Goal: Communication & Community: Answer question/provide support

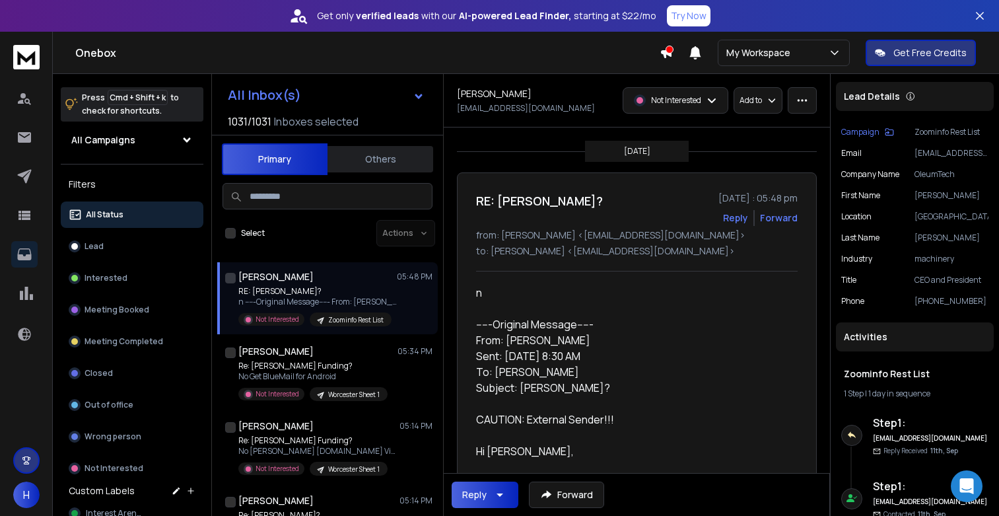
drag, startPoint x: 0, startPoint y: 0, endPoint x: 375, endPoint y: 166, distance: 410.2
click at [375, 166] on button "Others" at bounding box center [380, 159] width 106 height 29
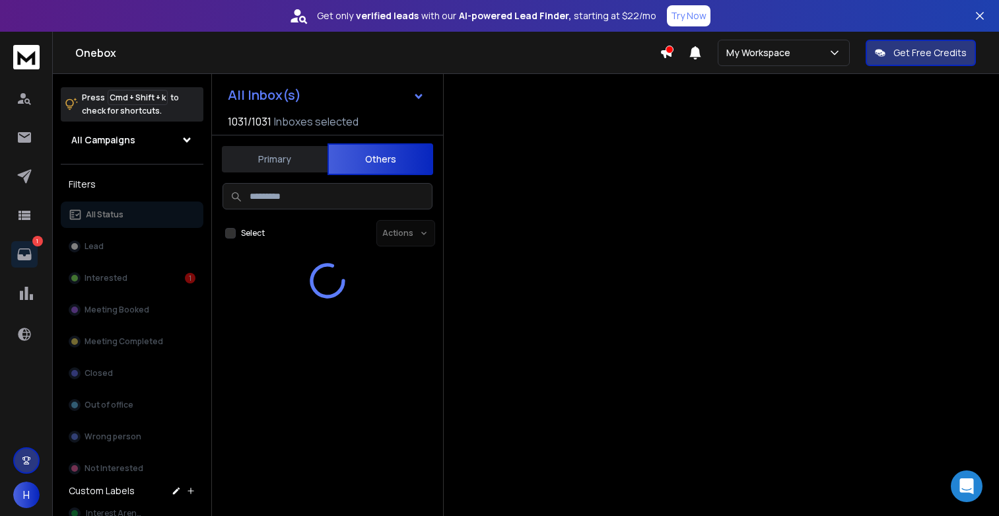
click at [291, 164] on button "Primary" at bounding box center [275, 159] width 106 height 29
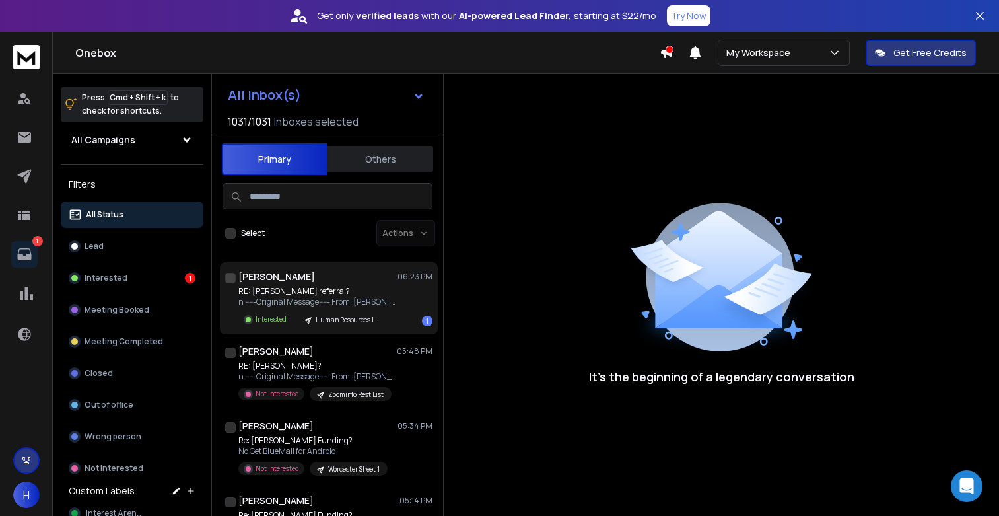
click at [390, 306] on div "RE: [PERSON_NAME] referral? n -----Original Message----- From: [PERSON_NAME] In…" at bounding box center [335, 306] width 194 height 40
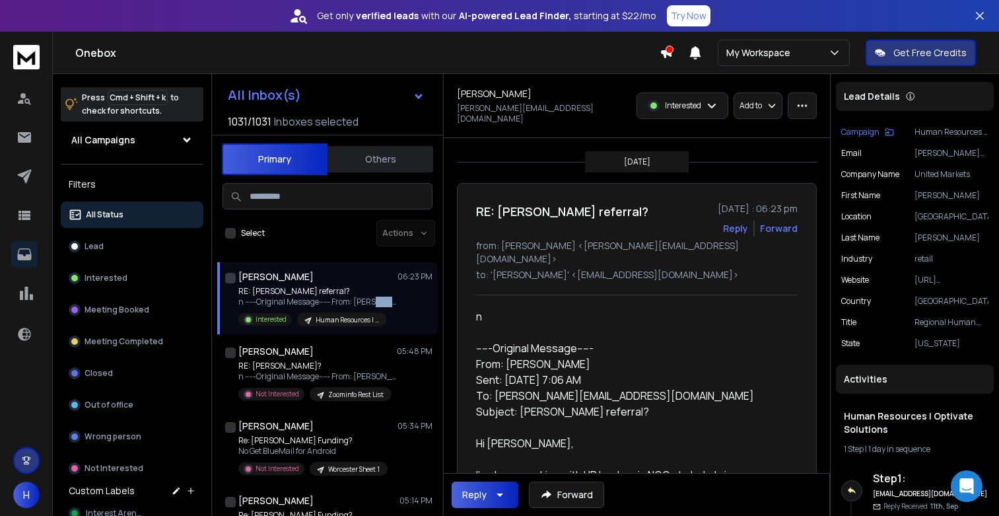
click at [421, 160] on button "Others" at bounding box center [380, 159] width 106 height 29
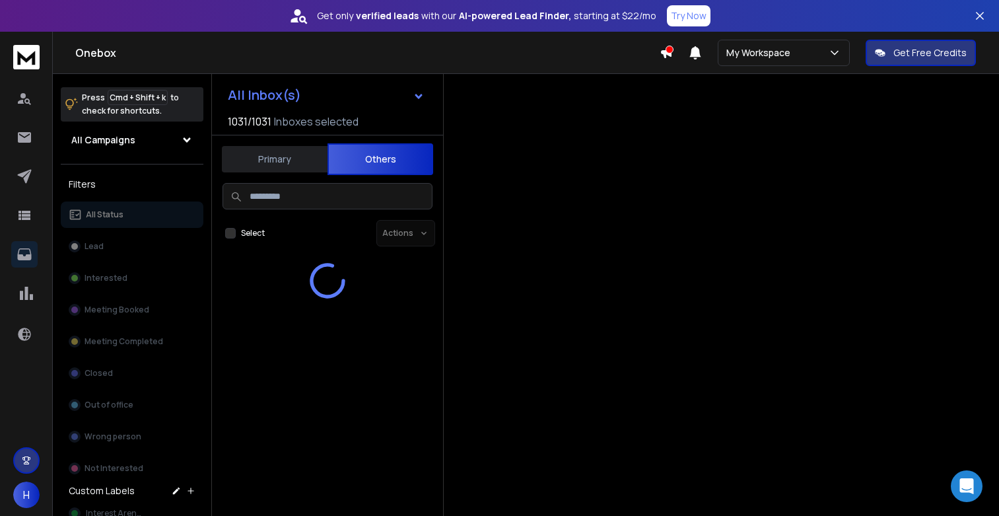
click at [421, 160] on button "Others" at bounding box center [380, 159] width 106 height 32
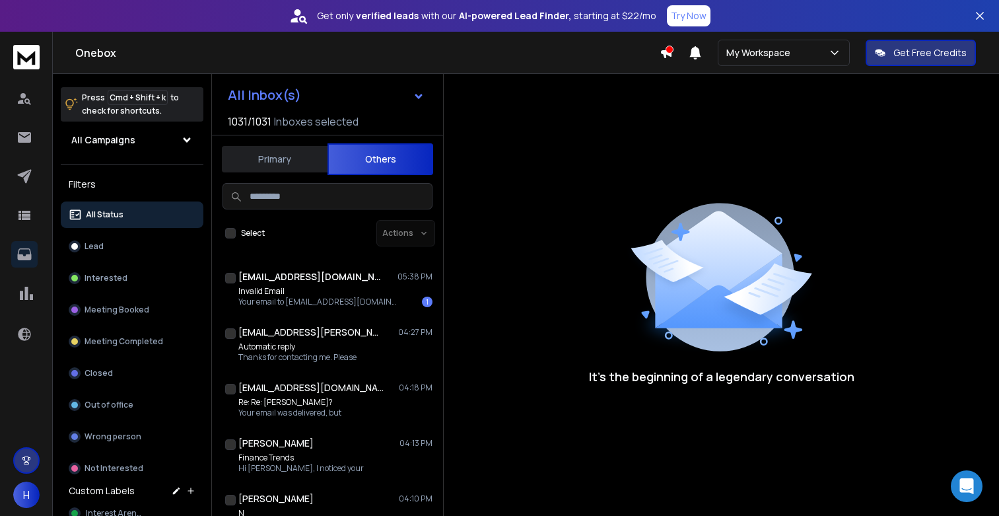
click at [257, 160] on button "Primary" at bounding box center [275, 159] width 106 height 29
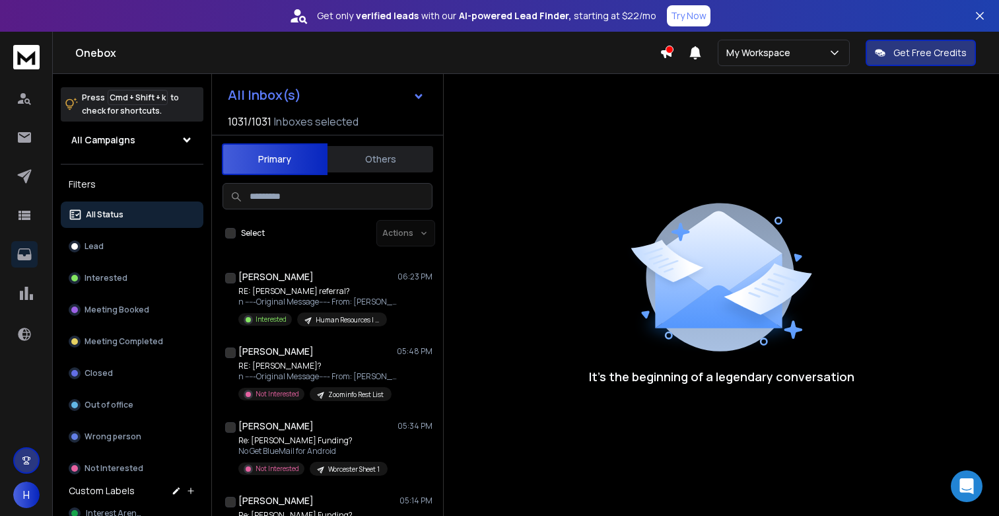
click at [399, 167] on button "Others" at bounding box center [380, 159] width 106 height 29
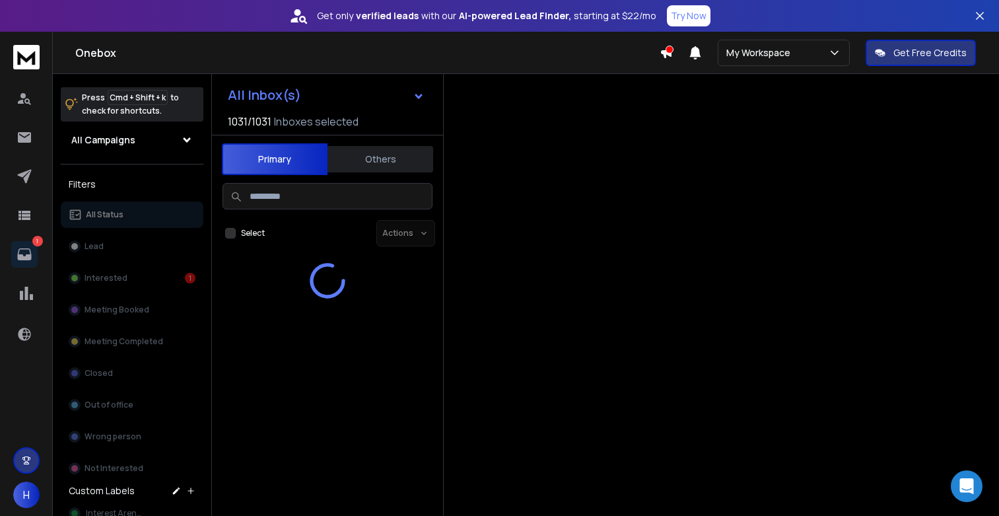
click at [287, 155] on button "Primary" at bounding box center [275, 159] width 106 height 32
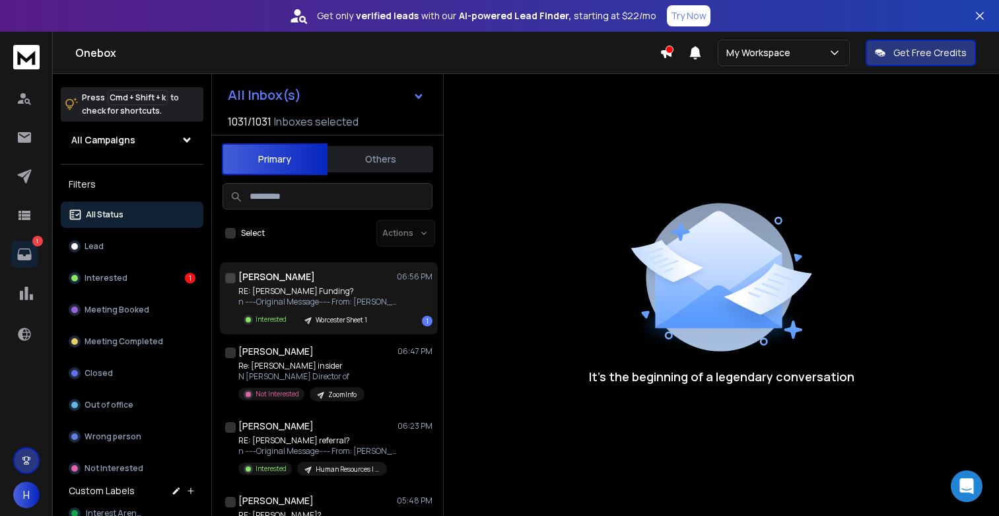
click at [389, 270] on div "[PERSON_NAME] 06:56 PM" at bounding box center [335, 276] width 194 height 13
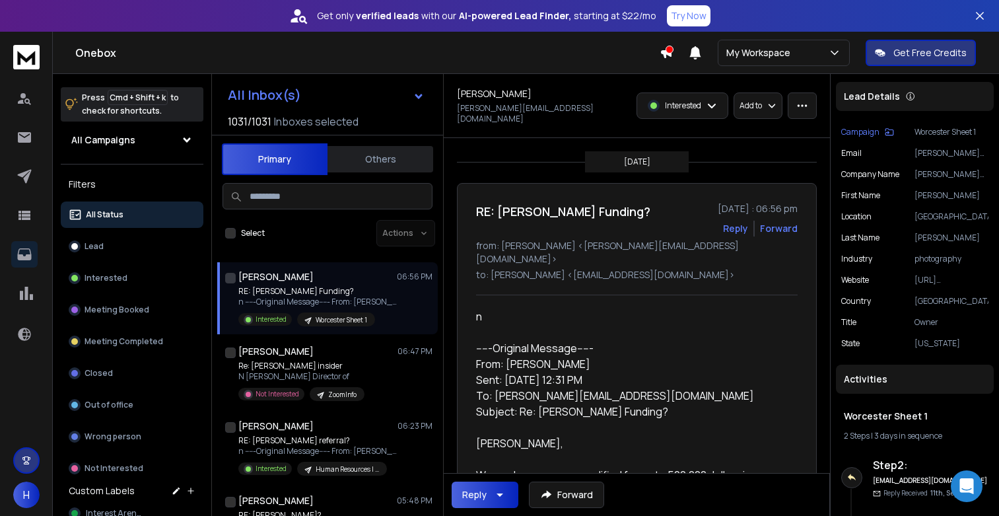
click at [376, 148] on button "Others" at bounding box center [380, 159] width 106 height 29
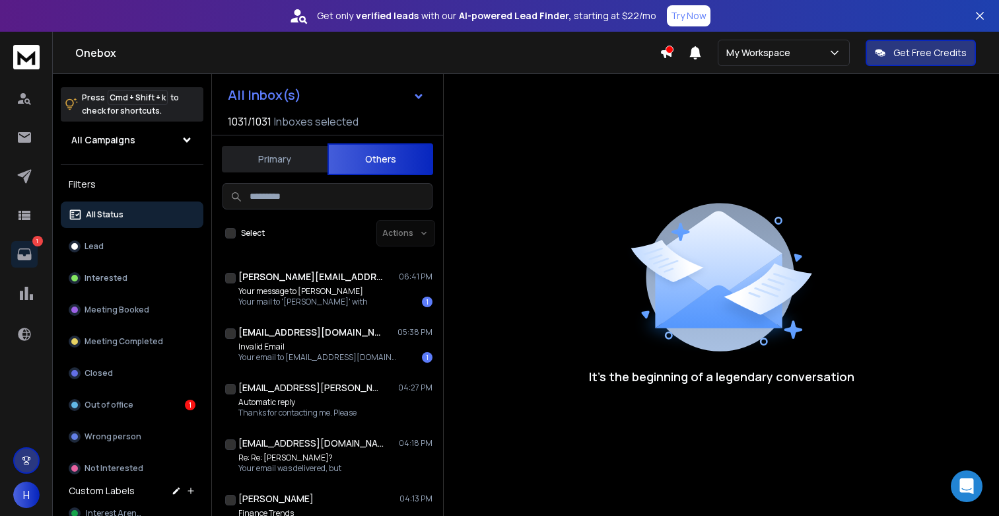
click at [277, 156] on button "Primary" at bounding box center [275, 159] width 106 height 29
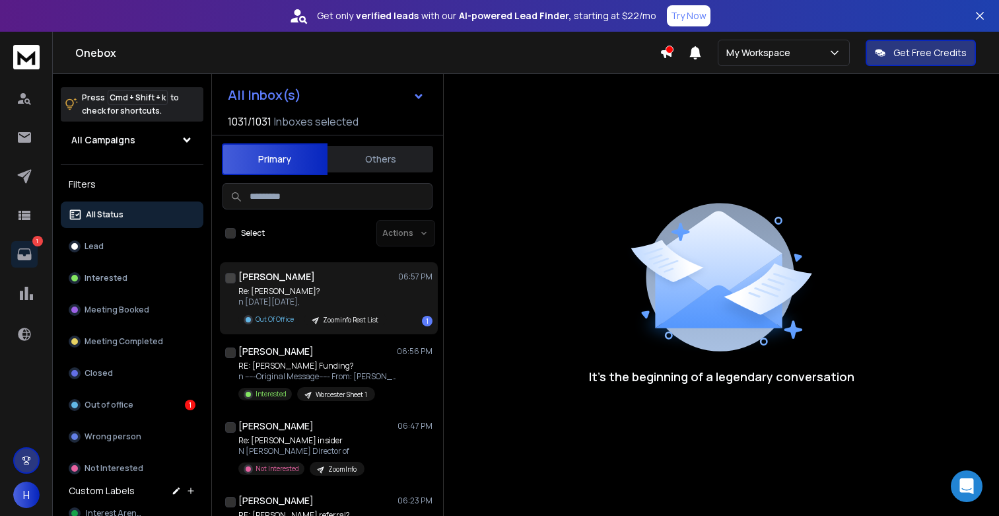
click at [291, 316] on p "Out Of Office" at bounding box center [274, 319] width 38 height 10
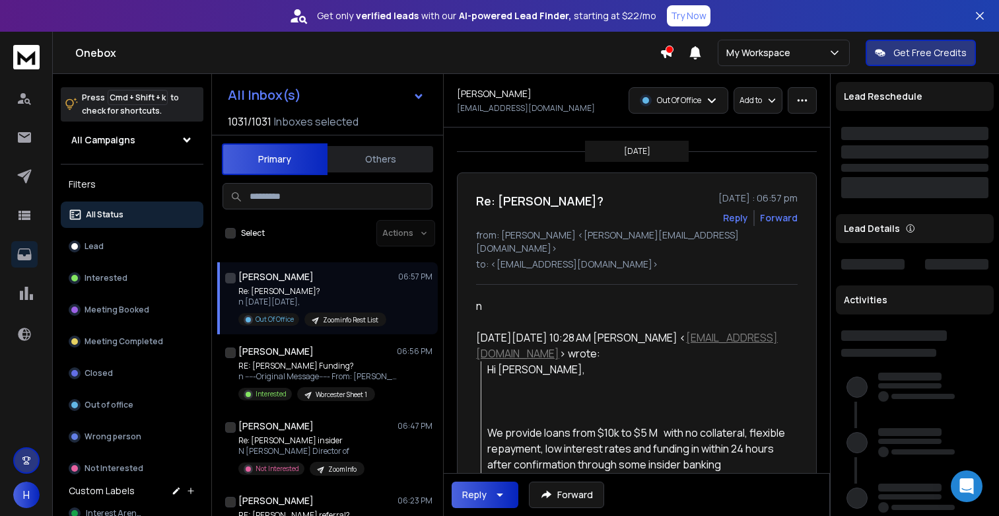
click at [345, 166] on button "Others" at bounding box center [380, 159] width 106 height 29
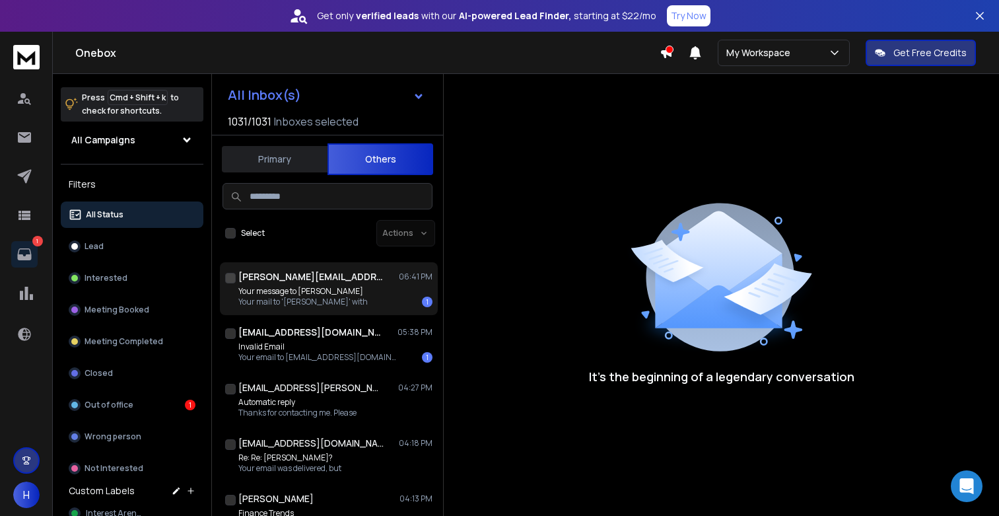
click at [290, 270] on h1 "[PERSON_NAME][EMAIL_ADDRESS][DOMAIN_NAME]" at bounding box center [310, 276] width 145 height 13
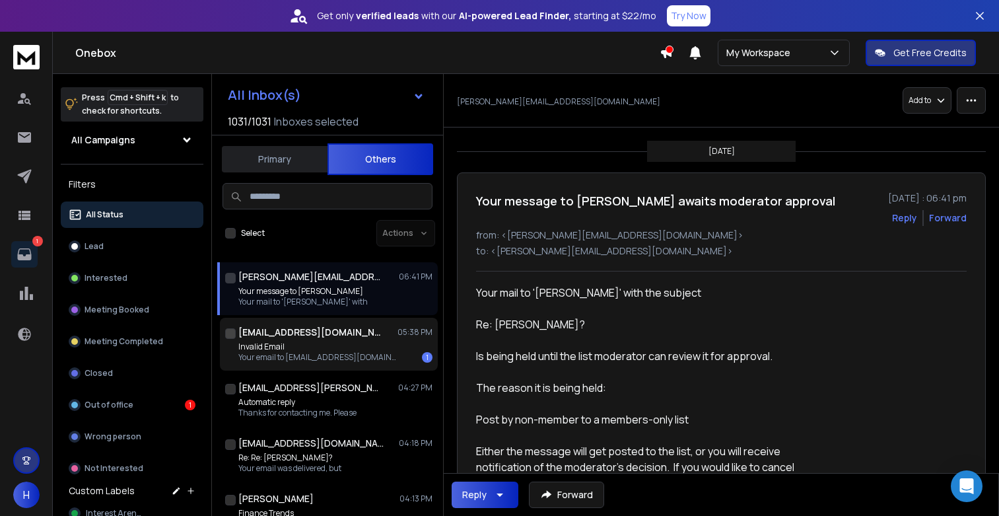
click at [290, 331] on h1 "[EMAIL_ADDRESS][DOMAIN_NAME]" at bounding box center [310, 331] width 145 height 13
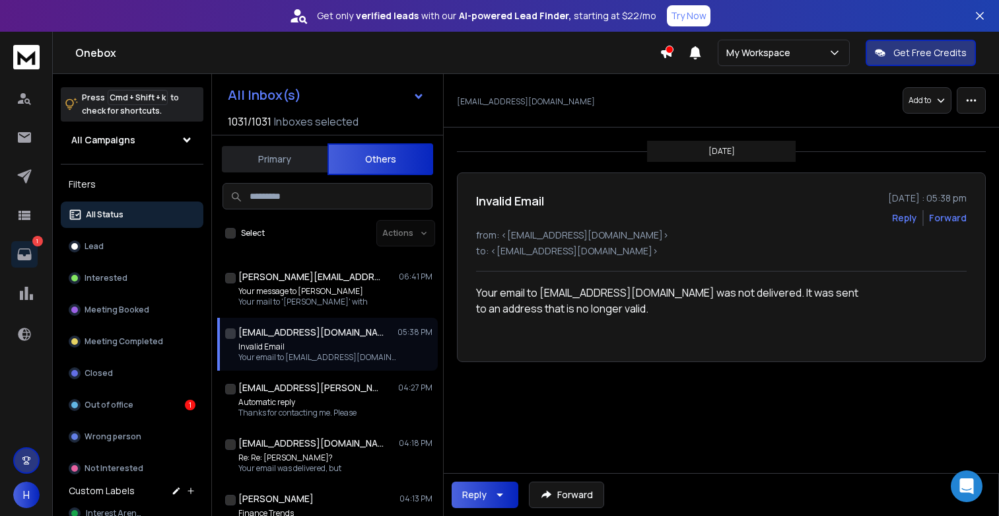
drag, startPoint x: 287, startPoint y: 145, endPoint x: 324, endPoint y: 145, distance: 37.0
click at [287, 145] on button "Primary" at bounding box center [275, 159] width 106 height 29
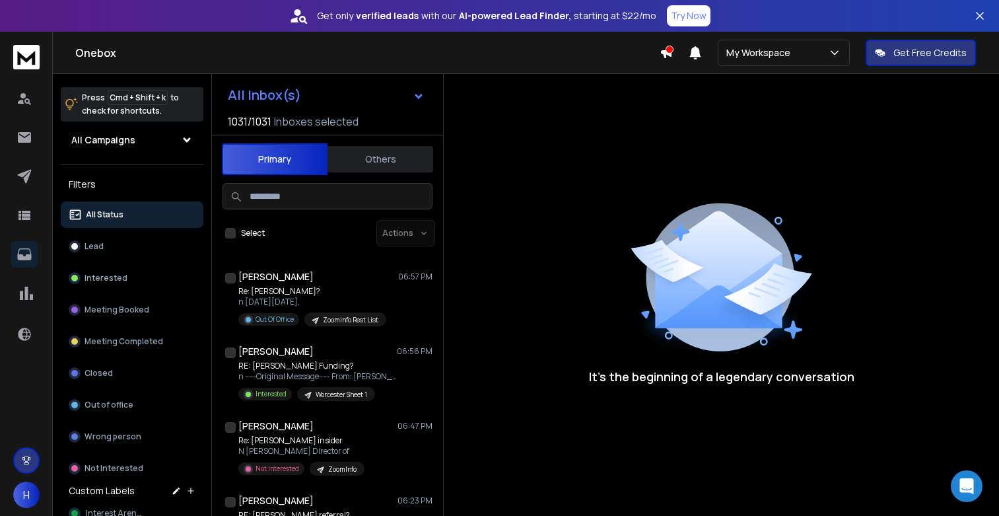
click at [346, 144] on div "All Inbox(s) 1031 / 1031 Inboxes selected Primary Others Select Actions [PERSON…" at bounding box center [327, 332] width 231 height 516
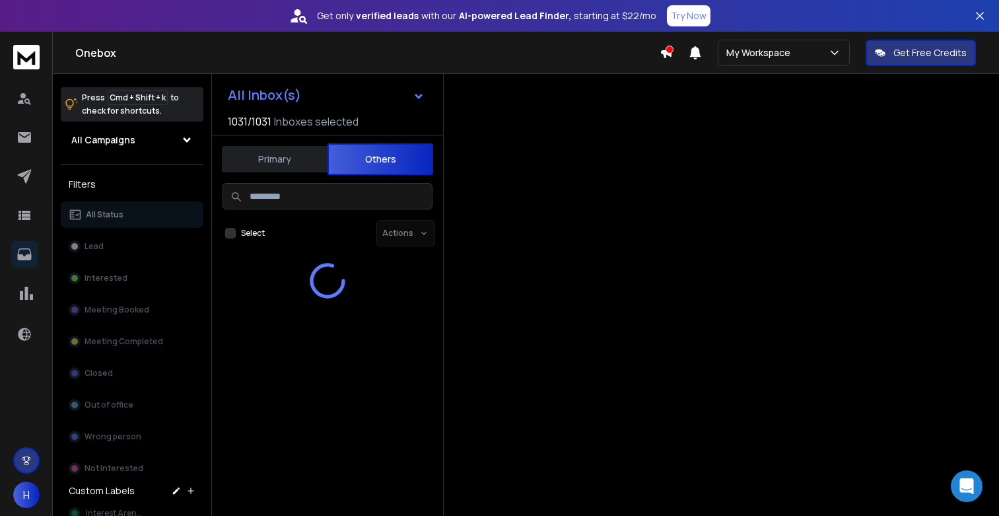
click at [343, 145] on button "Others" at bounding box center [380, 159] width 106 height 32
click at [342, 180] on div at bounding box center [327, 194] width 221 height 32
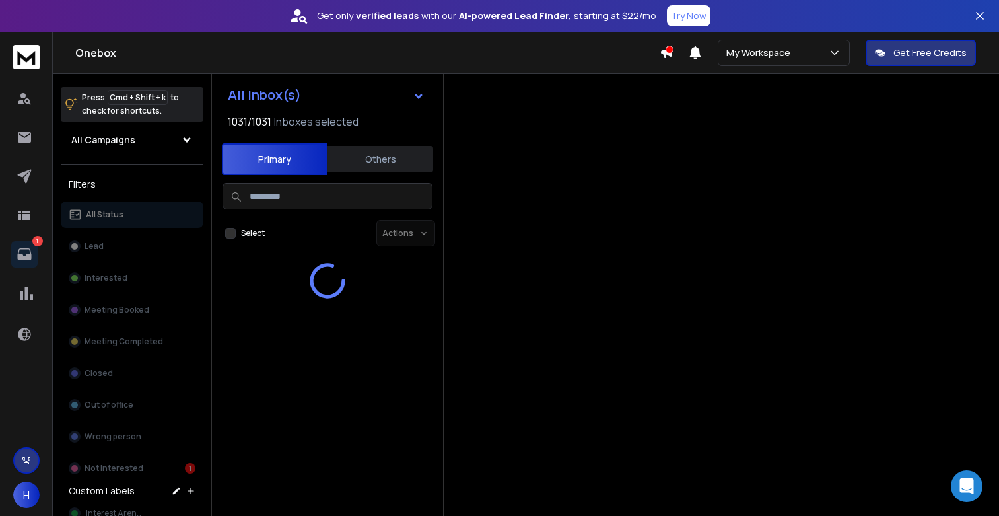
click at [302, 163] on button "Primary" at bounding box center [275, 159] width 106 height 32
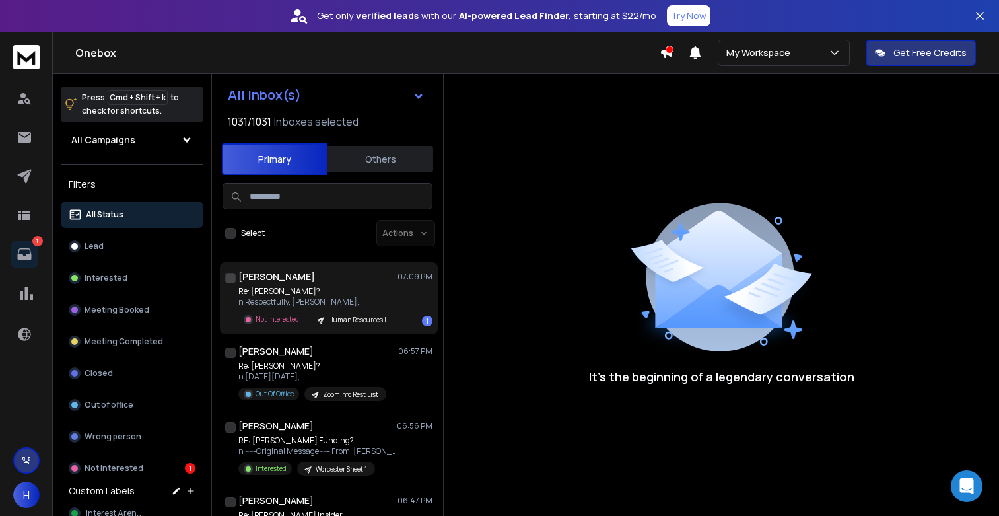
click at [358, 289] on p "Re: [PERSON_NAME]?" at bounding box center [317, 291] width 158 height 11
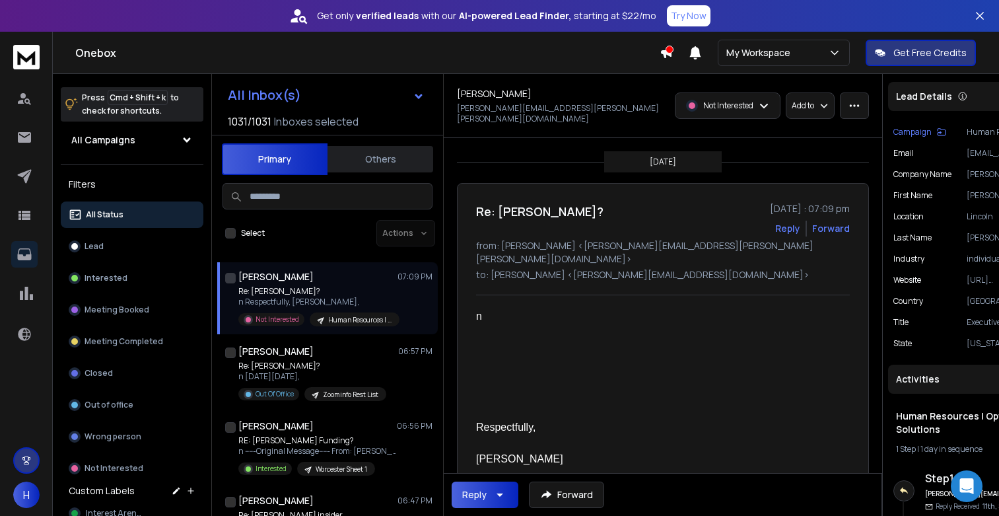
click at [366, 150] on button "Others" at bounding box center [380, 159] width 106 height 29
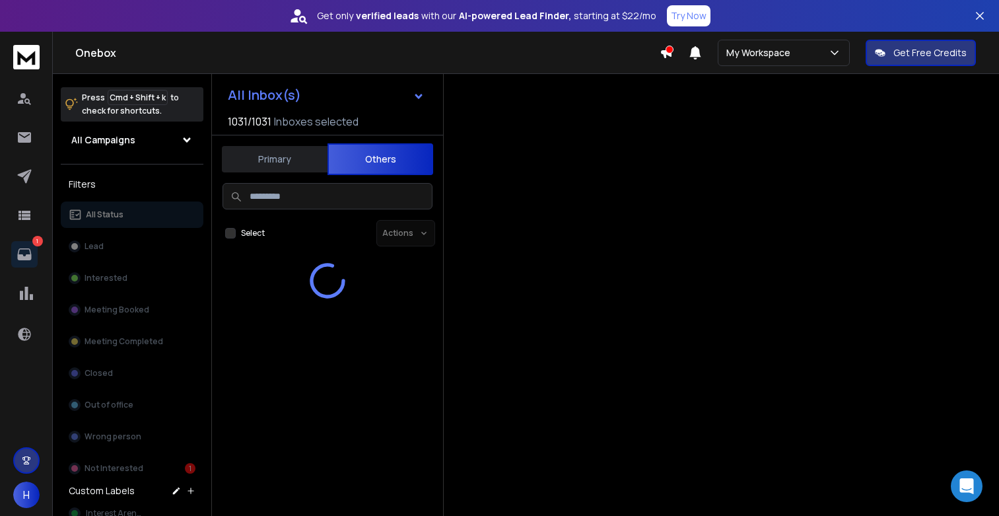
click at [272, 164] on button "Primary" at bounding box center [275, 159] width 106 height 29
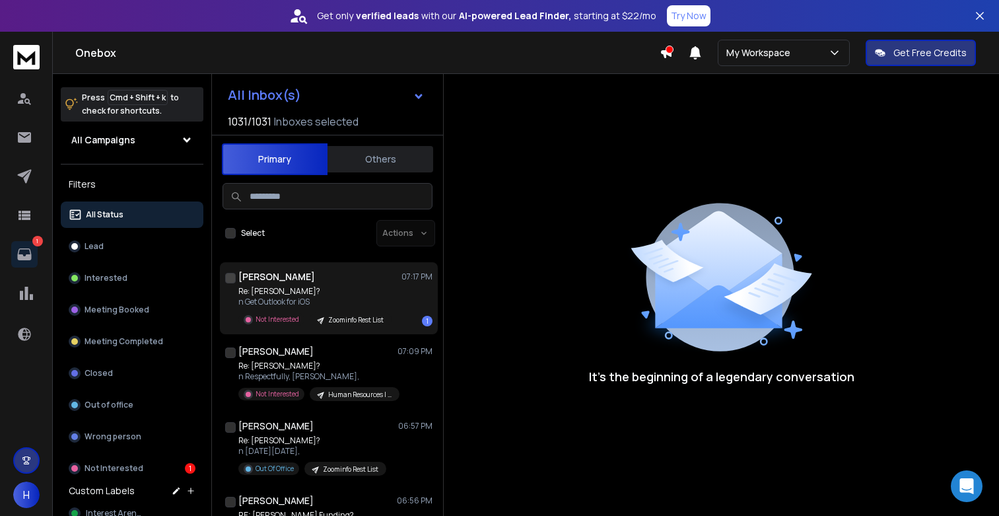
click at [339, 305] on p "n Get Outlook for iOS" at bounding box center [314, 301] width 153 height 11
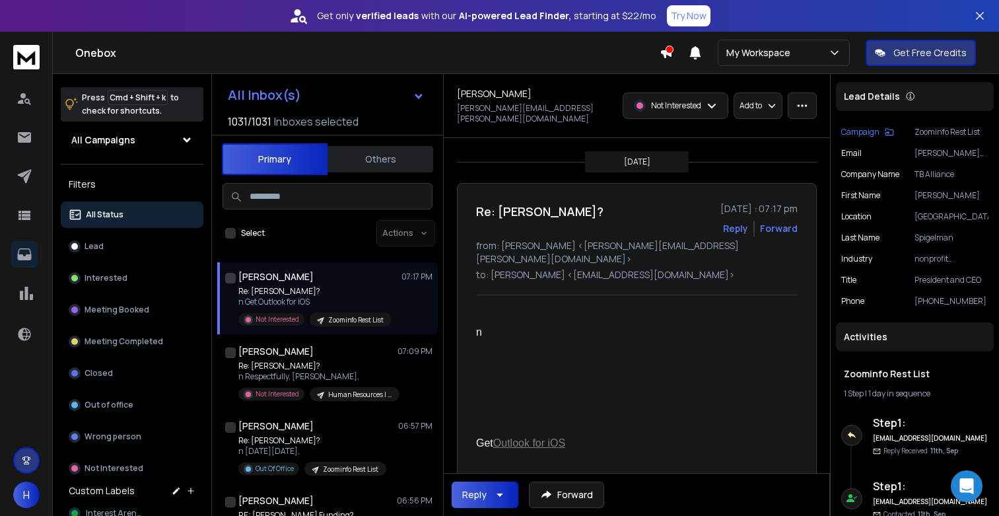
drag, startPoint x: 382, startPoint y: 177, endPoint x: 370, endPoint y: 159, distance: 21.8
click at [382, 177] on div "Primary Others Select Actions [PERSON_NAME] 07:17 PM Re: [PERSON_NAME]? n Get O…" at bounding box center [327, 393] width 231 height 495
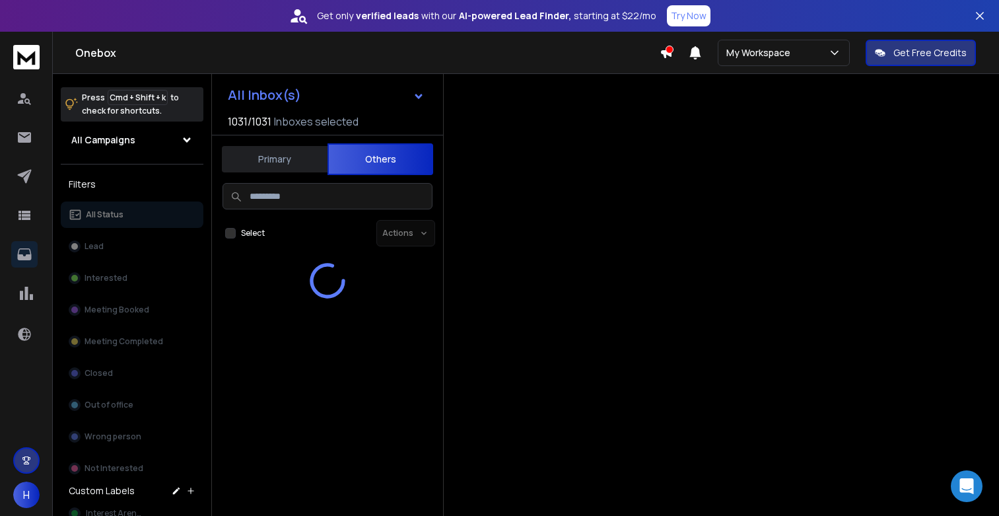
click at [369, 158] on button "Others" at bounding box center [380, 159] width 106 height 32
click at [308, 159] on button "Primary" at bounding box center [275, 159] width 106 height 29
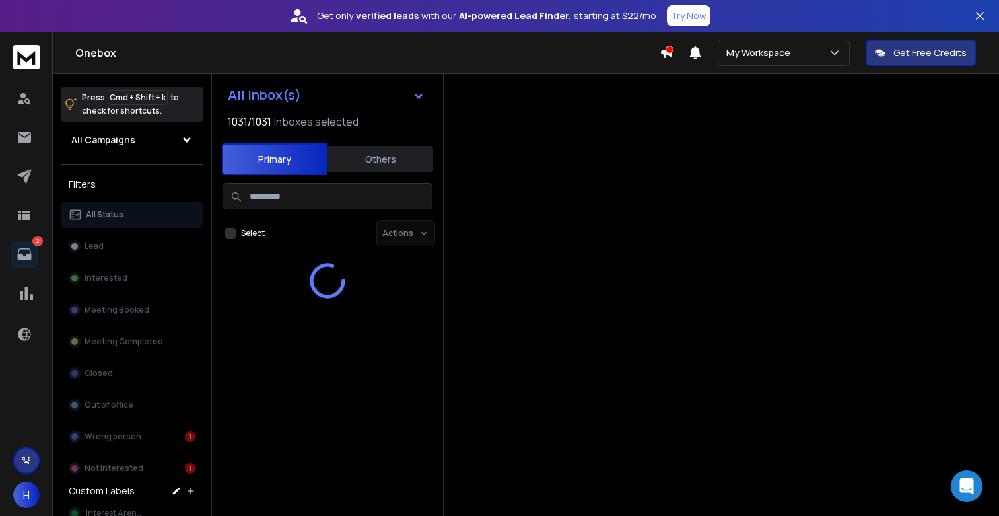
click at [308, 159] on button "Primary" at bounding box center [275, 159] width 106 height 32
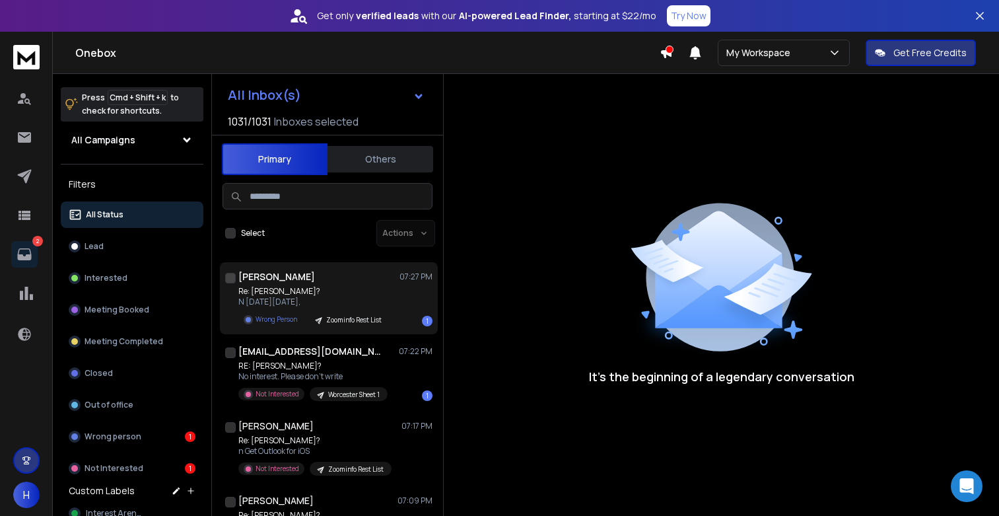
click at [403, 301] on div "Re: [PERSON_NAME]? N [DATE][DATE], Wrong Person Zoominfo Rest List 1" at bounding box center [335, 306] width 194 height 40
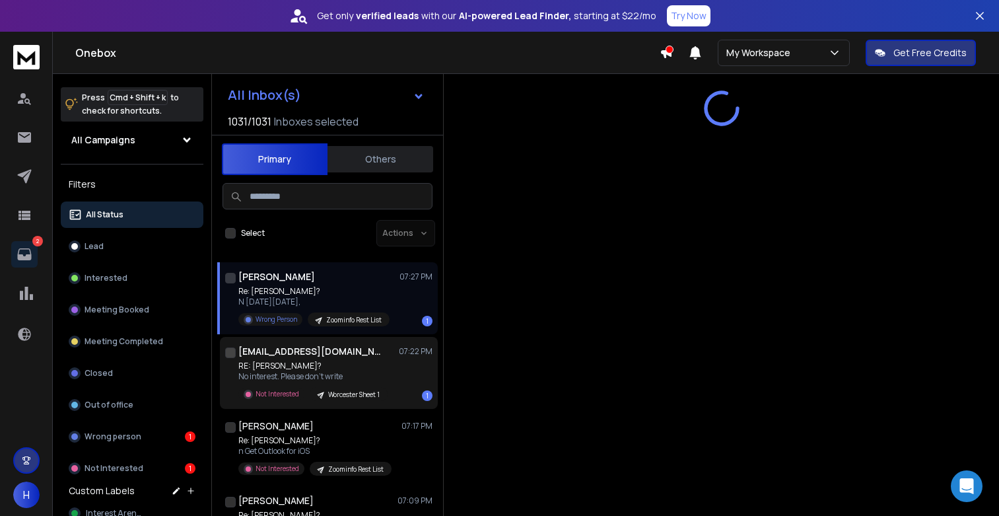
click at [381, 353] on div "[EMAIL_ADDRESS][DOMAIN_NAME] 07:22 PM" at bounding box center [335, 351] width 194 height 13
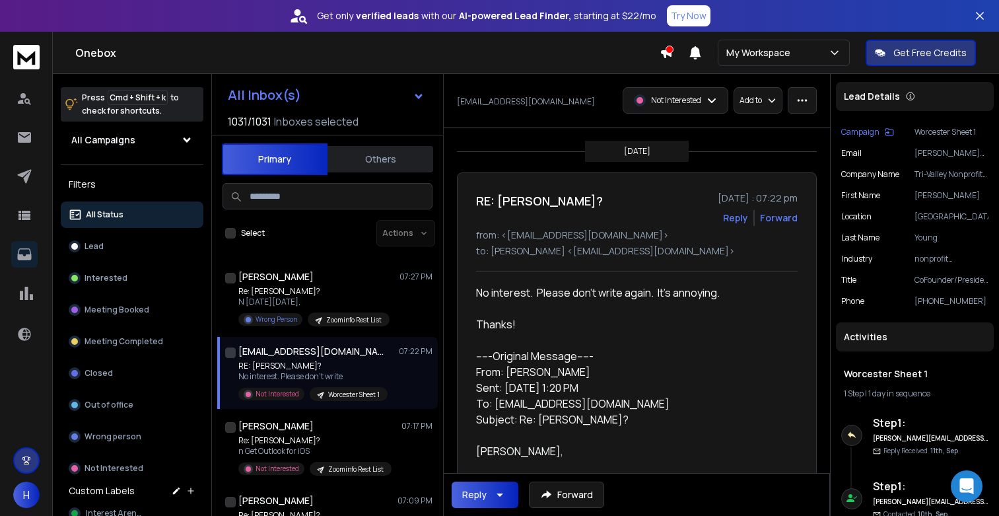
click at [340, 160] on button "Others" at bounding box center [380, 159] width 106 height 29
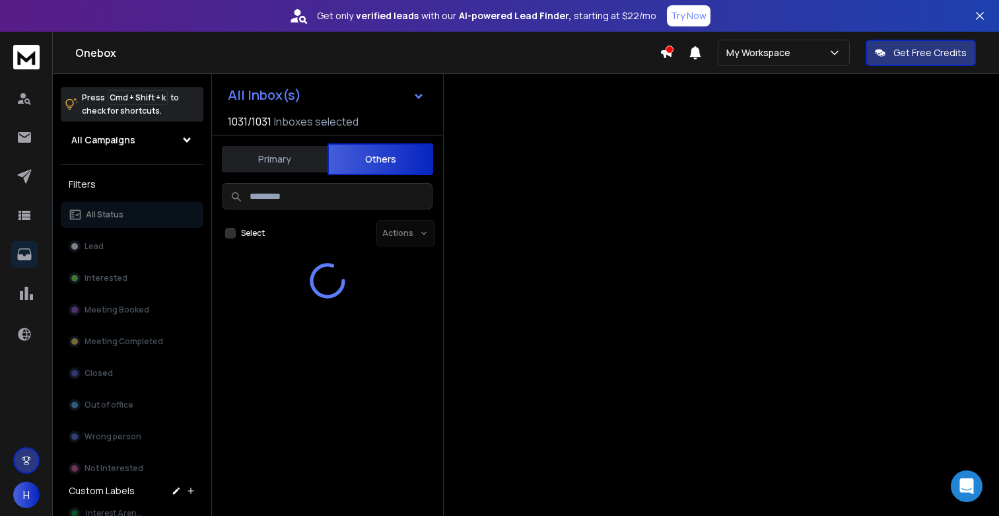
click at [340, 161] on button "Others" at bounding box center [380, 159] width 106 height 32
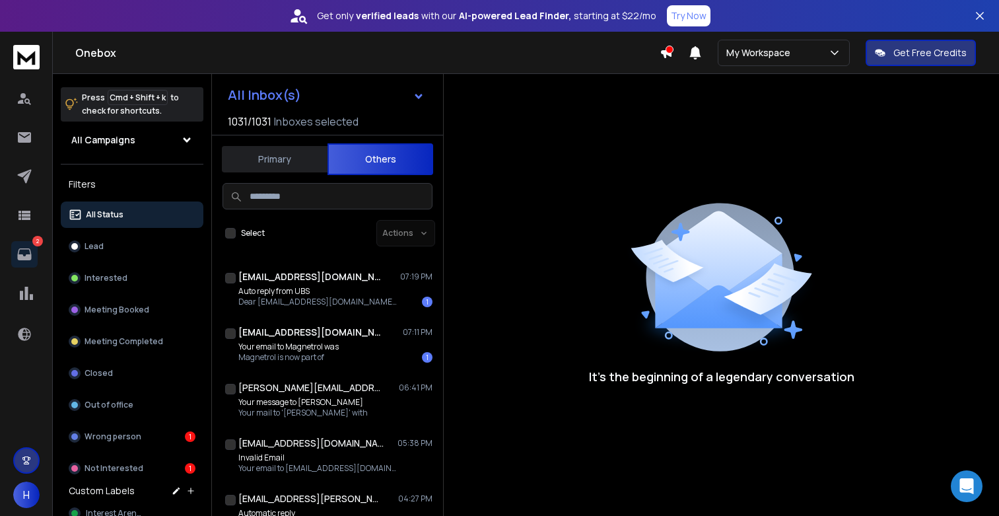
click at [291, 162] on button "Primary" at bounding box center [275, 159] width 106 height 29
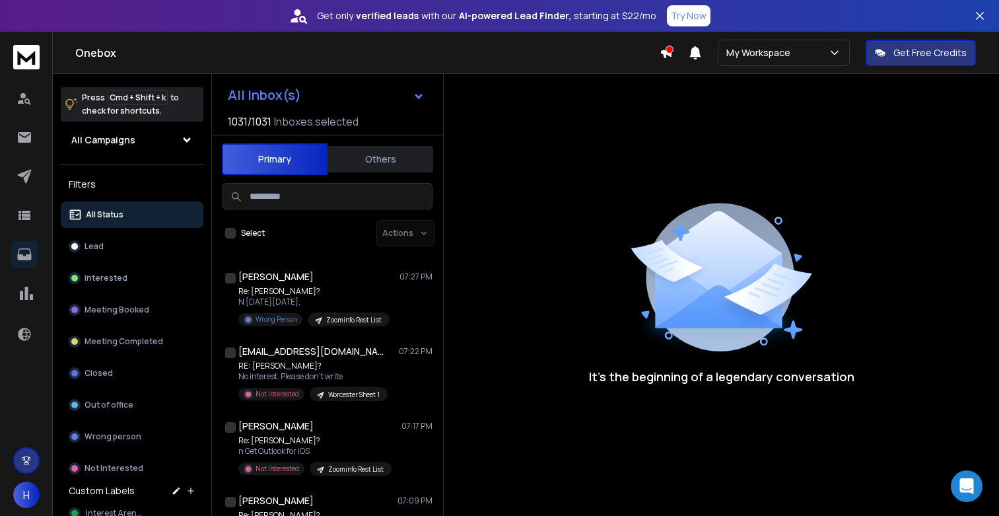
click at [376, 166] on button "Others" at bounding box center [380, 159] width 106 height 29
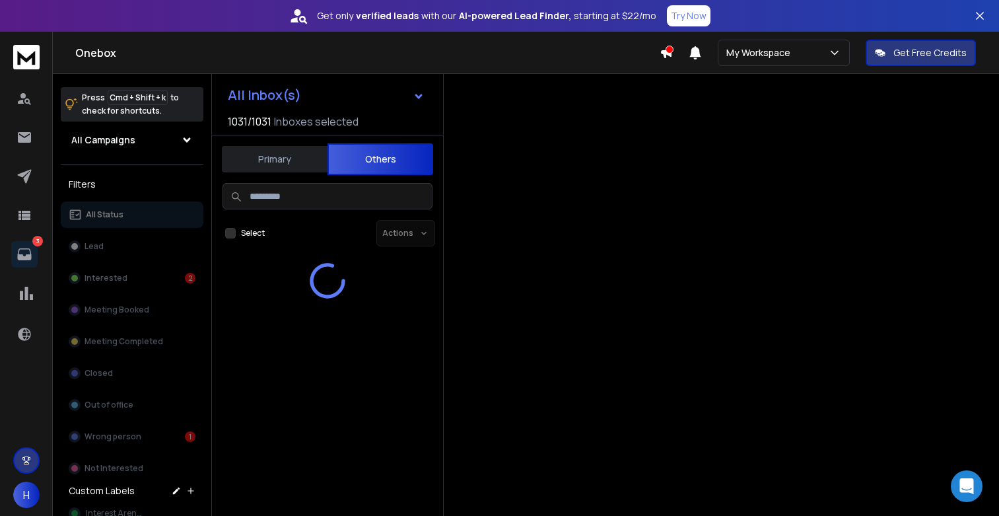
click at [298, 160] on button "Primary" at bounding box center [275, 159] width 106 height 29
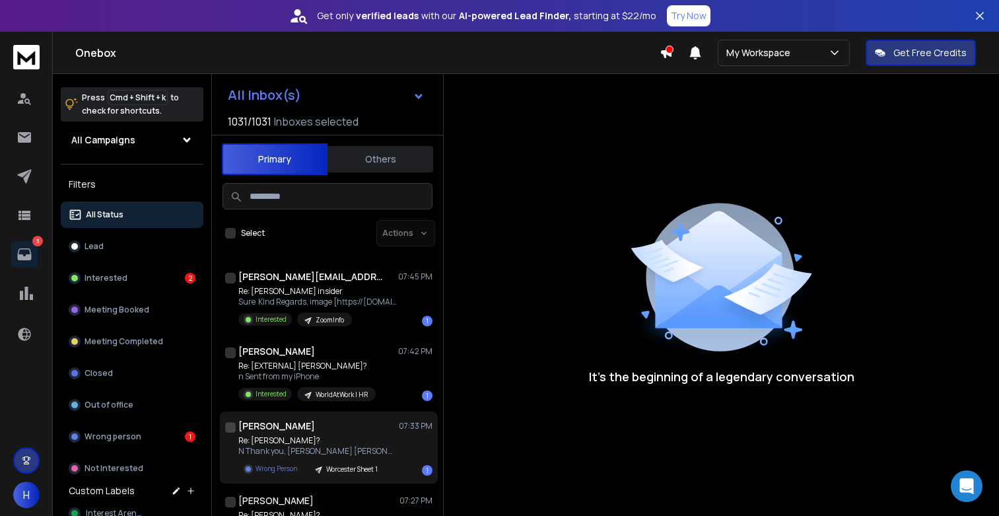
click at [351, 445] on p "Re: [PERSON_NAME]?" at bounding box center [317, 440] width 158 height 11
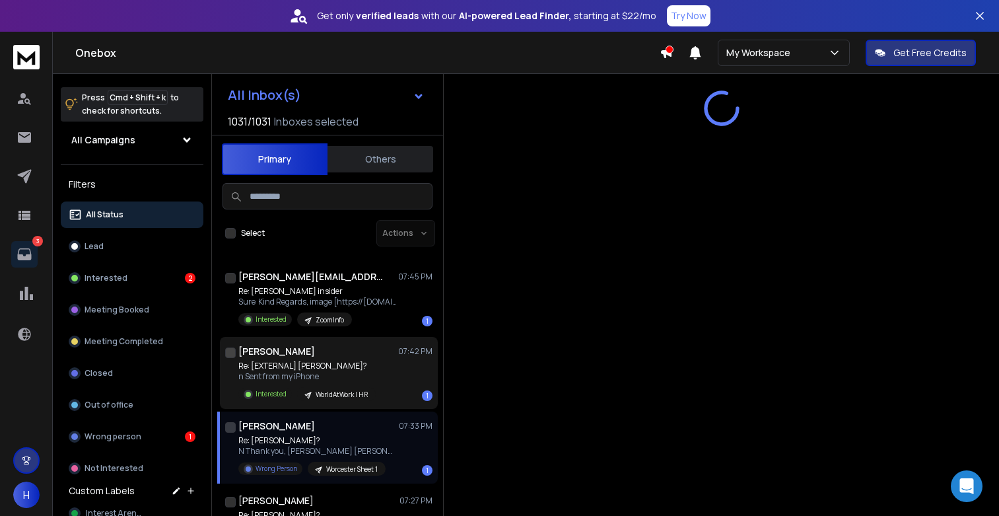
click at [351, 367] on p "Re: [EXTERNAL] [PERSON_NAME]?" at bounding box center [306, 365] width 137 height 11
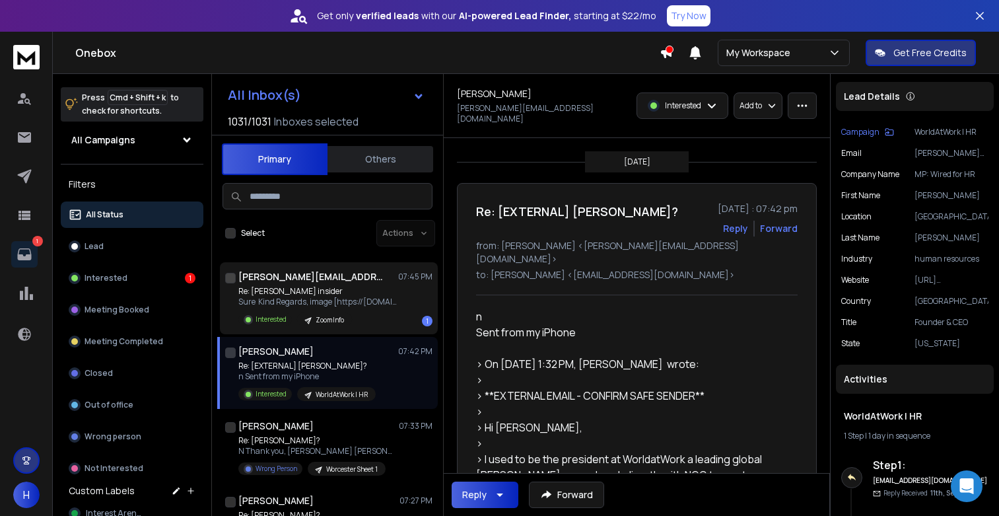
click at [351, 321] on div "ZoomInfo" at bounding box center [324, 319] width 55 height 14
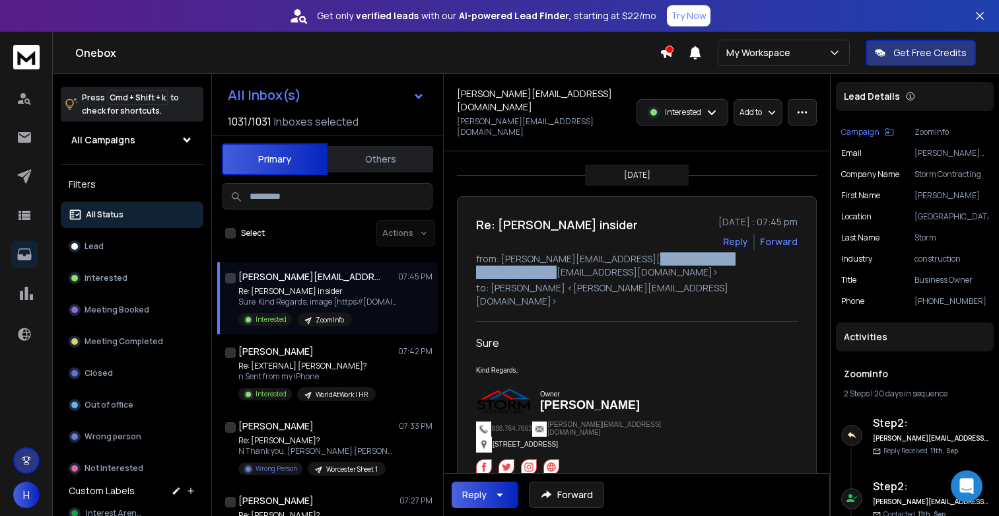
copy p "[PERSON_NAME][EMAIL_ADDRESS][DOMAIN_NAME]"
drag, startPoint x: 772, startPoint y: 234, endPoint x: 640, endPoint y: 231, distance: 132.1
click at [640, 252] on p "from: [PERSON_NAME][EMAIL_ADDRESS][DOMAIN_NAME] <[PERSON_NAME][EMAIL_ADDRESS][D…" at bounding box center [637, 265] width 322 height 26
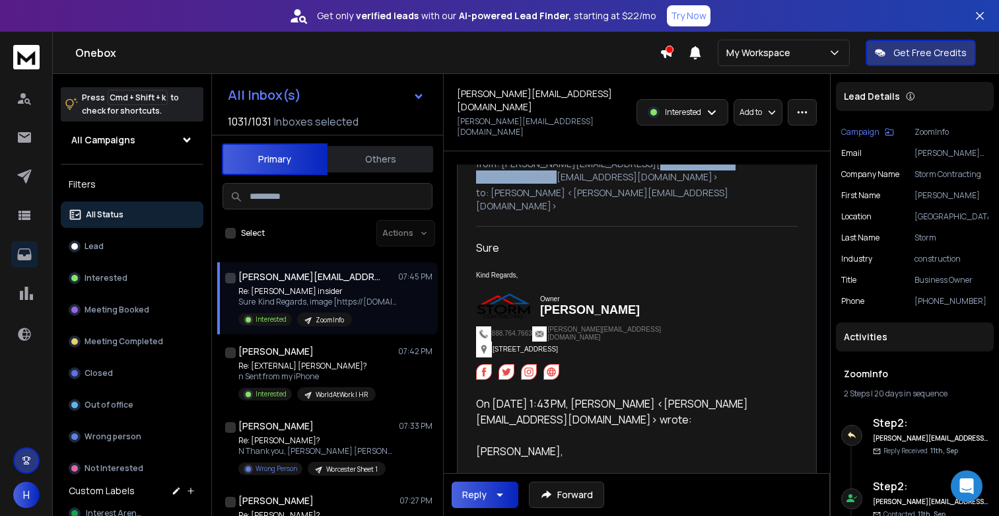
scroll to position [98, 0]
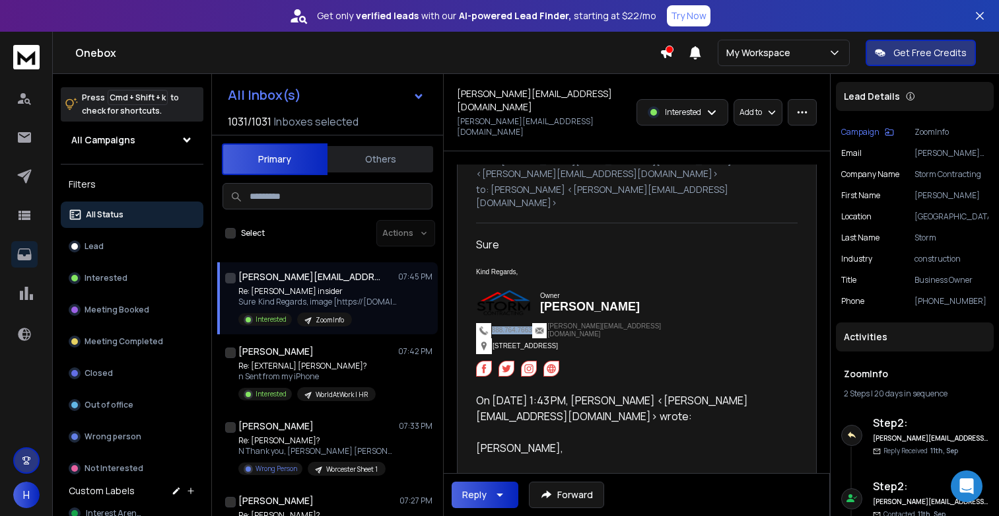
drag, startPoint x: 493, startPoint y: 272, endPoint x: 538, endPoint y: 283, distance: 46.1
click at [532, 323] on td "888.764.7663" at bounding box center [512, 330] width 40 height 15
copy link "888.764.7663"
click at [450, 500] on div "Reply Forward" at bounding box center [637, 494] width 386 height 43
click at [464, 498] on div "Reply" at bounding box center [474, 494] width 24 height 13
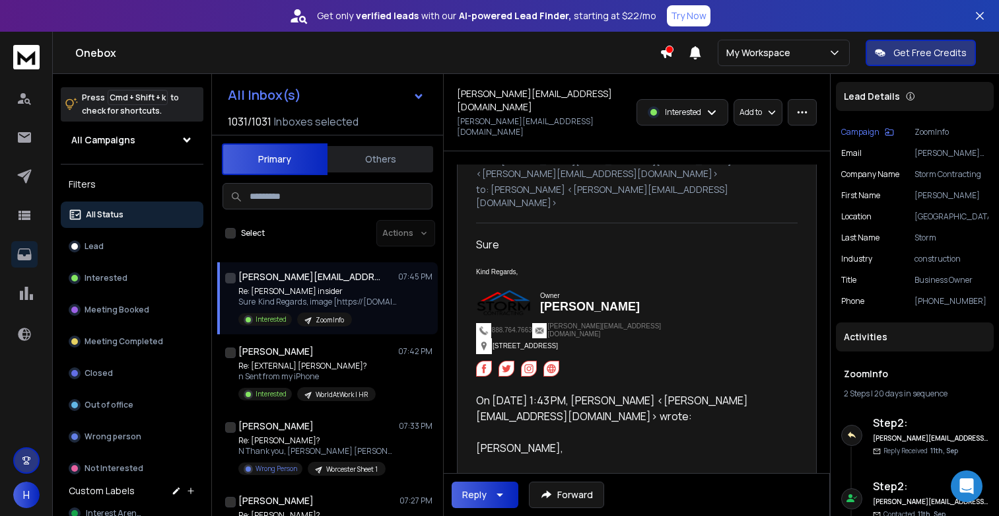
scroll to position [0, 0]
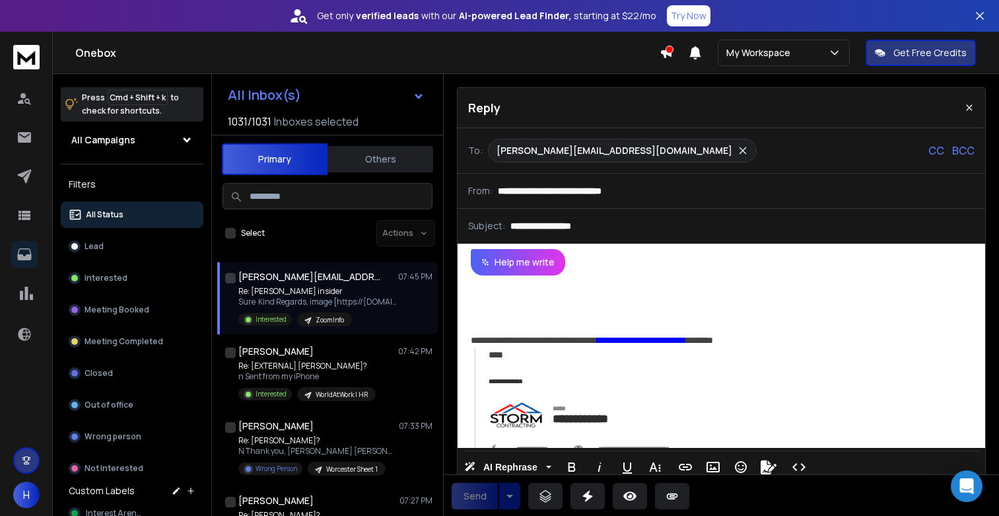
click at [762, 152] on input at bounding box center [808, 151] width 92 height 24
paste input "**********"
type input "**********"
click at [566, 289] on div "**********" at bounding box center [721, 365] width 527 height 242
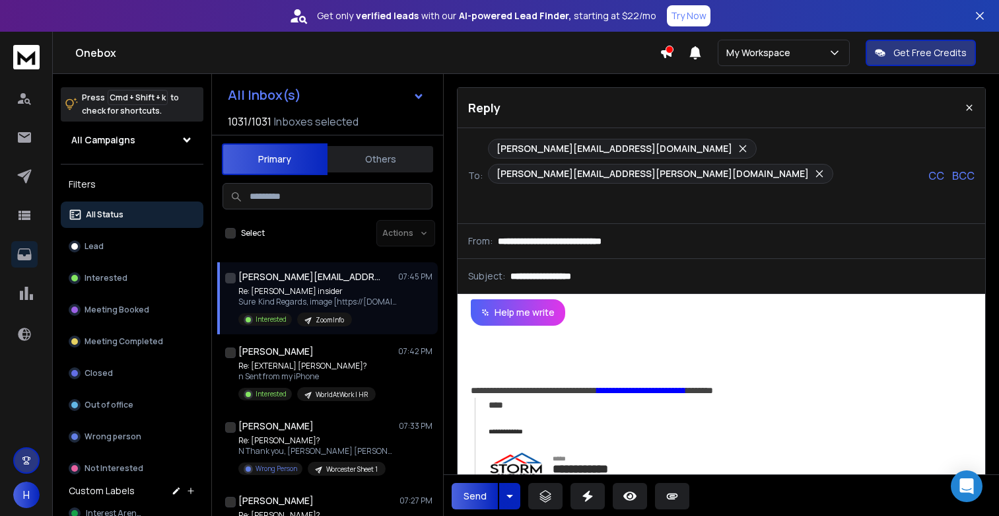
scroll to position [0, 0]
click at [493, 339] on div "**********" at bounding box center [714, 346] width 487 height 15
click at [846, 339] on div "**********" at bounding box center [714, 346] width 487 height 15
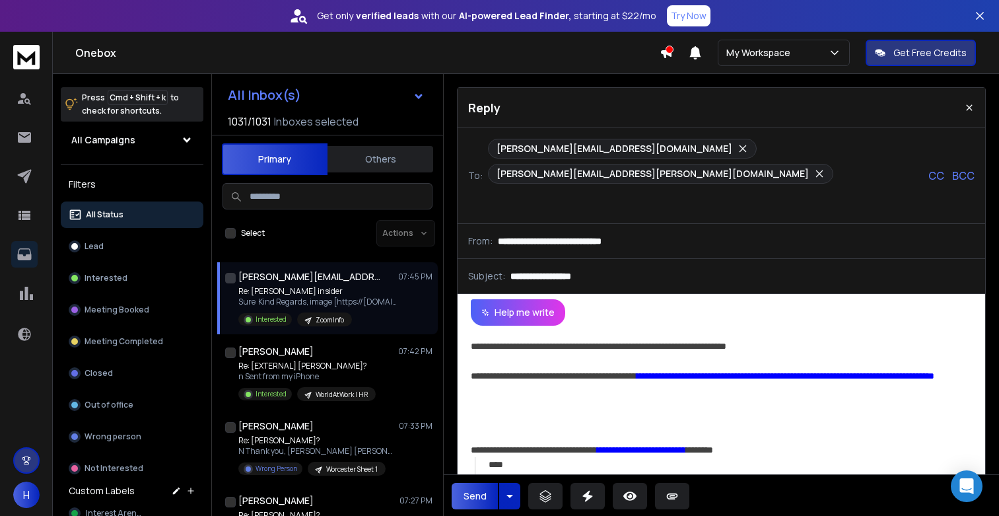
click at [465, 499] on button "Send" at bounding box center [475, 496] width 46 height 26
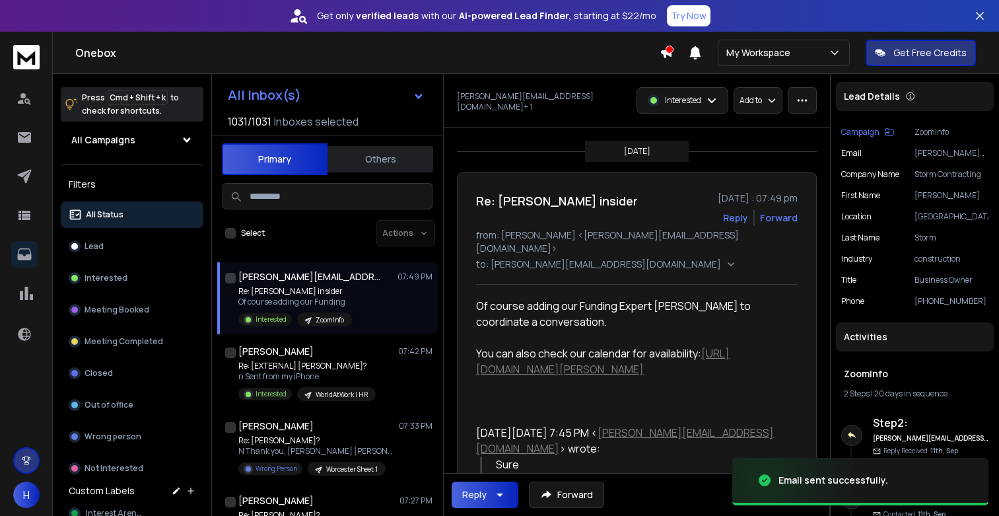
click at [354, 186] on input at bounding box center [327, 196] width 210 height 26
click at [357, 179] on div at bounding box center [327, 194] width 221 height 32
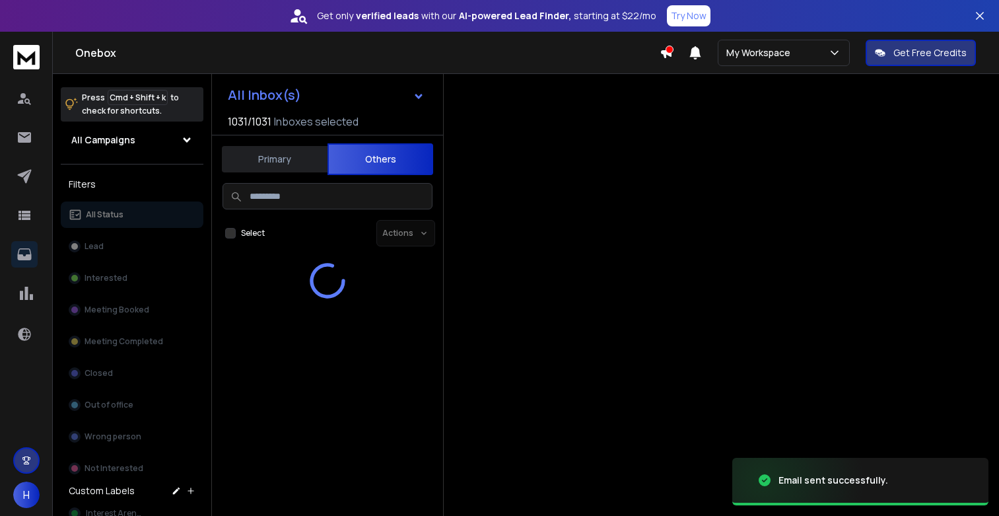
click at [360, 160] on button "Others" at bounding box center [380, 159] width 106 height 32
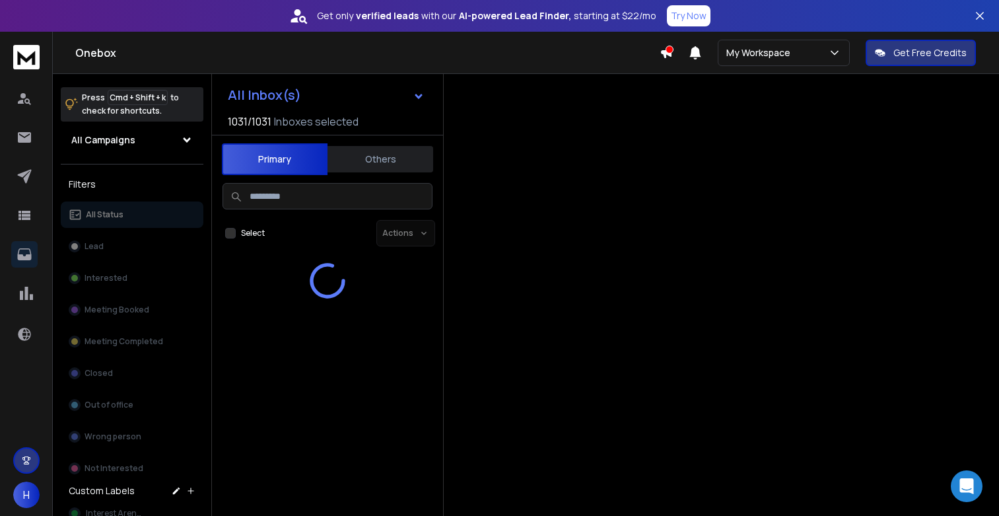
click at [293, 160] on button "Primary" at bounding box center [275, 159] width 106 height 32
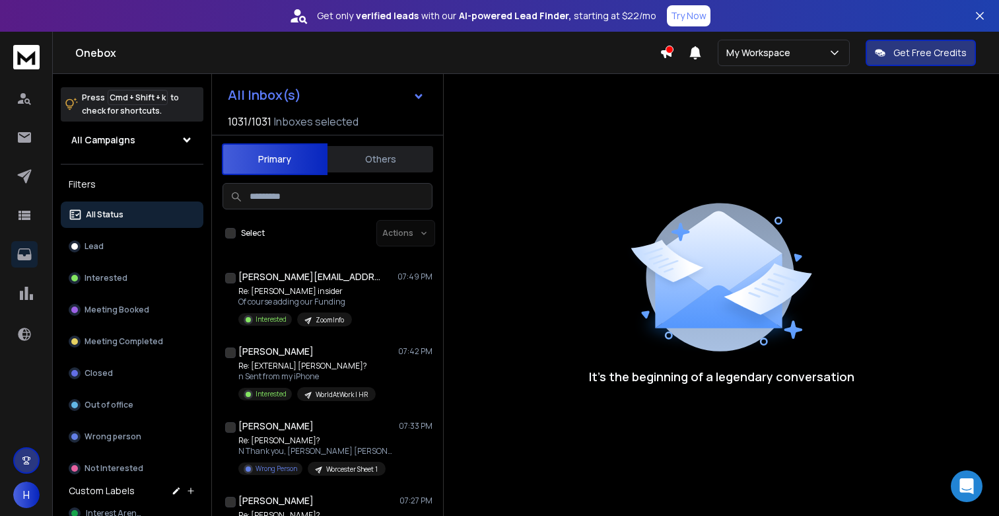
click at [327, 160] on button "Primary" at bounding box center [275, 159] width 106 height 32
click at [347, 168] on button "Others" at bounding box center [380, 159] width 106 height 29
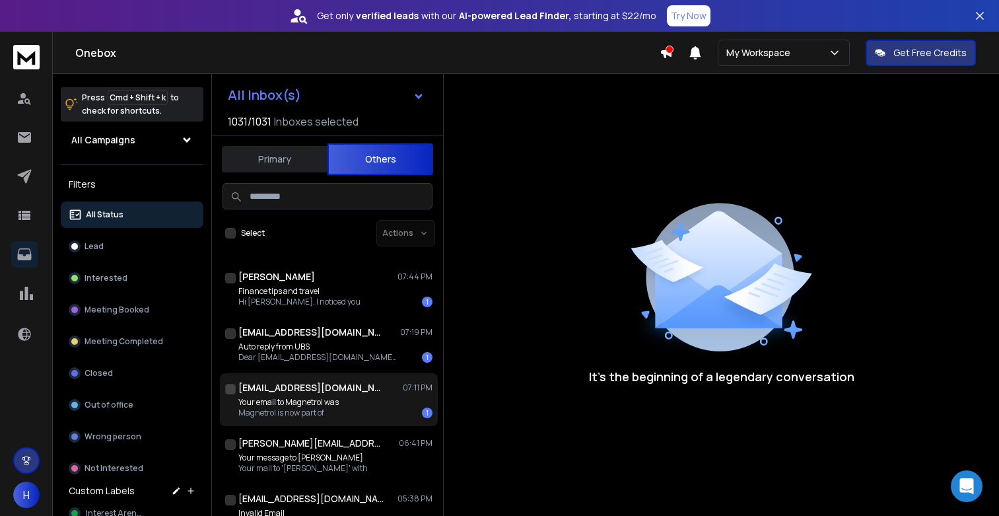
click at [331, 392] on h1 "[EMAIL_ADDRESS][DOMAIN_NAME]" at bounding box center [310, 387] width 145 height 13
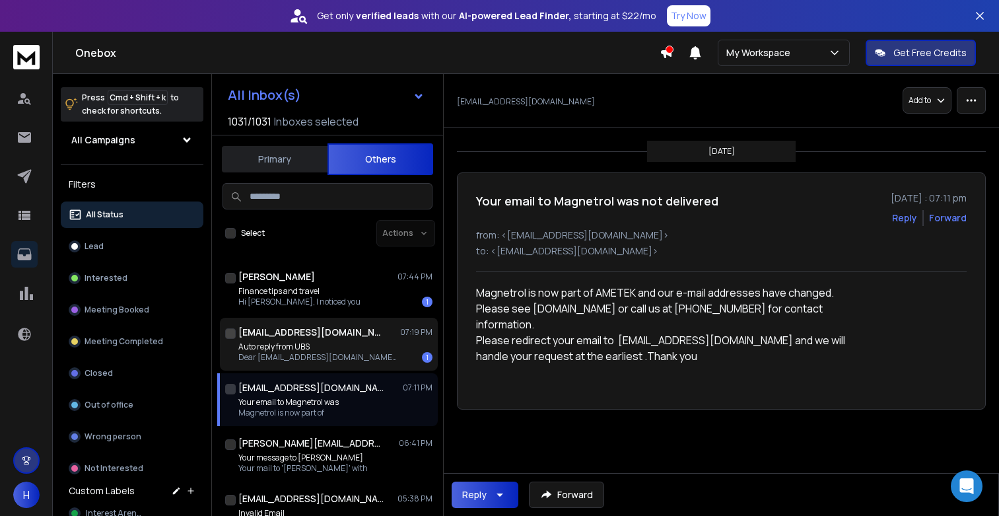
click at [331, 329] on h1 "[EMAIL_ADDRESS][DOMAIN_NAME]" at bounding box center [310, 331] width 145 height 13
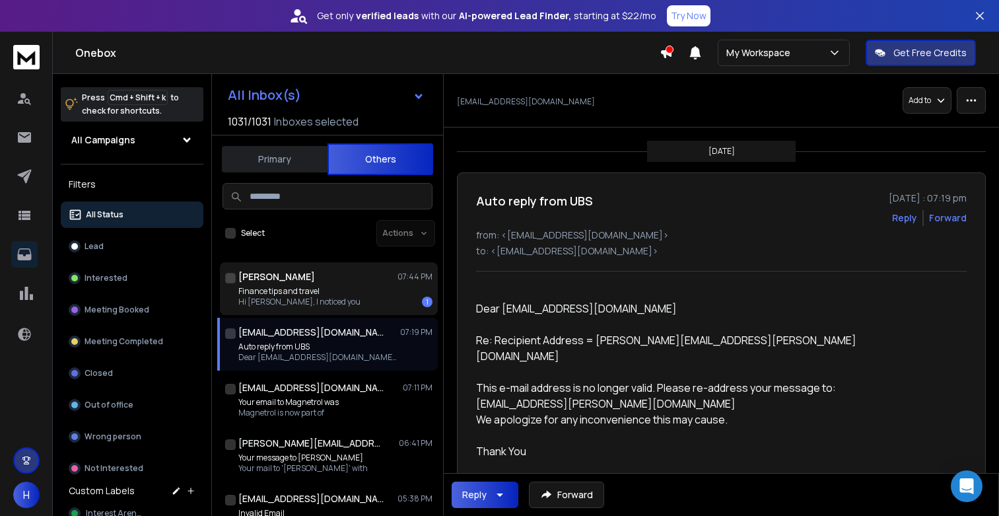
click at [331, 285] on div "[PERSON_NAME] 07:44 PM Finance tips and travel Hi [PERSON_NAME], I noticed you 1" at bounding box center [335, 288] width 194 height 37
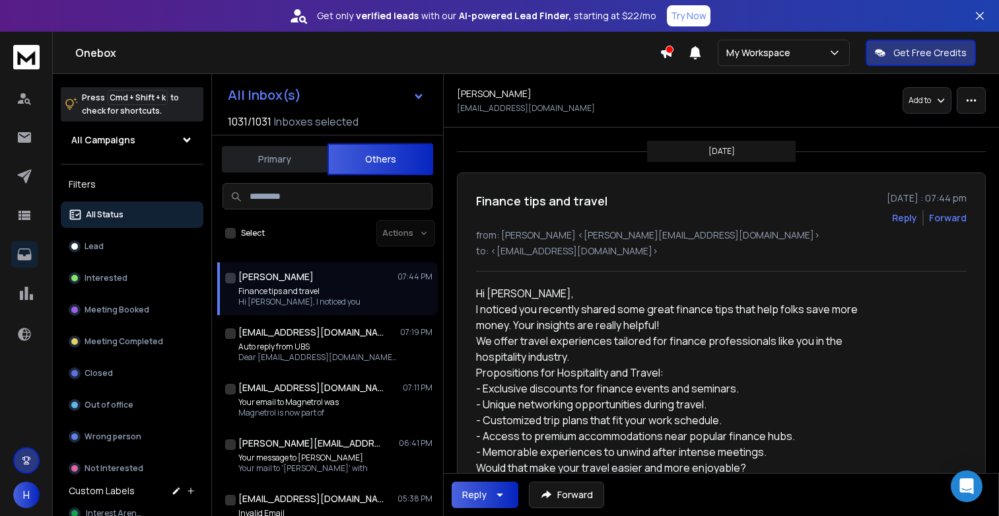
click at [287, 155] on button "Primary" at bounding box center [275, 159] width 106 height 29
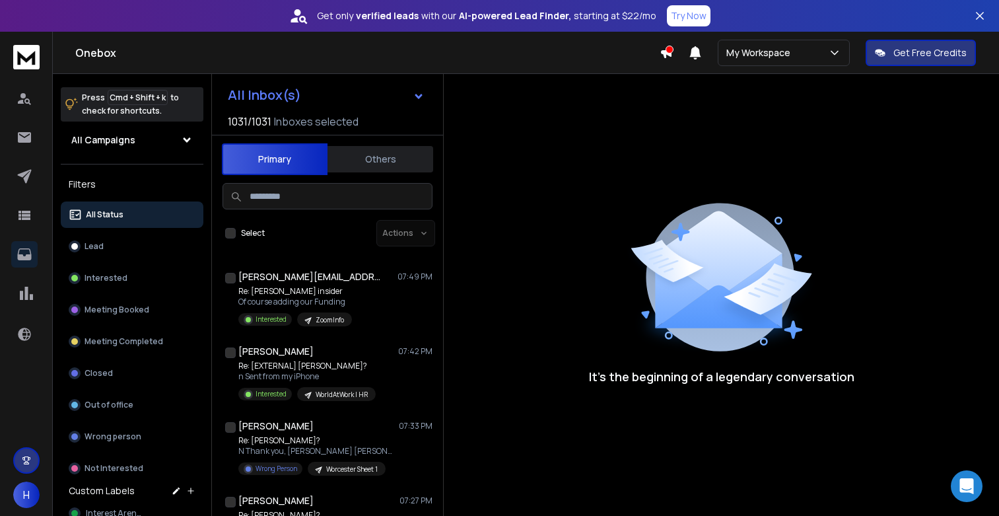
click at [337, 151] on button "Others" at bounding box center [380, 159] width 106 height 29
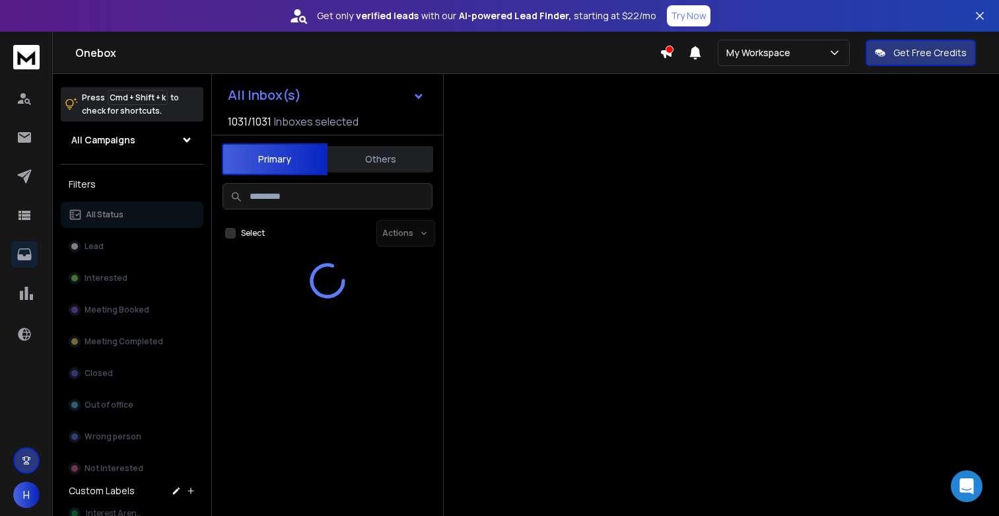
click at [290, 161] on button "Primary" at bounding box center [275, 159] width 106 height 32
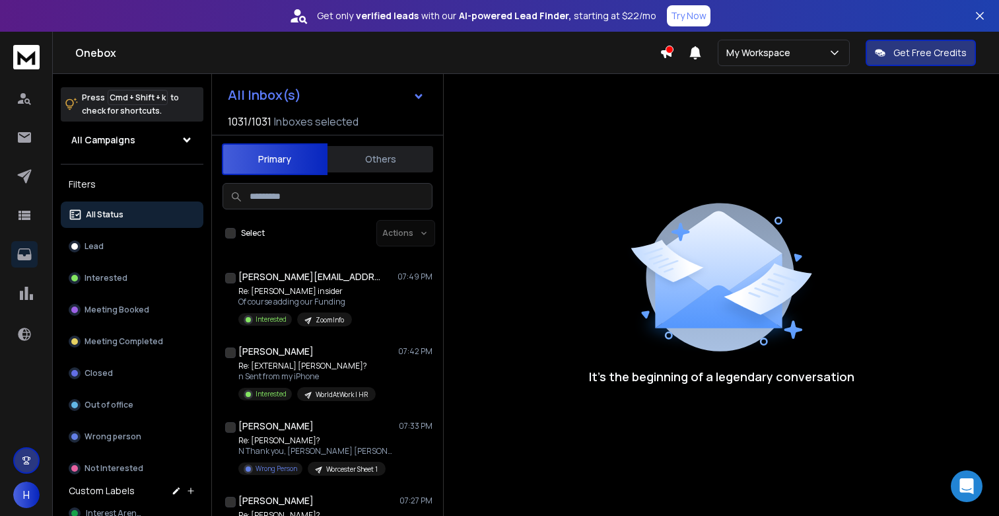
click at [372, 178] on div at bounding box center [327, 194] width 221 height 32
click at [370, 160] on button "Others" at bounding box center [380, 159] width 106 height 29
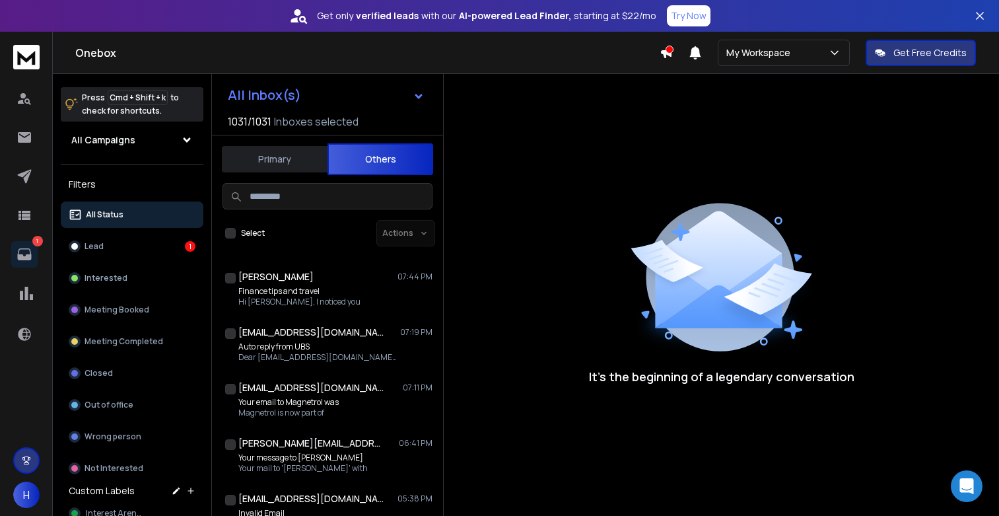
click at [304, 157] on button "Primary" at bounding box center [275, 159] width 106 height 29
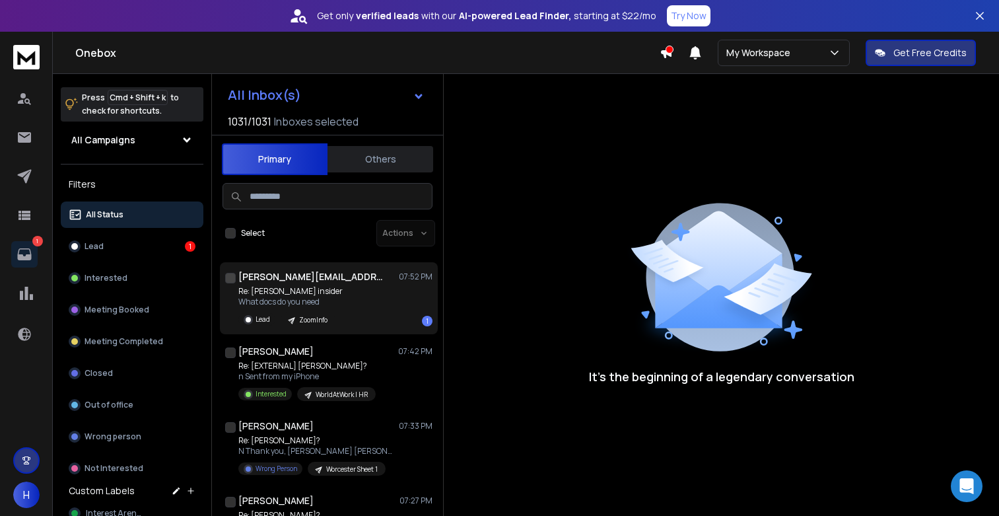
click at [317, 277] on h1 "[PERSON_NAME][EMAIL_ADDRESS][DOMAIN_NAME]" at bounding box center [310, 276] width 145 height 13
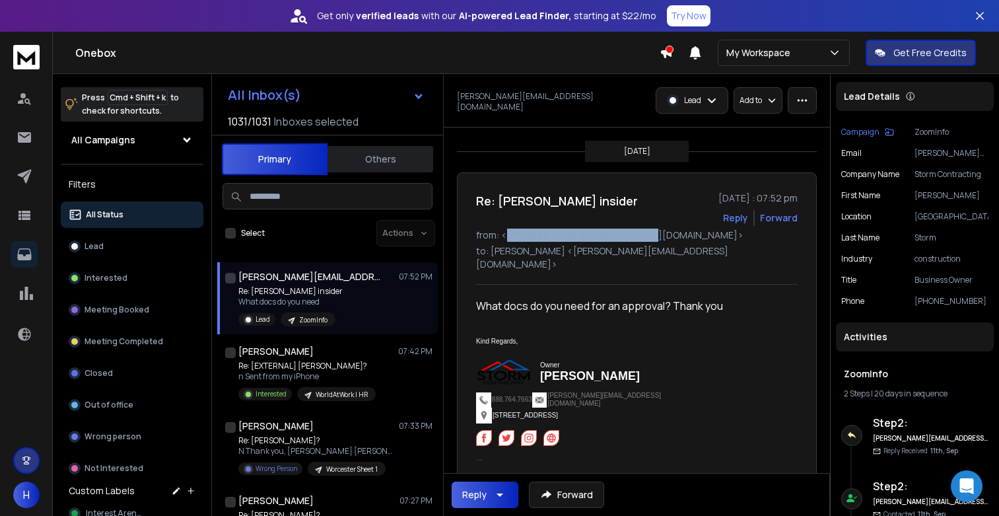
copy p "[PERSON_NAME][EMAIL_ADDRESS][DOMAIN_NAME]"
drag, startPoint x: 639, startPoint y: 236, endPoint x: 508, endPoint y: 232, distance: 131.4
click at [508, 232] on p "from: <[PERSON_NAME][EMAIL_ADDRESS][DOMAIN_NAME]>" at bounding box center [637, 234] width 322 height 13
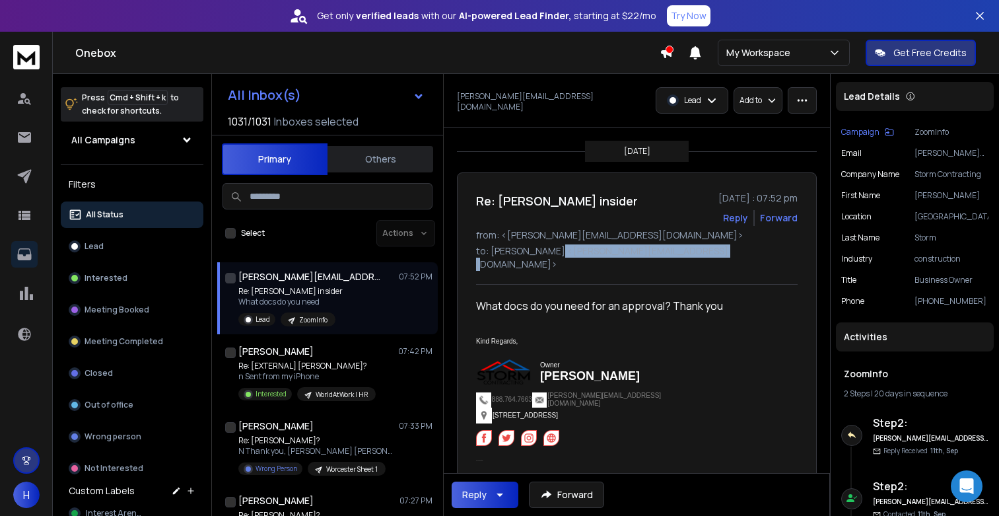
drag, startPoint x: 689, startPoint y: 249, endPoint x: 550, endPoint y: 246, distance: 138.7
click at [550, 246] on p "to: [PERSON_NAME] <[PERSON_NAME][EMAIL_ADDRESS][DOMAIN_NAME]>" at bounding box center [637, 257] width 322 height 26
copy p "[PERSON_NAME][EMAIL_ADDRESS][DOMAIN_NAME]"
click at [467, 490] on div "Reply" at bounding box center [474, 494] width 24 height 13
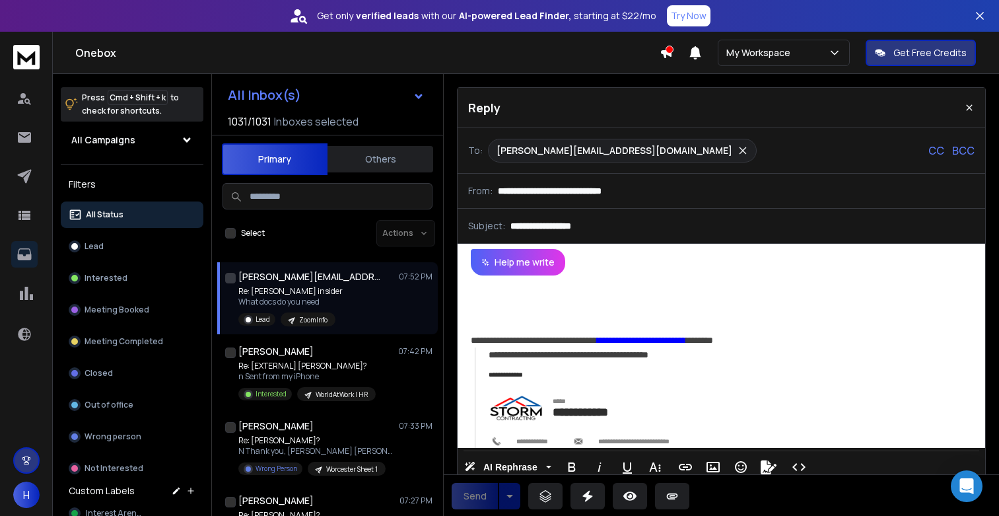
click at [762, 151] on input at bounding box center [808, 151] width 92 height 24
paste input "**********"
type input "**********"
click at [601, 310] on div "**********" at bounding box center [721, 361] width 527 height 172
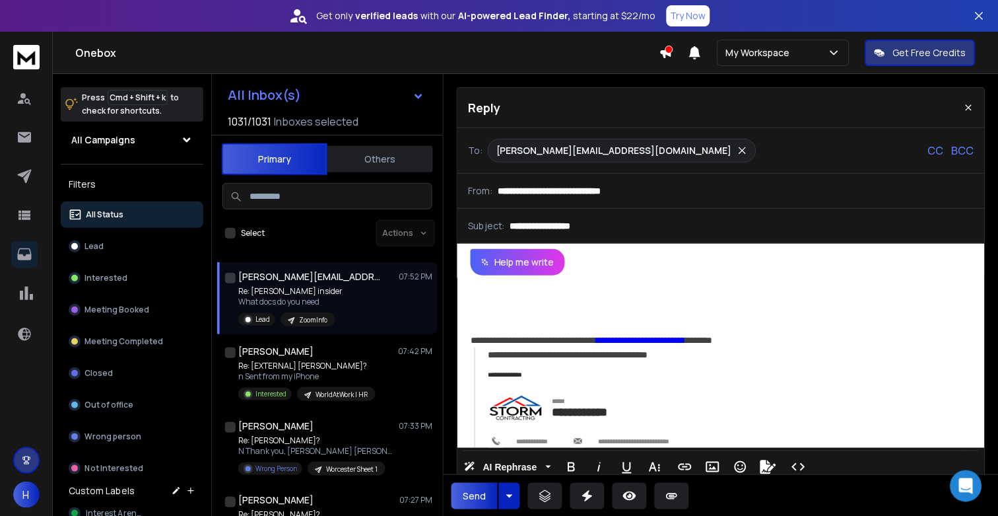
scroll to position [0, 0]
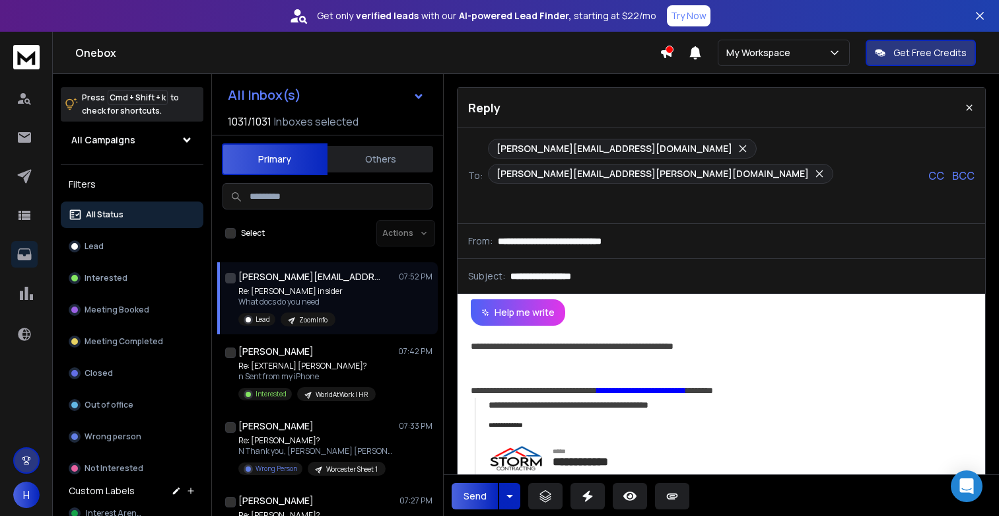
click at [467, 496] on button "Send" at bounding box center [475, 496] width 46 height 26
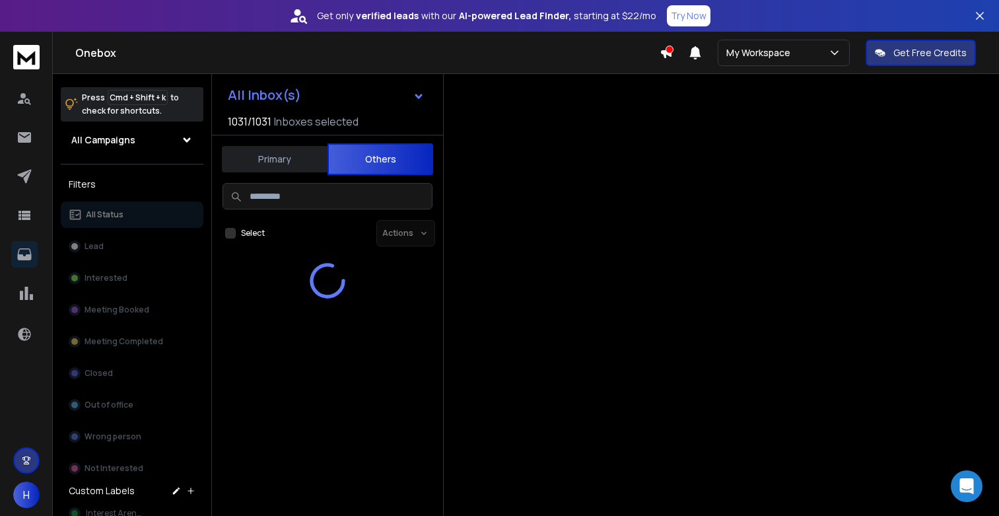
click at [358, 168] on button "Others" at bounding box center [380, 159] width 106 height 32
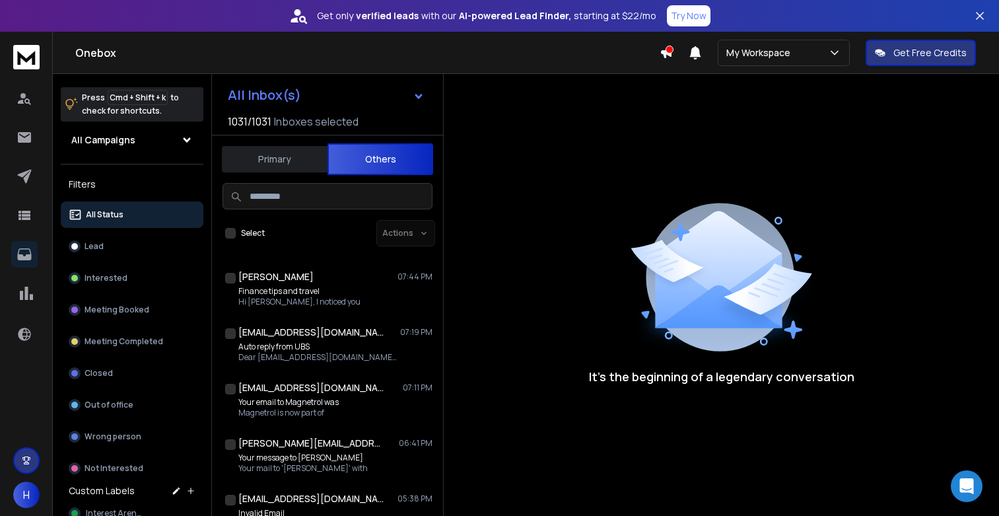
click at [280, 158] on button "Primary" at bounding box center [275, 159] width 106 height 29
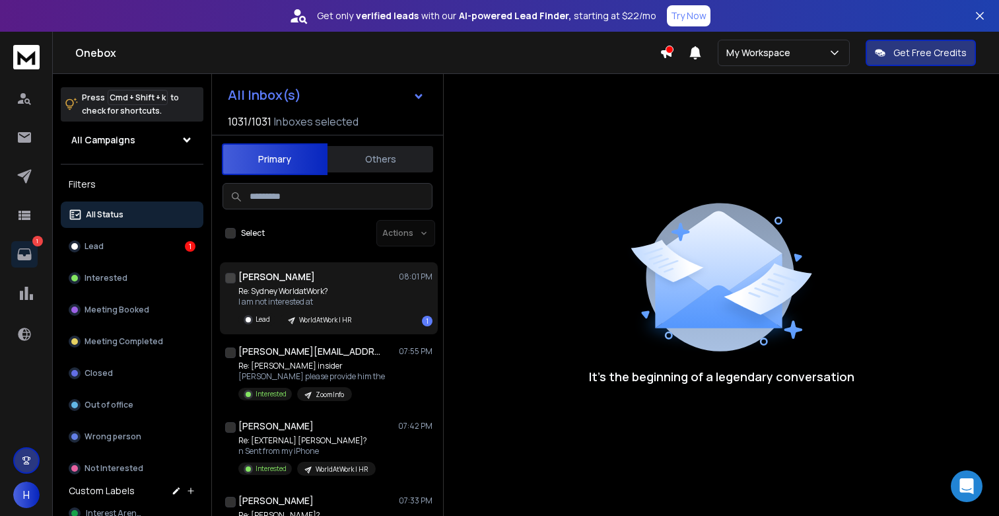
click at [345, 274] on div "[PERSON_NAME] 08:01 PM" at bounding box center [335, 276] width 194 height 13
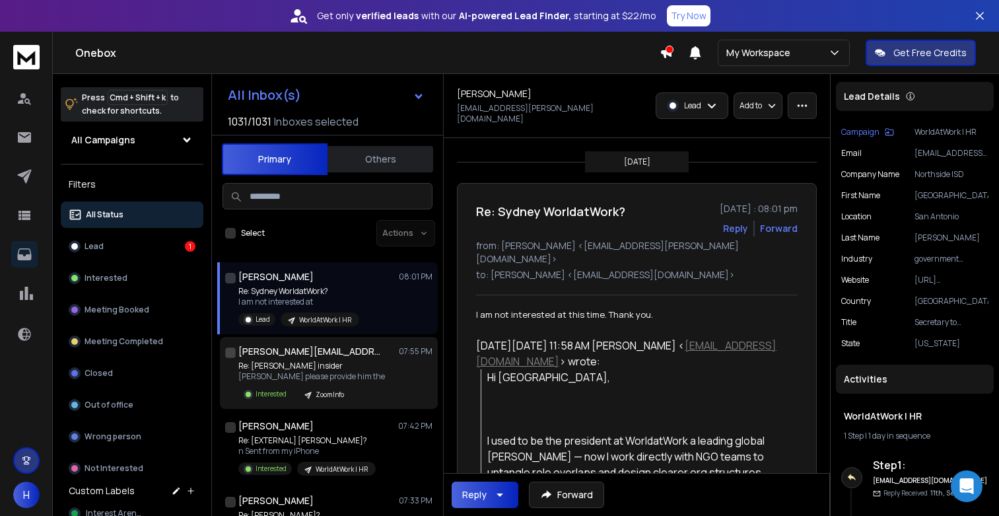
click at [338, 402] on div "[PERSON_NAME][EMAIL_ADDRESS][DOMAIN_NAME] +1 07:55 PM Re: [PERSON_NAME] insider…" at bounding box center [329, 373] width 218 height 72
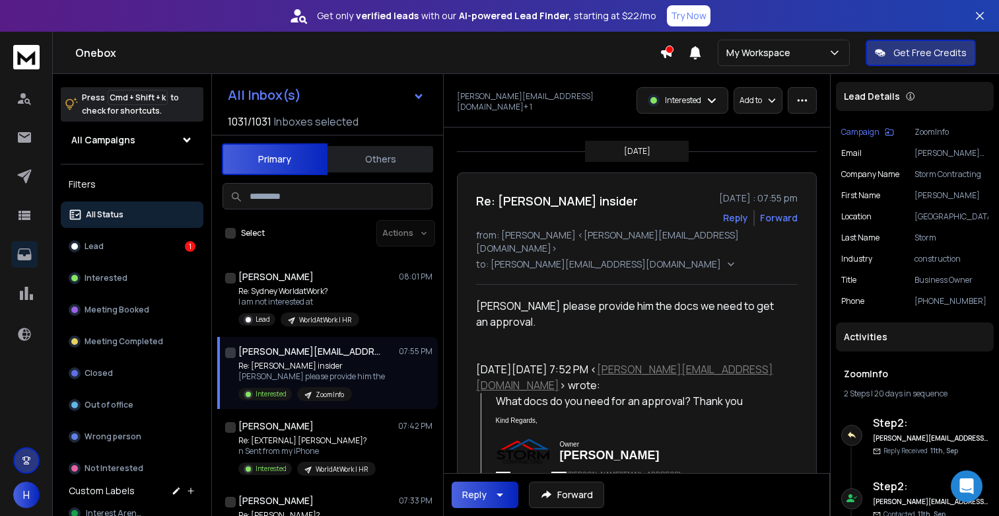
click at [331, 178] on div at bounding box center [327, 194] width 221 height 32
click at [332, 174] on div "Primary Others Select Actions [GEOGRAPHIC_DATA][PERSON_NAME][GEOGRAPHIC_DATA] 0…" at bounding box center [327, 393] width 231 height 495
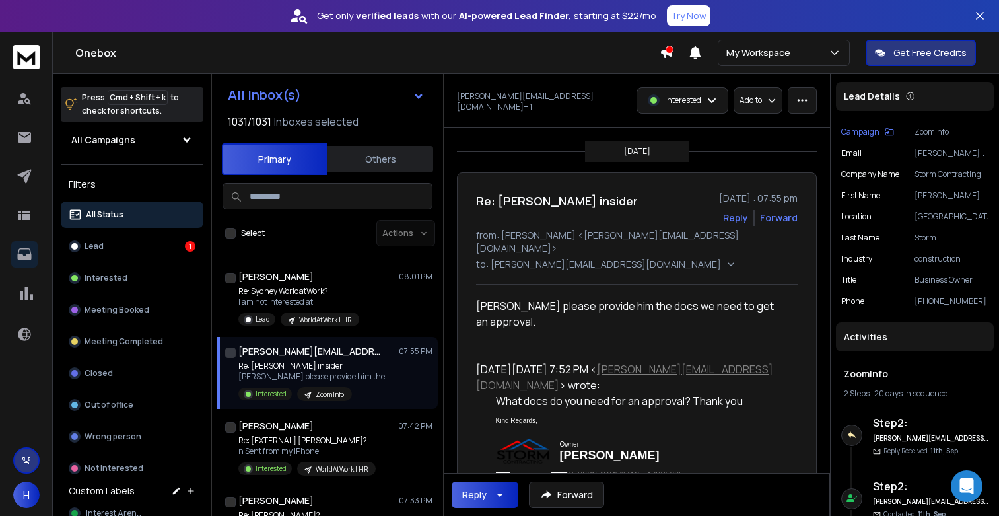
click at [340, 165] on button "Others" at bounding box center [380, 159] width 106 height 29
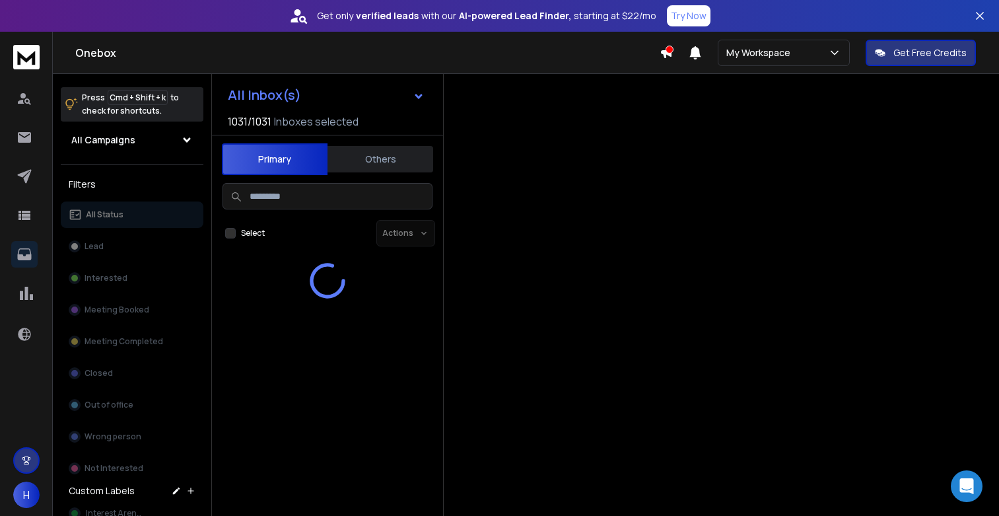
click at [310, 157] on button "Primary" at bounding box center [275, 159] width 106 height 32
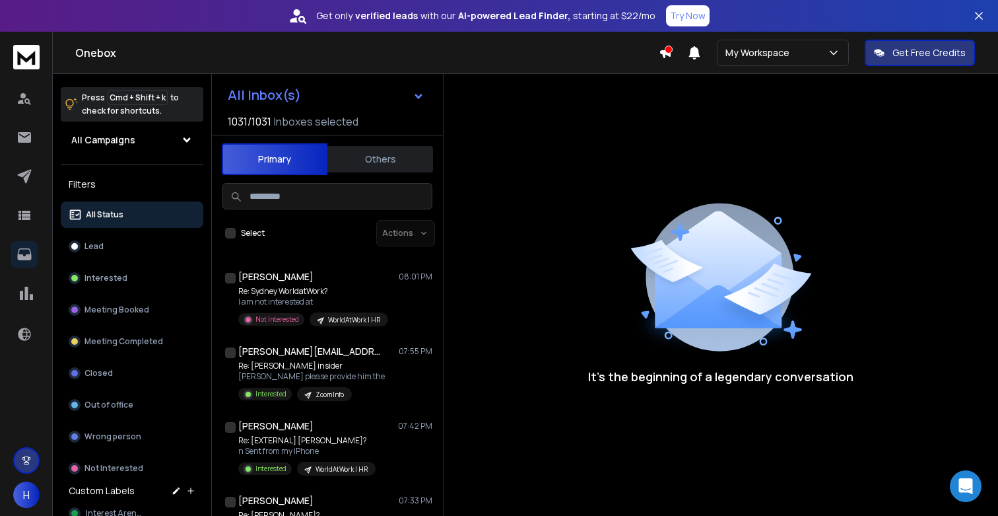
click at [380, 178] on div at bounding box center [327, 194] width 221 height 32
click at [380, 170] on button "Others" at bounding box center [380, 159] width 106 height 29
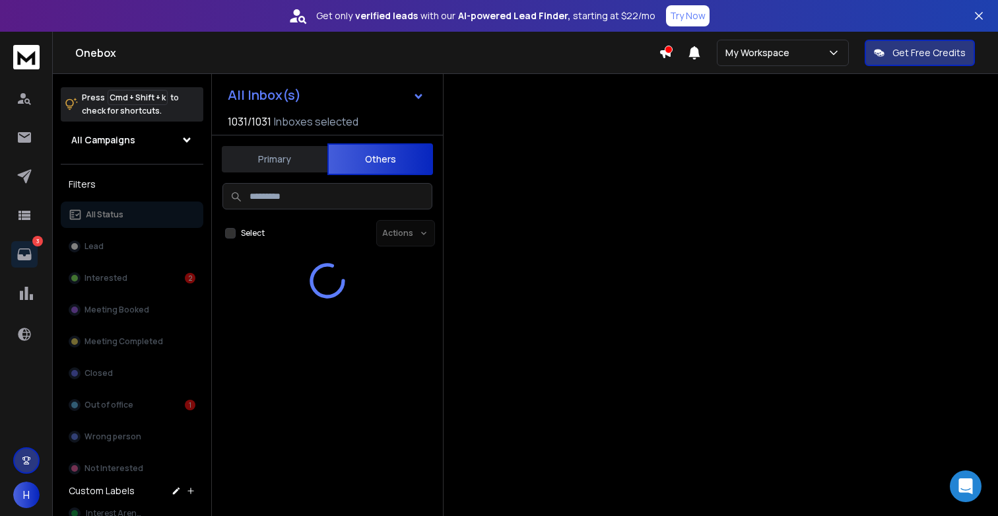
click at [287, 166] on button "Primary" at bounding box center [275, 159] width 106 height 29
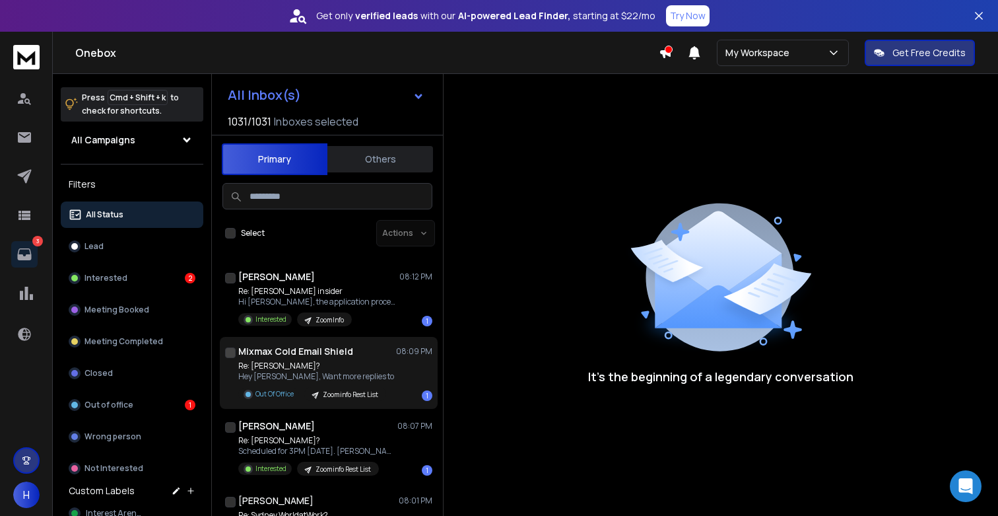
click at [340, 364] on p "Re: [PERSON_NAME]?" at bounding box center [316, 365] width 156 height 11
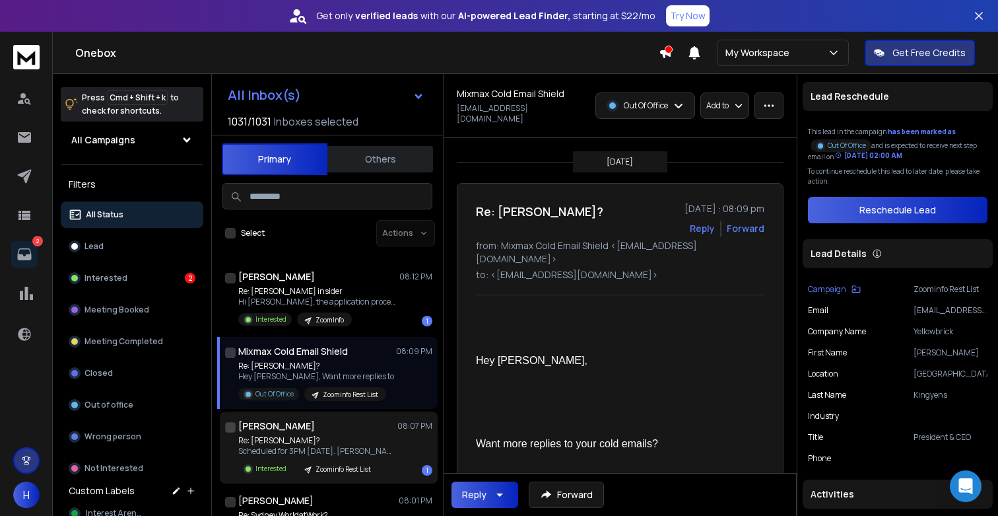
click at [349, 421] on div "[PERSON_NAME] 08:07 PM" at bounding box center [335, 425] width 194 height 13
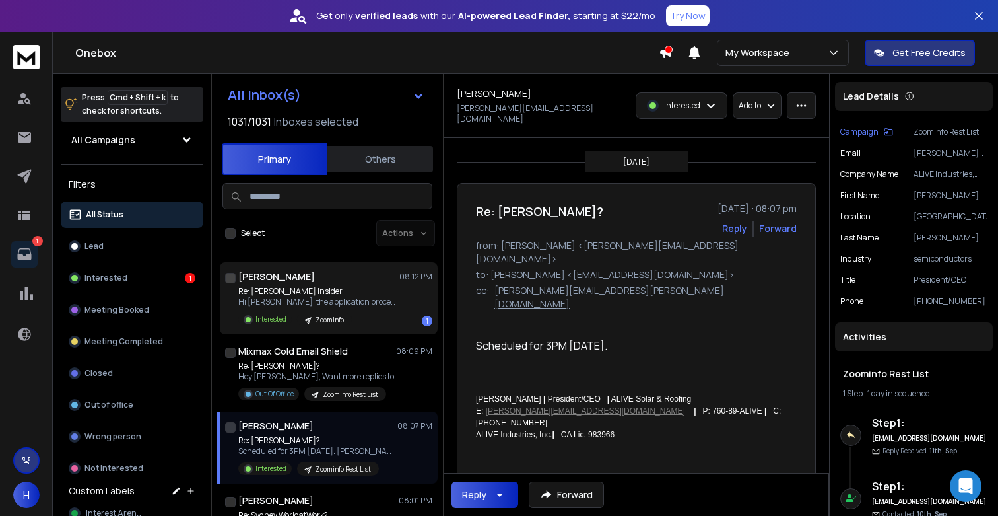
click at [374, 278] on div "[PERSON_NAME] 08:12 PM" at bounding box center [335, 276] width 194 height 13
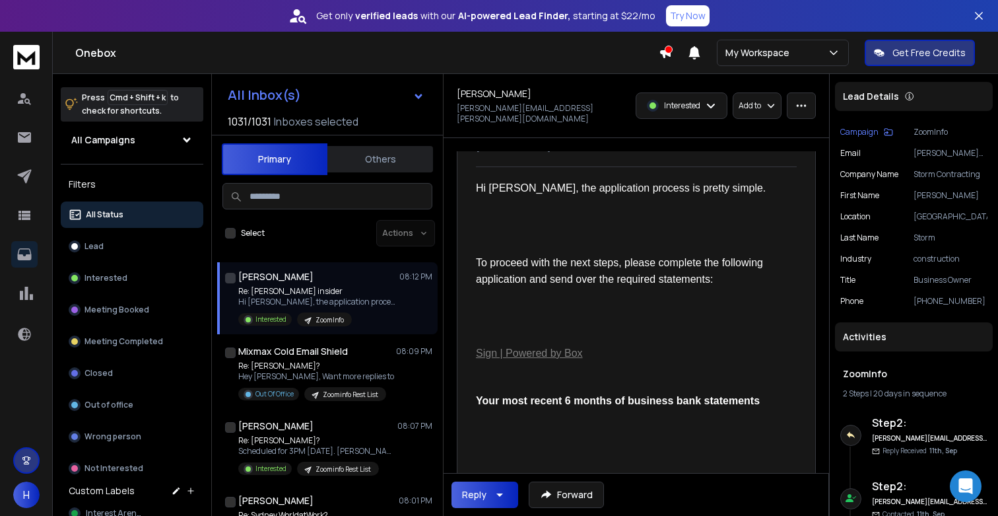
scroll to position [125, 0]
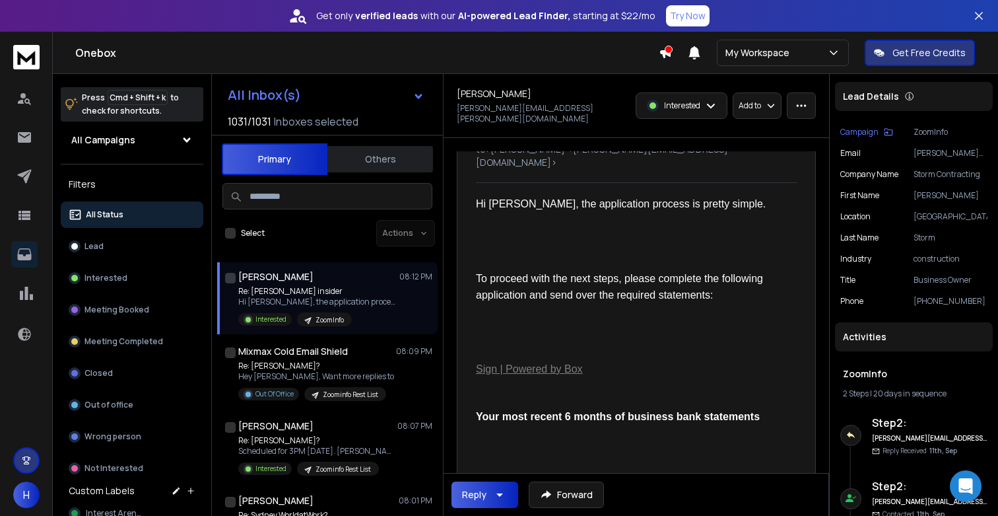
click at [543, 363] on link "Sign | Powered by Box" at bounding box center [529, 368] width 107 height 11
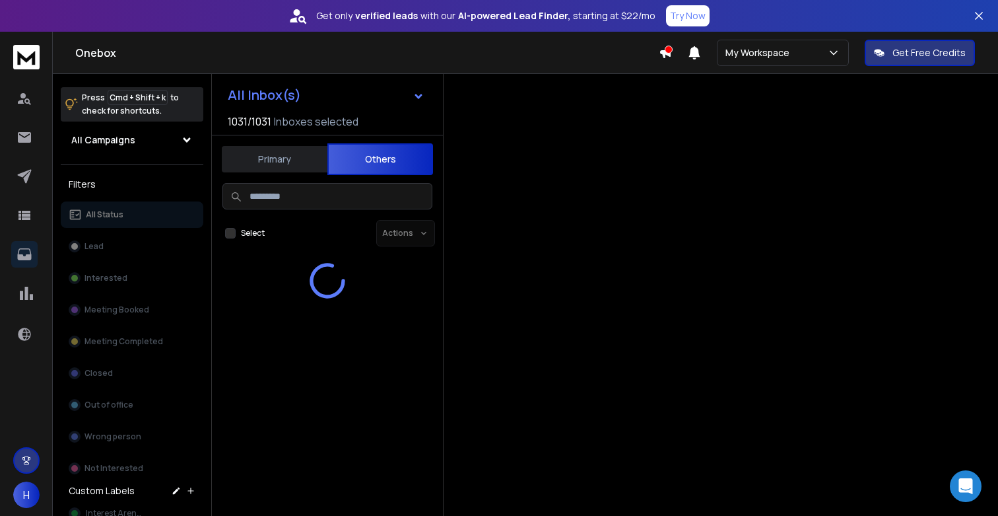
scroll to position [0, 0]
click at [374, 168] on button "Others" at bounding box center [380, 159] width 106 height 32
click at [304, 149] on button "Primary" at bounding box center [275, 159] width 106 height 29
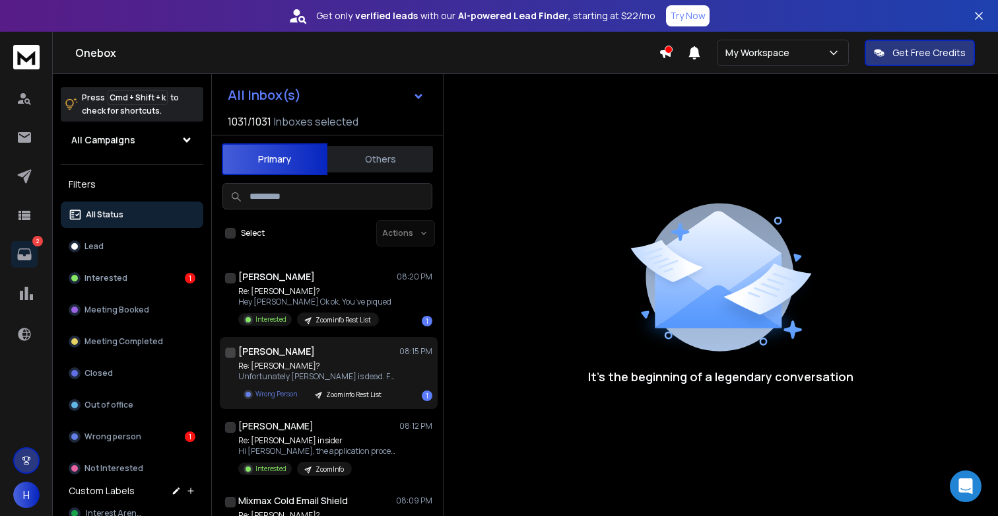
click at [335, 345] on div "[PERSON_NAME] 08:15 PM" at bounding box center [335, 351] width 194 height 13
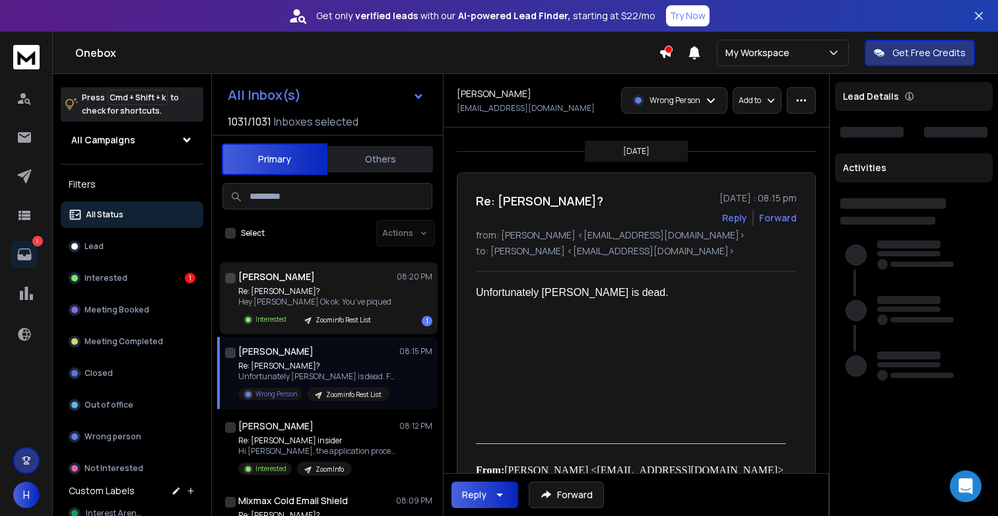
click at [343, 312] on div "Zoominfo Rest List" at bounding box center [338, 319] width 82 height 14
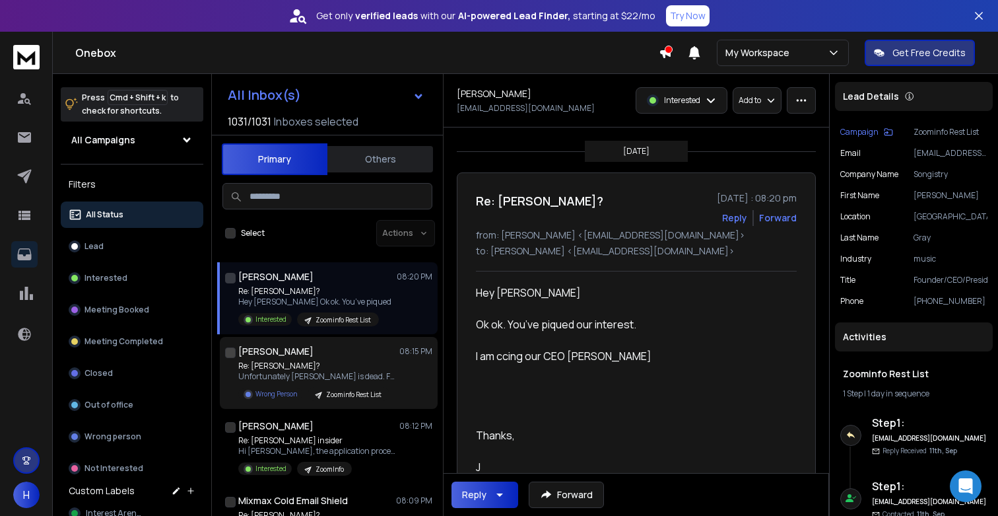
click at [345, 363] on p "Re: [PERSON_NAME]?" at bounding box center [317, 365] width 158 height 11
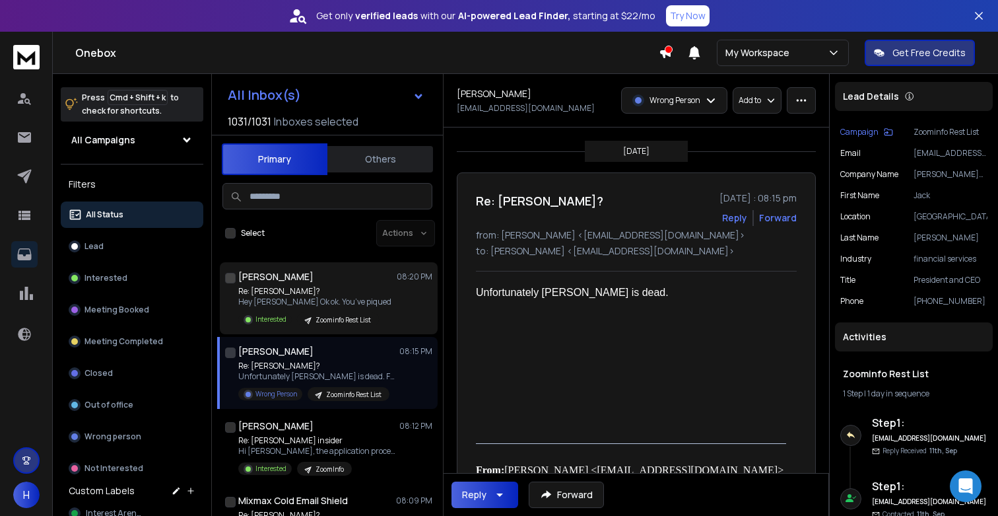
click at [353, 288] on p "Re: [PERSON_NAME]?" at bounding box center [314, 291] width 153 height 11
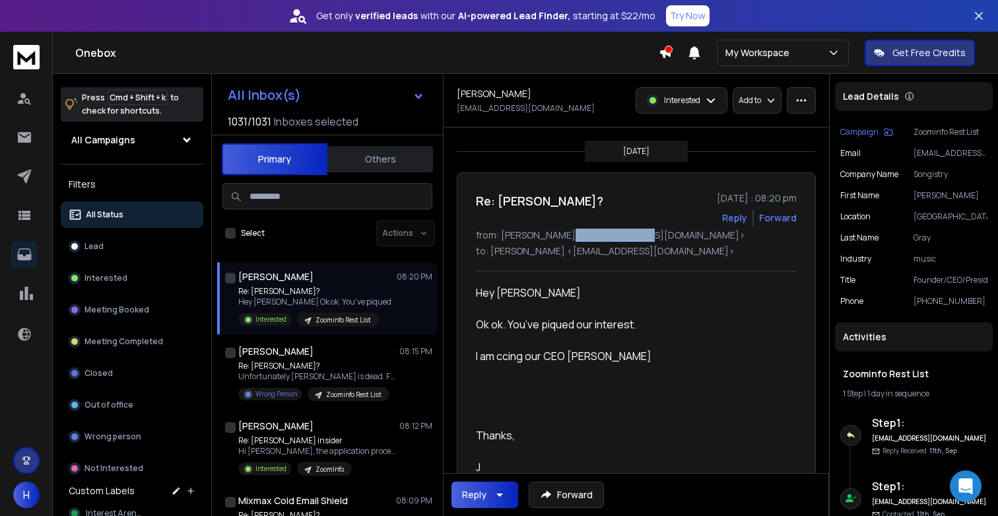
drag, startPoint x: 627, startPoint y: 232, endPoint x: 555, endPoint y: 231, distance: 72.0
click at [555, 231] on p "from: [PERSON_NAME] <[EMAIL_ADDRESS][DOMAIN_NAME]>" at bounding box center [636, 234] width 321 height 13
copy p "[EMAIL_ADDRESS][DOMAIN_NAME]"
click at [922, 193] on p "[PERSON_NAME]" at bounding box center [951, 195] width 74 height 11
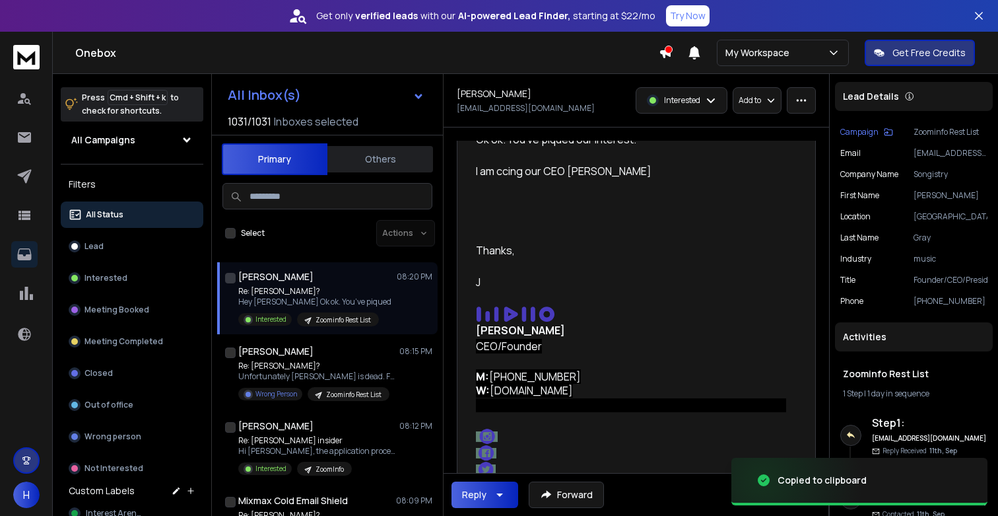
scroll to position [186, 0]
drag, startPoint x: 569, startPoint y: 374, endPoint x: 493, endPoint y: 372, distance: 75.9
click at [493, 372] on div "M: [PHONE_NUMBER]" at bounding box center [631, 376] width 310 height 14
copy span "[PHONE_NUMBER]"
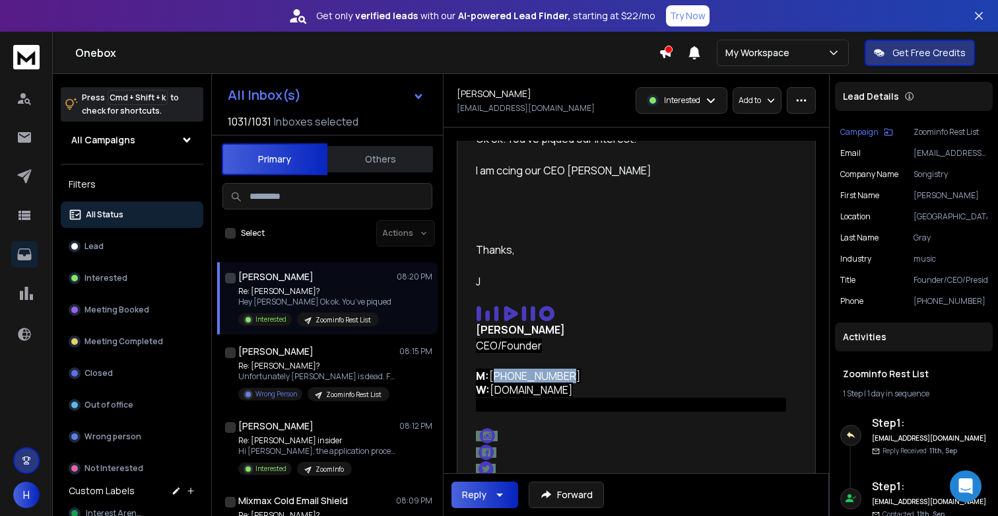
click at [480, 487] on div "Reply" at bounding box center [485, 495] width 46 height 16
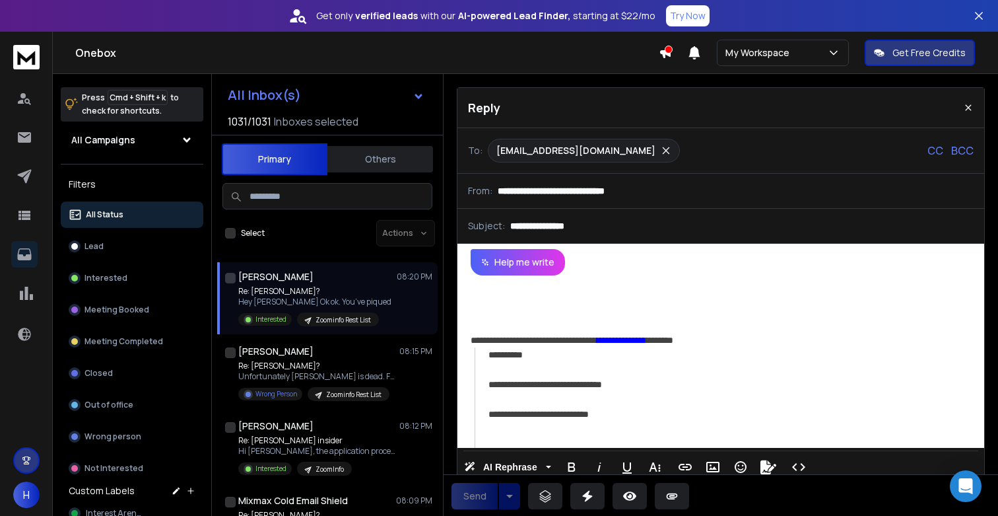
click at [685, 156] on input at bounding box center [731, 151] width 92 height 24
paste input "**********"
type input "**********"
click at [541, 298] on div at bounding box center [721, 296] width 500 height 15
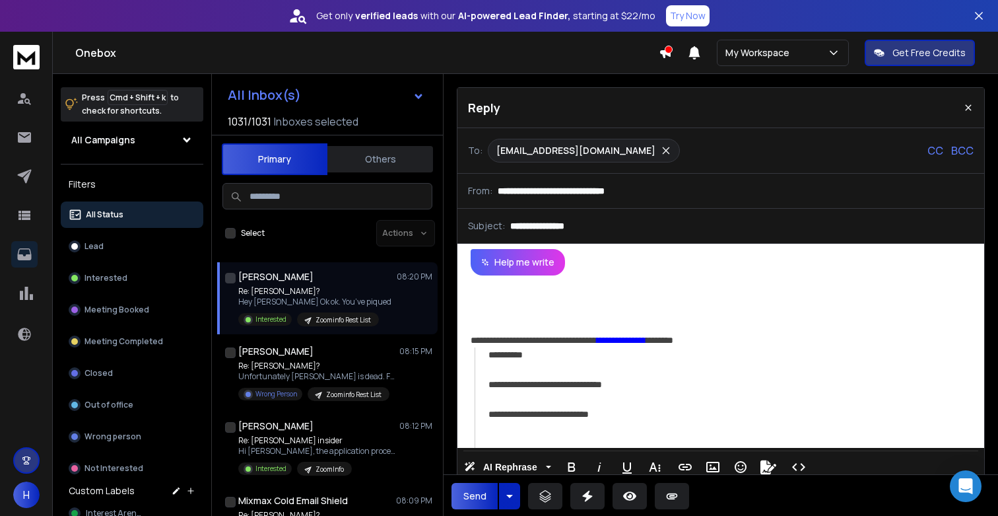
scroll to position [0, 0]
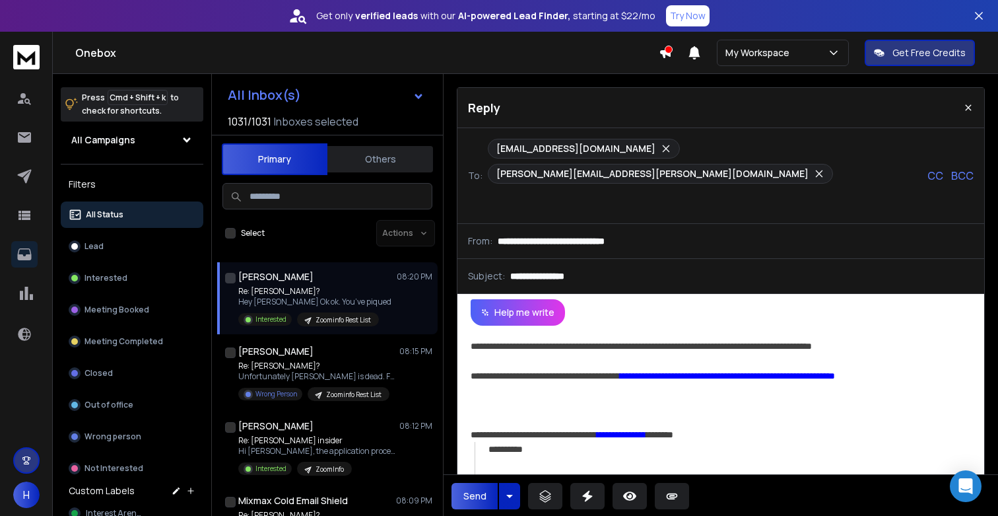
click at [936, 168] on p "CC" at bounding box center [936, 176] width 16 height 16
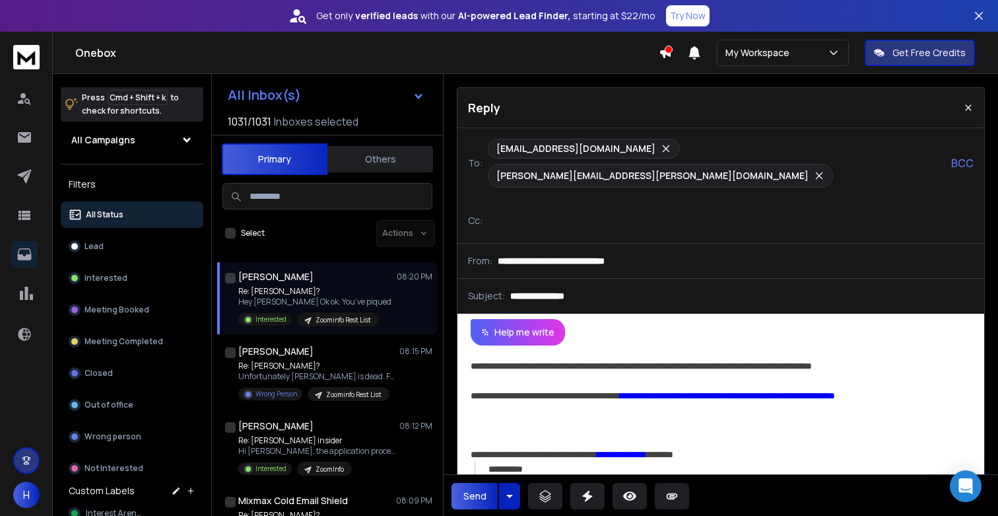
click at [476, 494] on button "Send" at bounding box center [475, 496] width 46 height 26
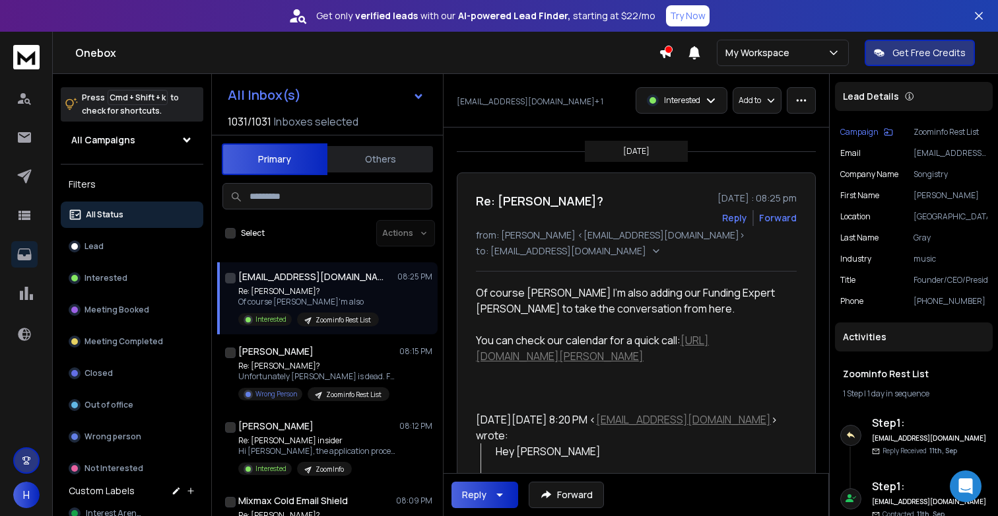
click at [371, 160] on button "Others" at bounding box center [380, 159] width 106 height 29
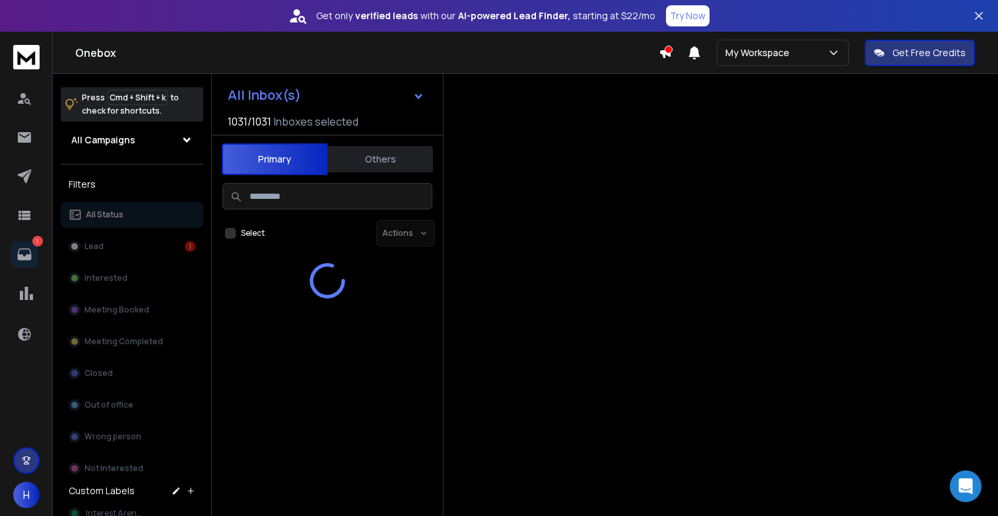
click at [289, 161] on button "Primary" at bounding box center [275, 159] width 106 height 32
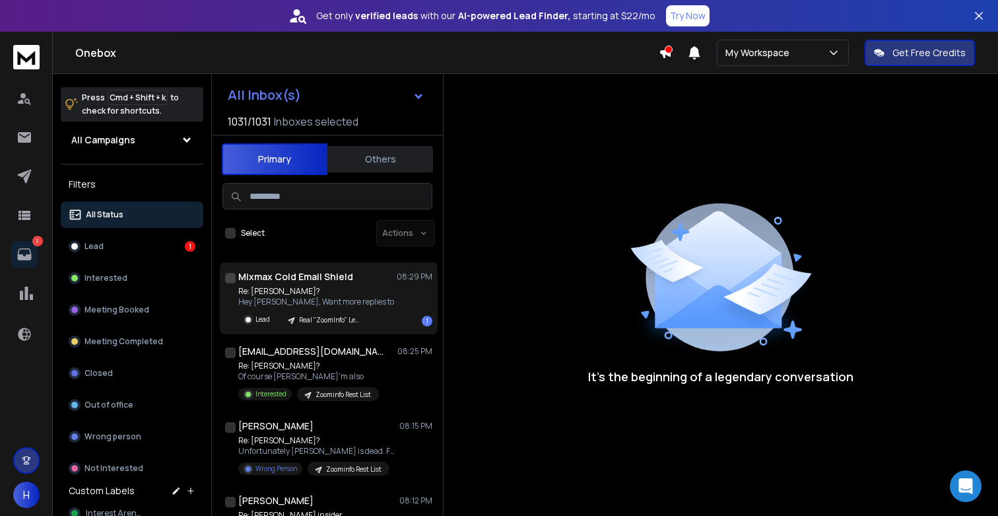
click at [322, 290] on p "Re: [PERSON_NAME]?" at bounding box center [316, 291] width 156 height 11
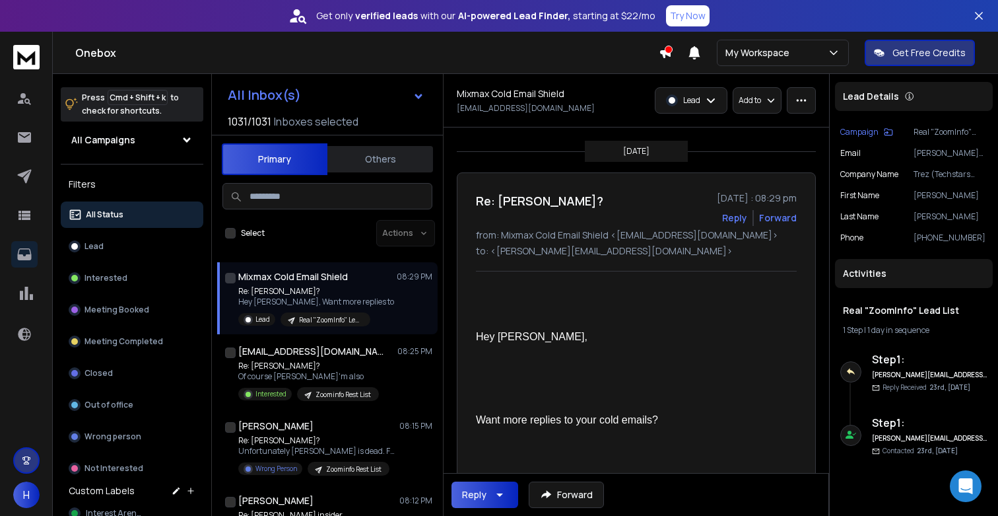
click at [402, 167] on button "Others" at bounding box center [380, 159] width 106 height 29
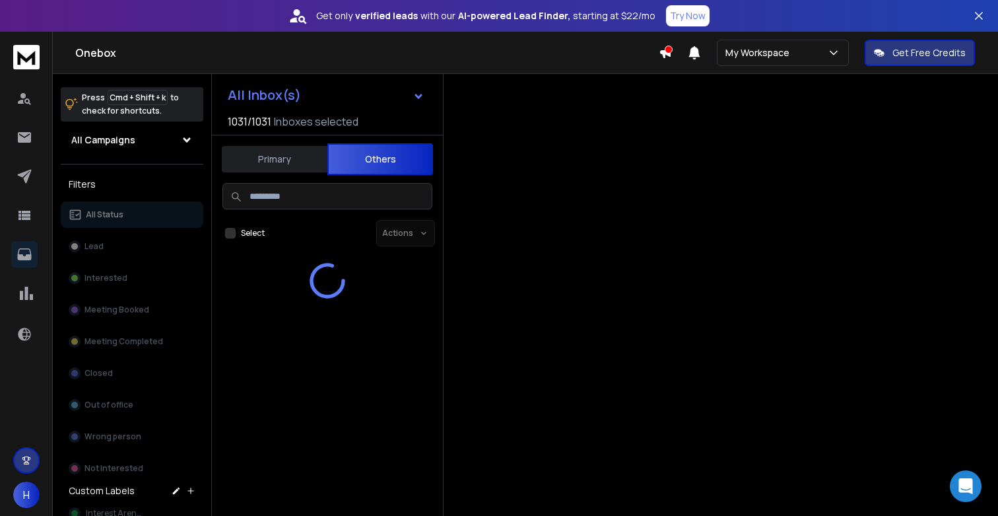
click at [399, 166] on button "Others" at bounding box center [380, 159] width 106 height 32
click at [260, 155] on button "Primary" at bounding box center [275, 159] width 106 height 29
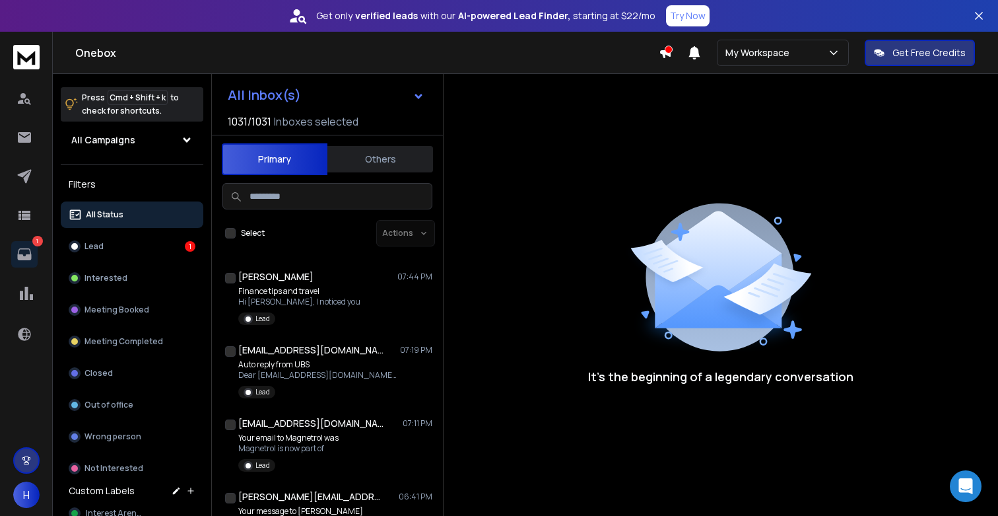
click at [260, 156] on button "Primary" at bounding box center [275, 159] width 106 height 32
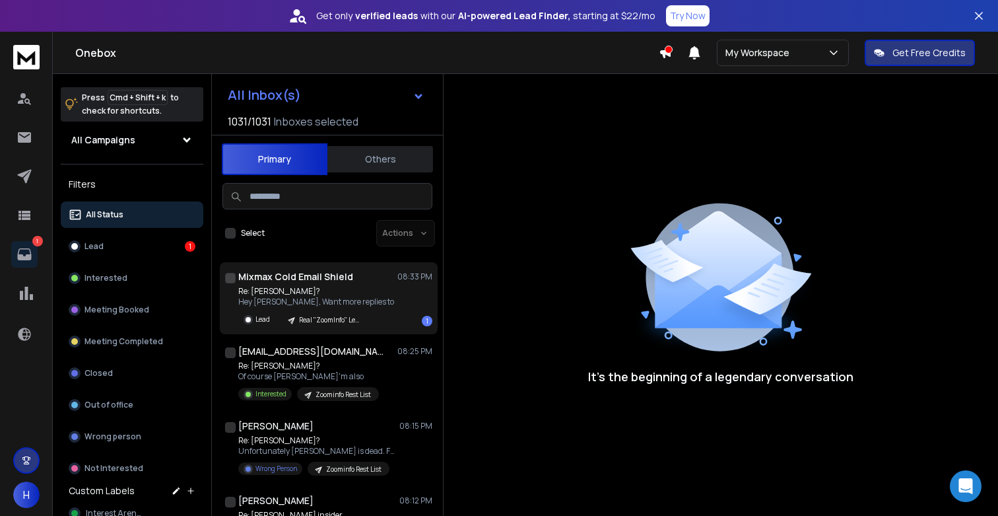
click at [395, 293] on div "Re: [PERSON_NAME]? Hey [PERSON_NAME], Want more replies to Lead Real "ZoomInfo"…" at bounding box center [335, 306] width 194 height 40
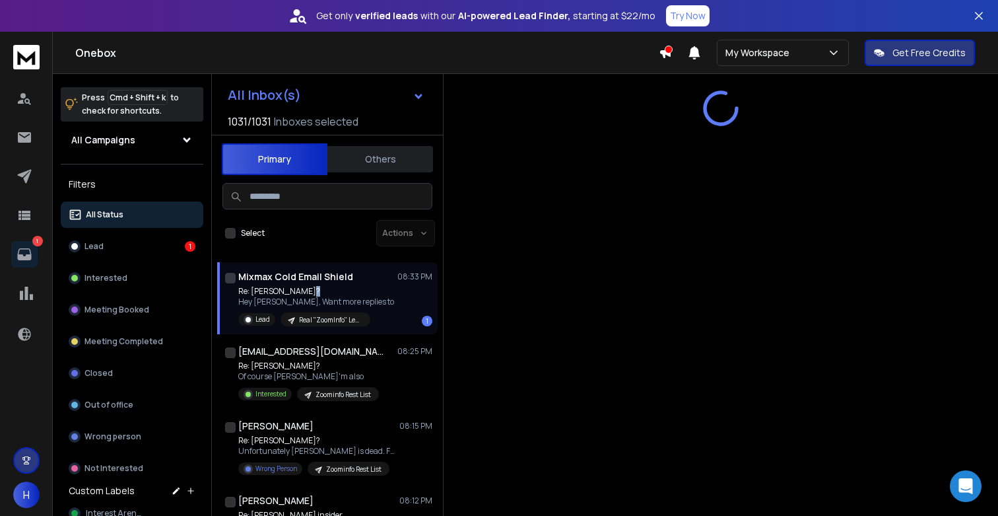
click at [395, 293] on div "Re: [PERSON_NAME]? Hey [PERSON_NAME], Want more replies to Lead Real "ZoomInfo"…" at bounding box center [335, 306] width 194 height 40
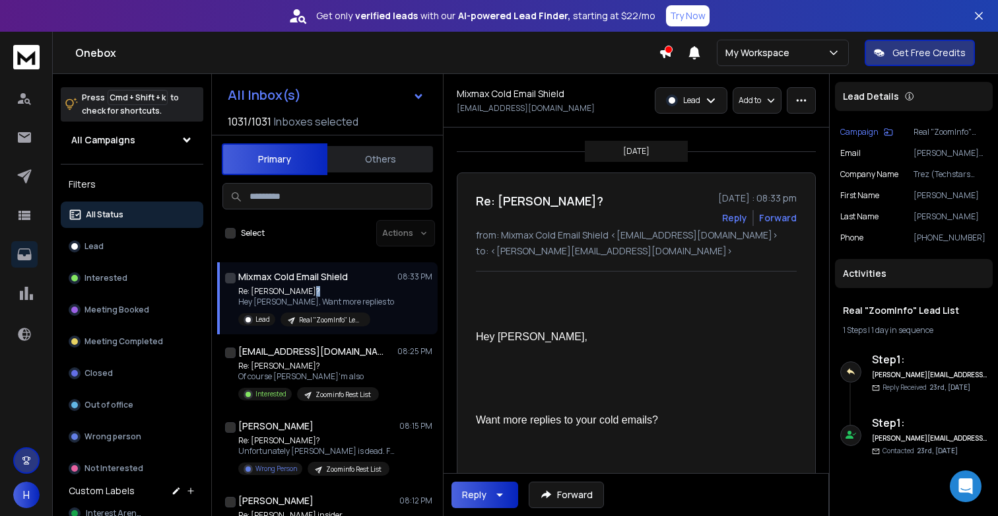
click at [333, 154] on button "Others" at bounding box center [380, 159] width 106 height 29
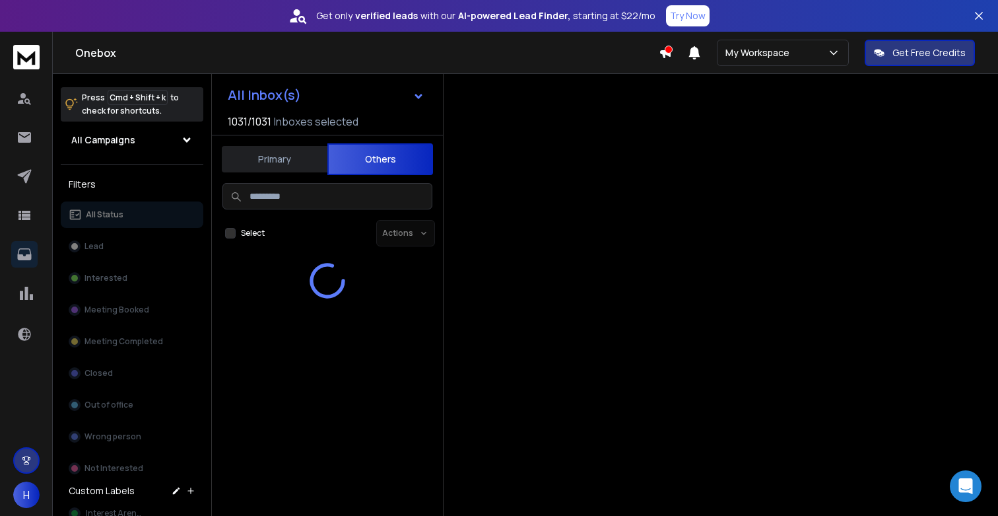
click at [333, 154] on button "Others" at bounding box center [380, 159] width 106 height 32
click at [297, 158] on button "Primary" at bounding box center [275, 159] width 106 height 29
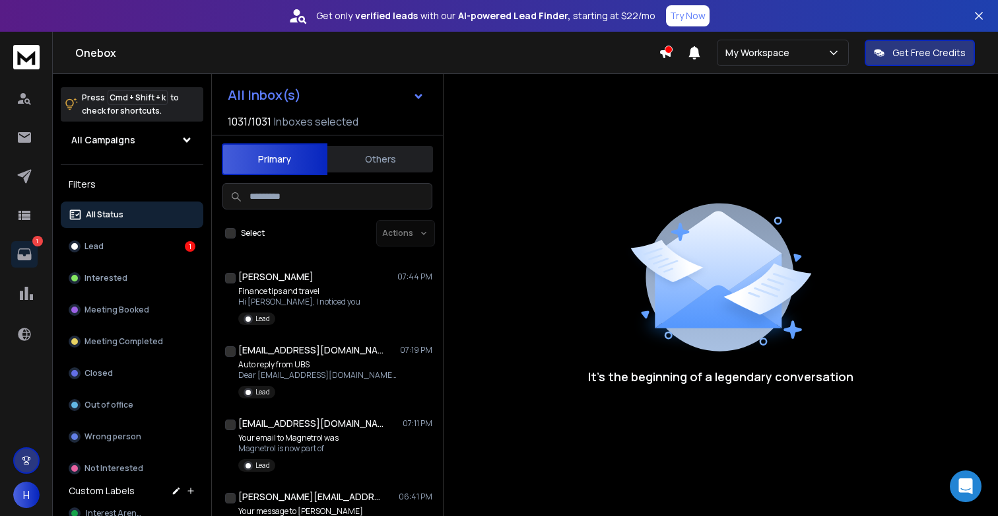
click at [297, 158] on button "Primary" at bounding box center [275, 159] width 106 height 32
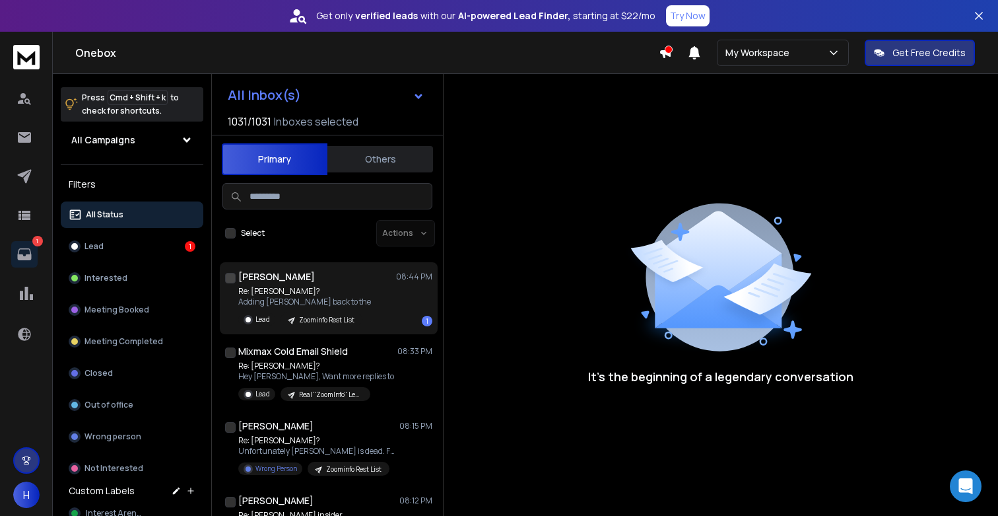
click at [360, 301] on p "Adding [PERSON_NAME] back to the" at bounding box center [304, 301] width 133 height 11
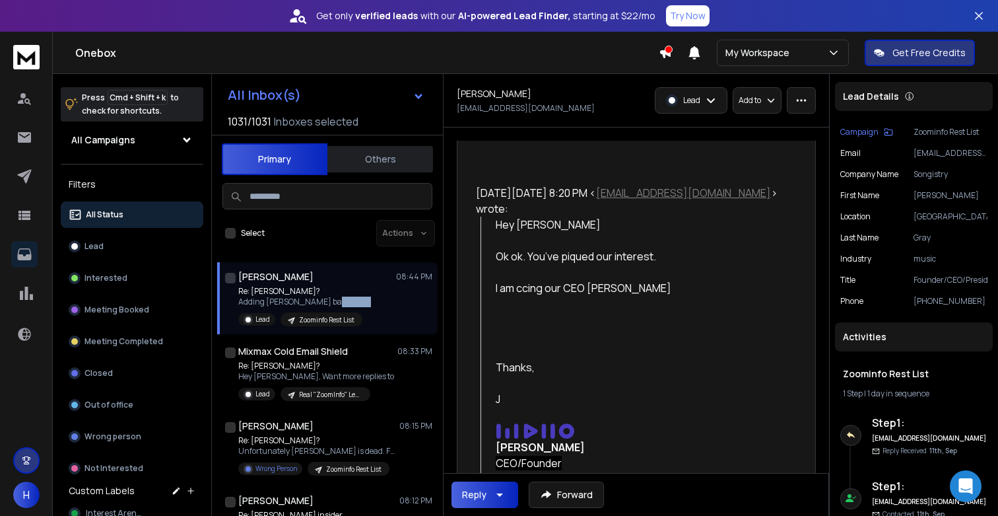
scroll to position [941, 0]
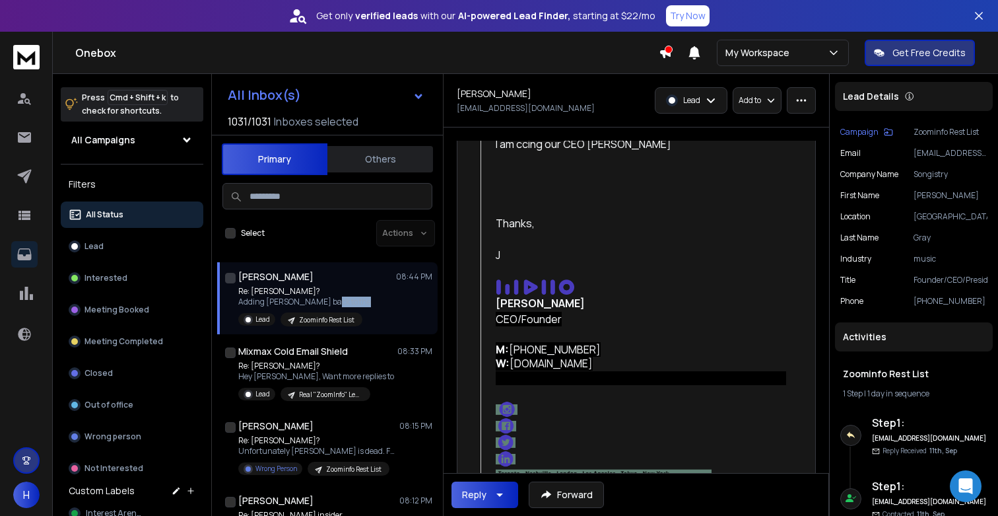
click at [372, 166] on button "Others" at bounding box center [380, 159] width 106 height 29
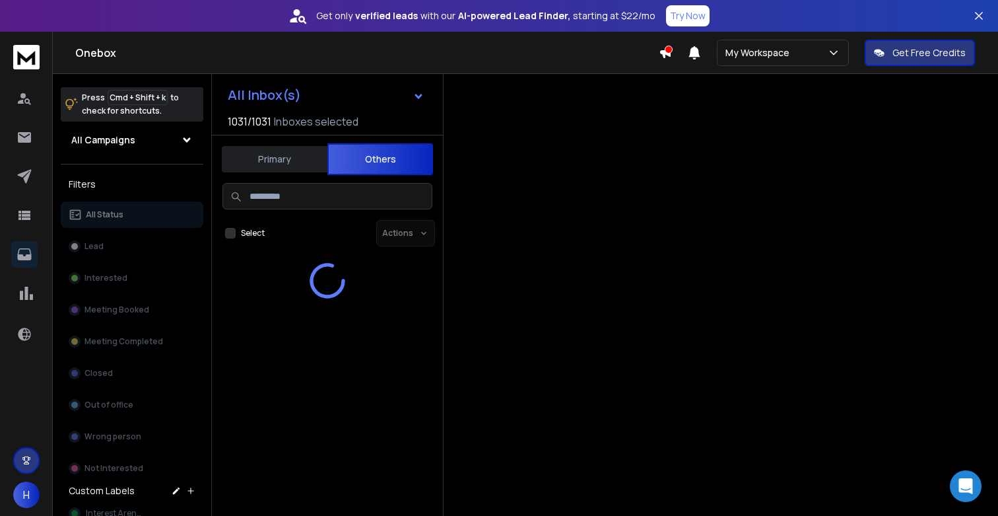
click at [368, 158] on button "Others" at bounding box center [380, 159] width 106 height 32
click at [368, 159] on button "Others" at bounding box center [380, 159] width 106 height 32
click at [296, 160] on button "Primary" at bounding box center [275, 159] width 106 height 29
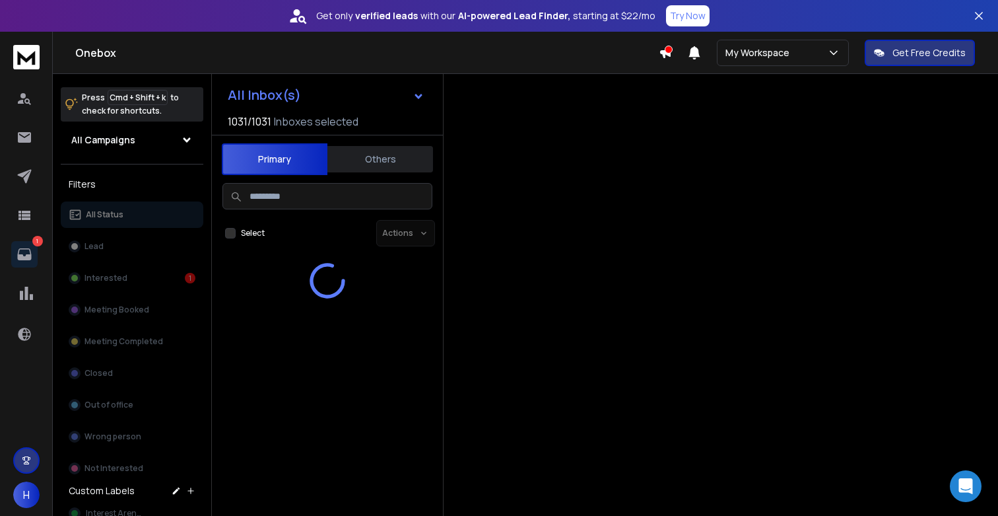
click at [296, 159] on button "Primary" at bounding box center [275, 159] width 106 height 32
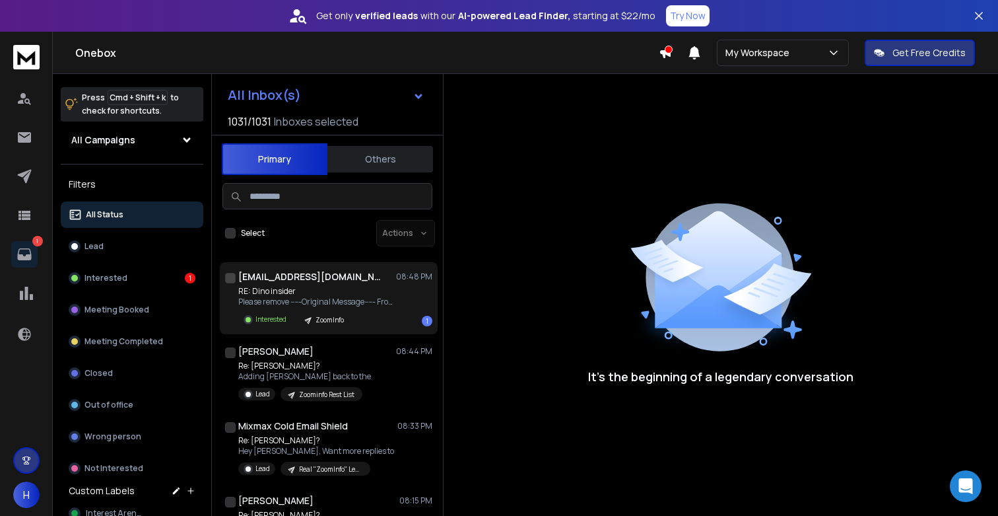
click at [395, 296] on p "Please remove -----Original Message----- From:" at bounding box center [317, 301] width 158 height 11
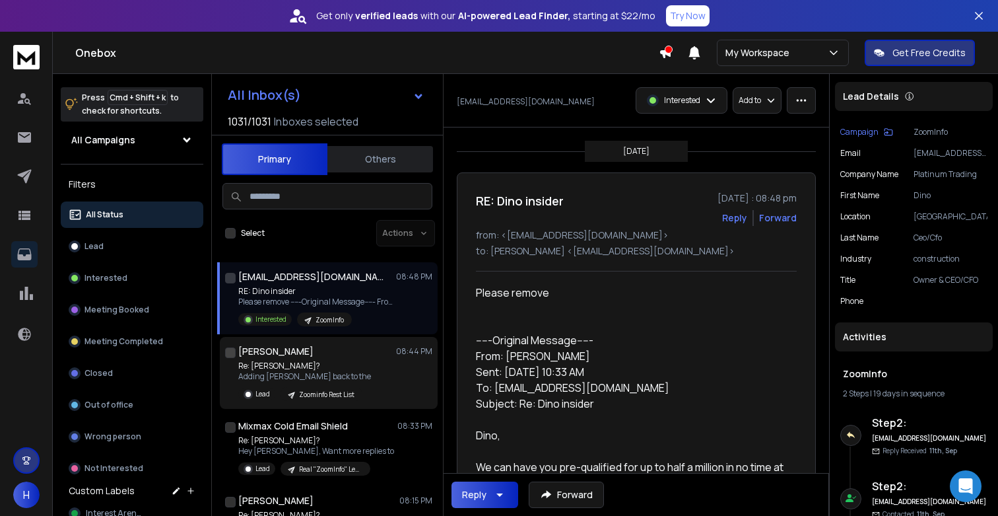
click at [354, 359] on div "[PERSON_NAME] 08:44 PM Re: [PERSON_NAME]? Adding [PERSON_NAME] back to the Lead…" at bounding box center [335, 373] width 194 height 56
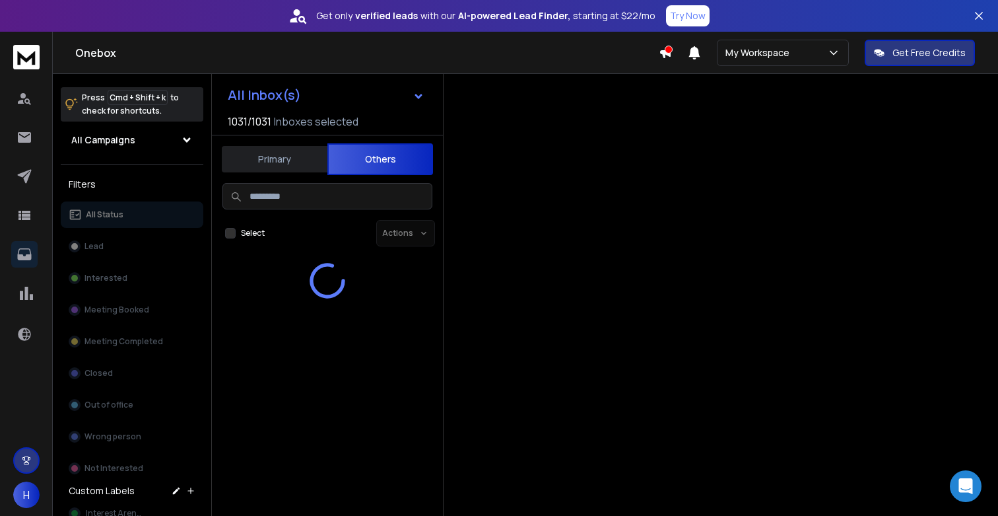
click at [371, 164] on button "Others" at bounding box center [380, 159] width 106 height 32
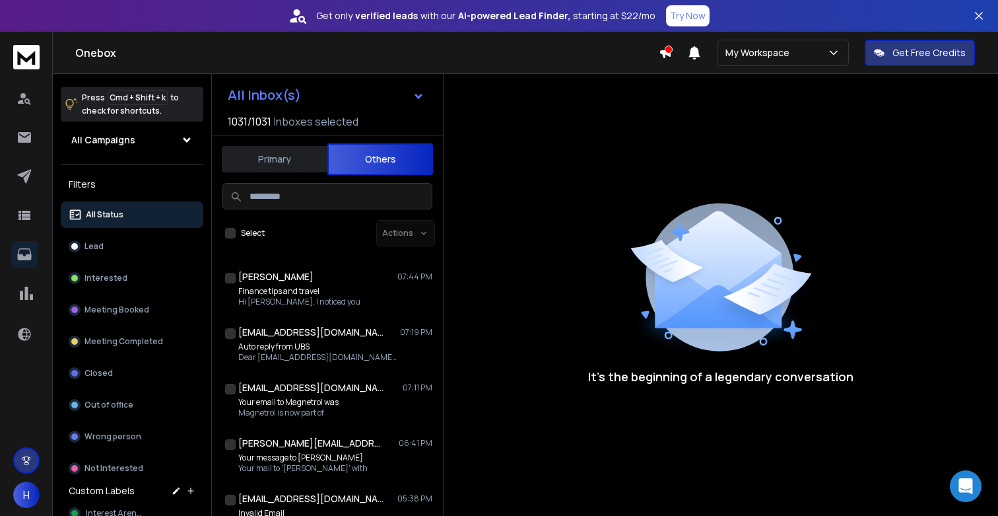
click at [253, 154] on button "Primary" at bounding box center [275, 159] width 106 height 29
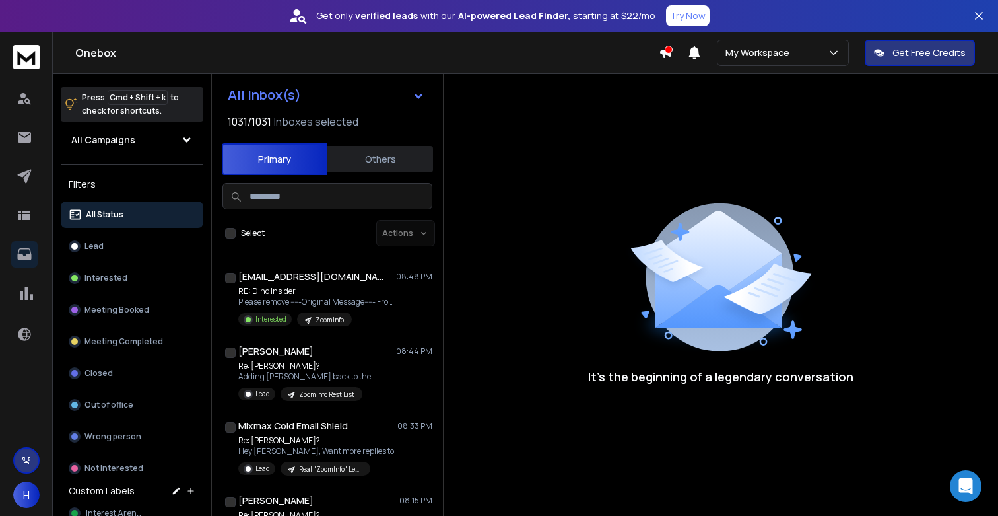
click at [308, 196] on input at bounding box center [327, 196] width 210 height 26
click at [334, 164] on button "Others" at bounding box center [380, 159] width 106 height 29
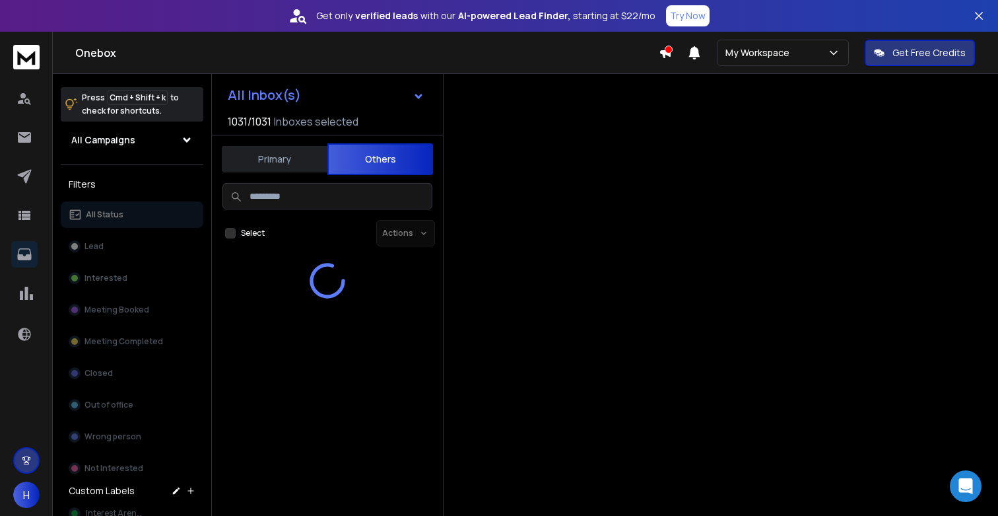
click at [334, 164] on button "Others" at bounding box center [380, 159] width 106 height 32
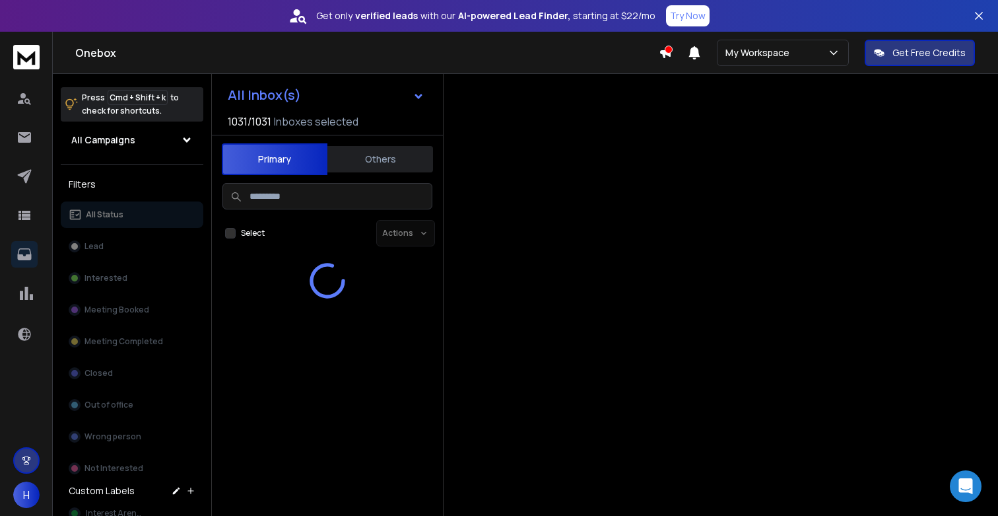
click at [287, 156] on button "Primary" at bounding box center [275, 159] width 106 height 32
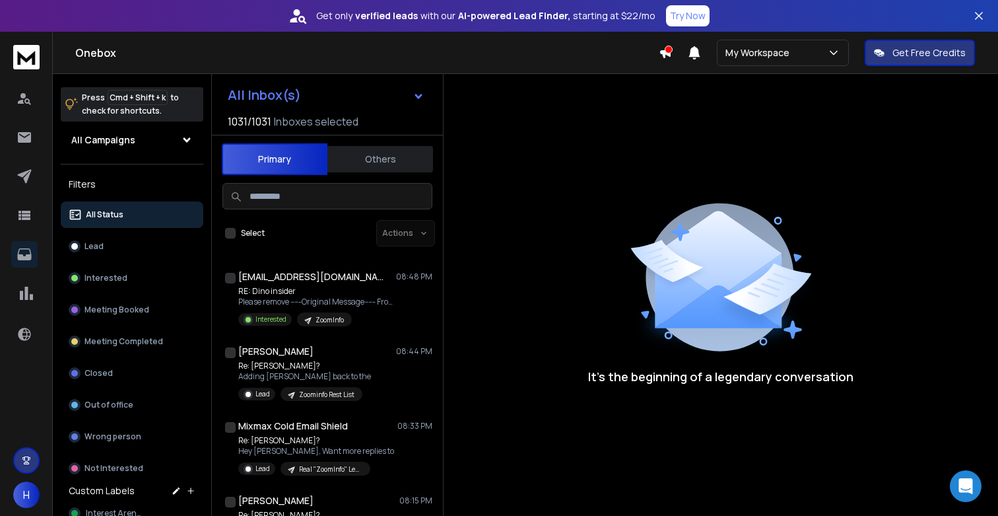
click at [382, 158] on button "Others" at bounding box center [380, 159] width 106 height 29
click at [381, 158] on button "Others" at bounding box center [380, 159] width 106 height 29
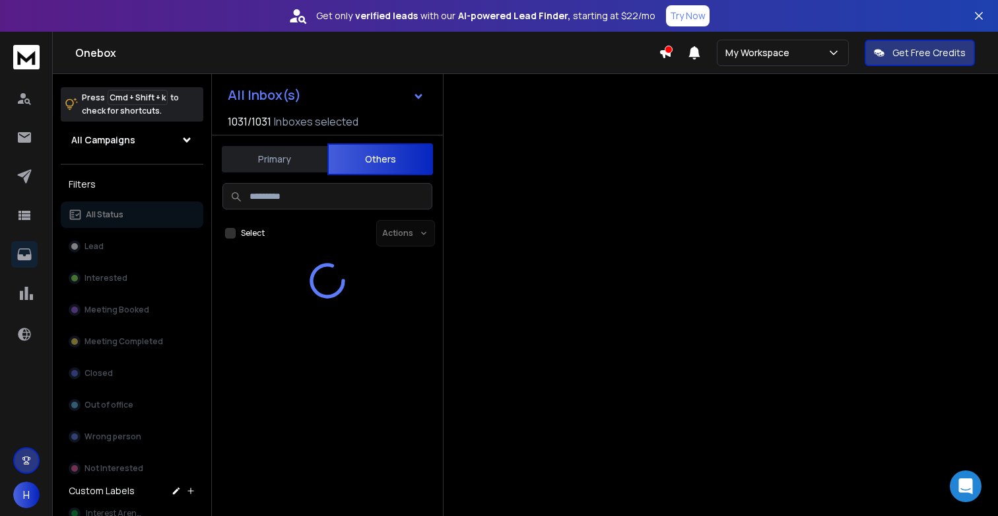
click at [381, 158] on button "Others" at bounding box center [380, 159] width 106 height 32
click at [272, 161] on button "Primary" at bounding box center [275, 159] width 106 height 29
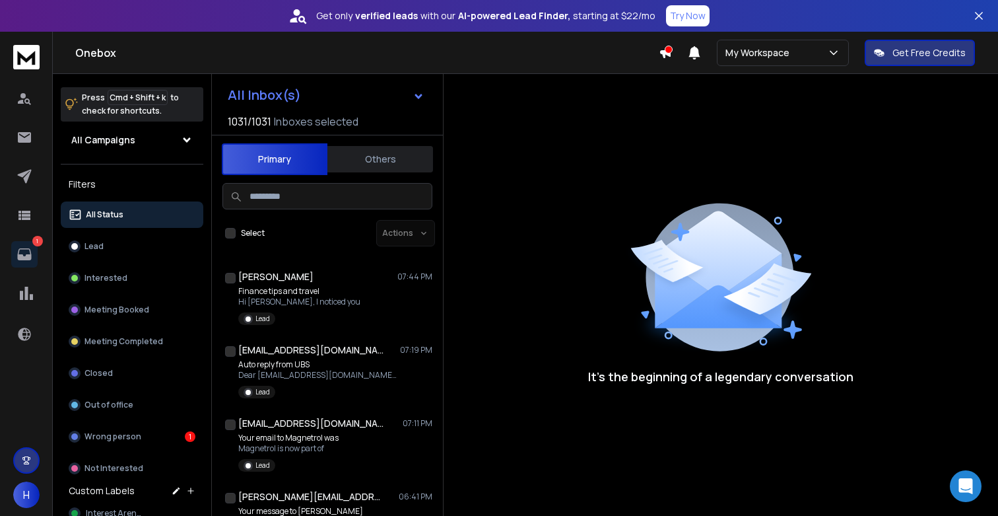
drag, startPoint x: 272, startPoint y: 161, endPoint x: 323, endPoint y: 201, distance: 64.9
click at [272, 161] on button "Primary" at bounding box center [275, 159] width 106 height 32
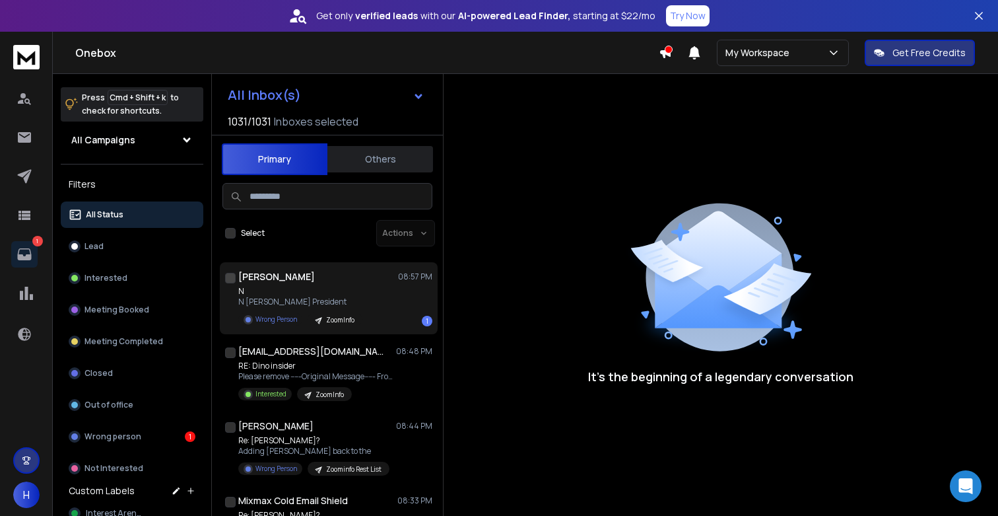
click at [344, 281] on div "[PERSON_NAME] 08:57 PM" at bounding box center [335, 276] width 194 height 13
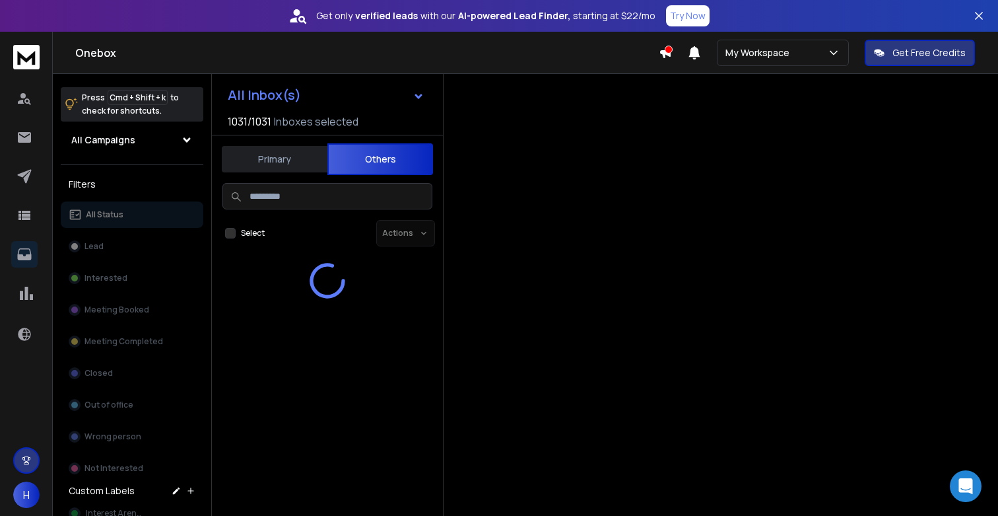
click at [350, 150] on button "Others" at bounding box center [380, 159] width 106 height 32
click at [350, 151] on button "Others" at bounding box center [380, 159] width 106 height 32
click at [283, 154] on button "Primary" at bounding box center [275, 159] width 106 height 29
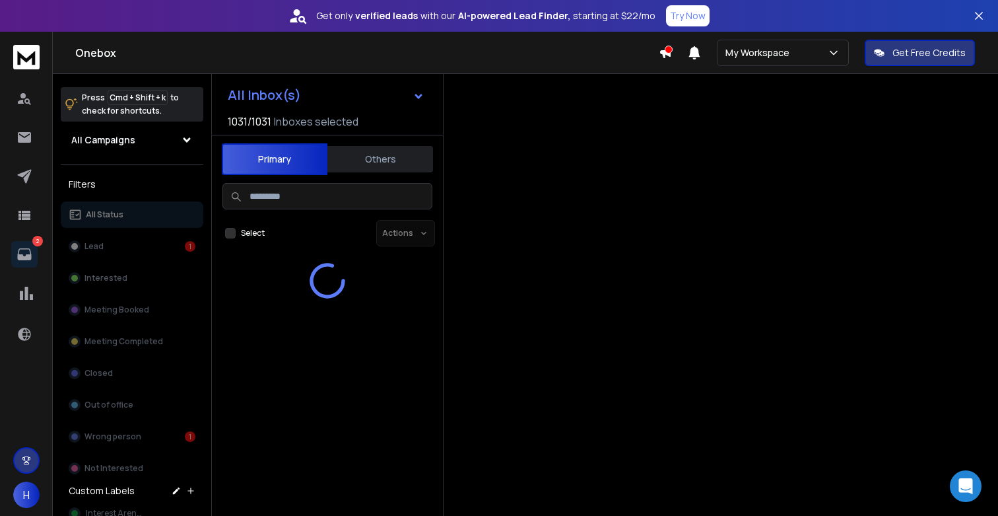
click at [283, 154] on button "Primary" at bounding box center [275, 159] width 106 height 32
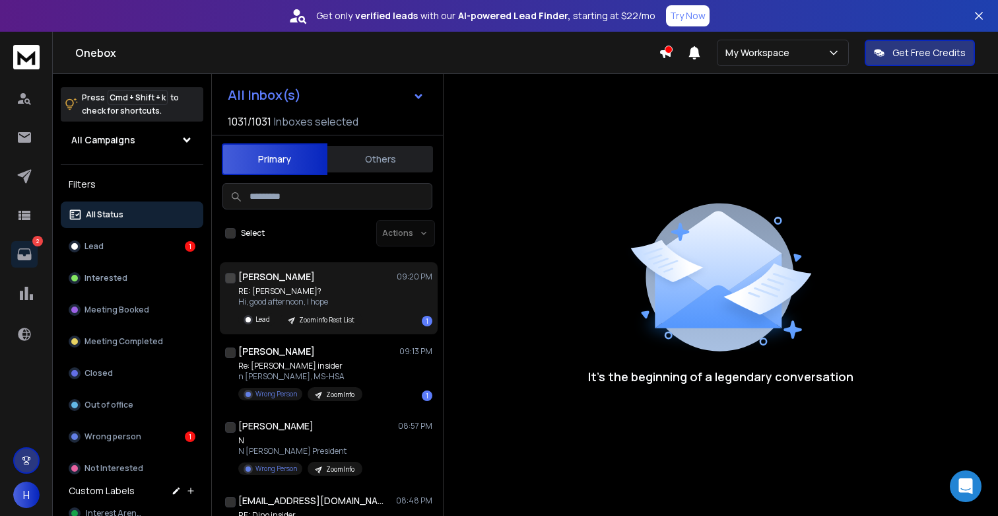
click at [369, 285] on div "[PERSON_NAME] 09:20 PM RE: [PERSON_NAME]? Hi, good afternoon, I hope Lead Zoomi…" at bounding box center [335, 298] width 194 height 56
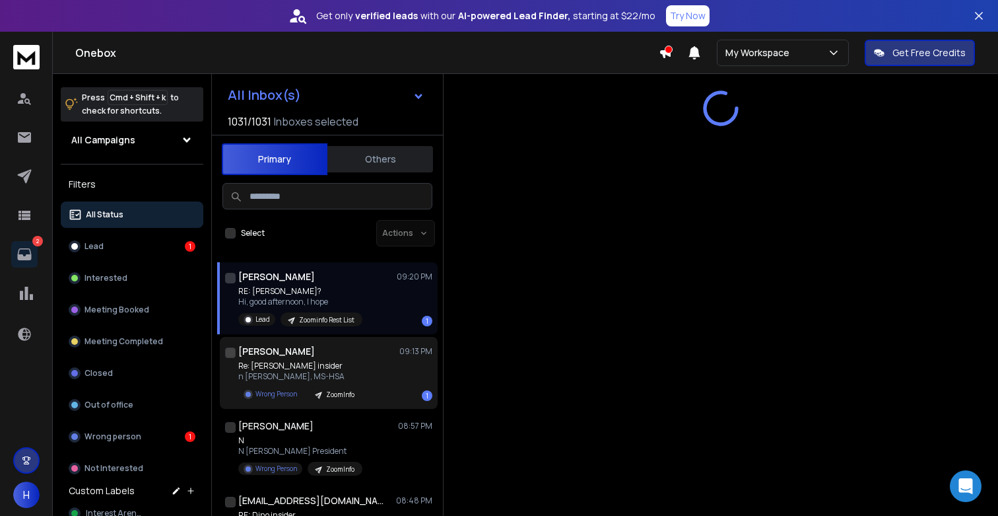
click at [395, 372] on div "Re: [PERSON_NAME] insider n [PERSON_NAME], MS-HSA Wrong Person ZoomInfo 1" at bounding box center [335, 380] width 194 height 40
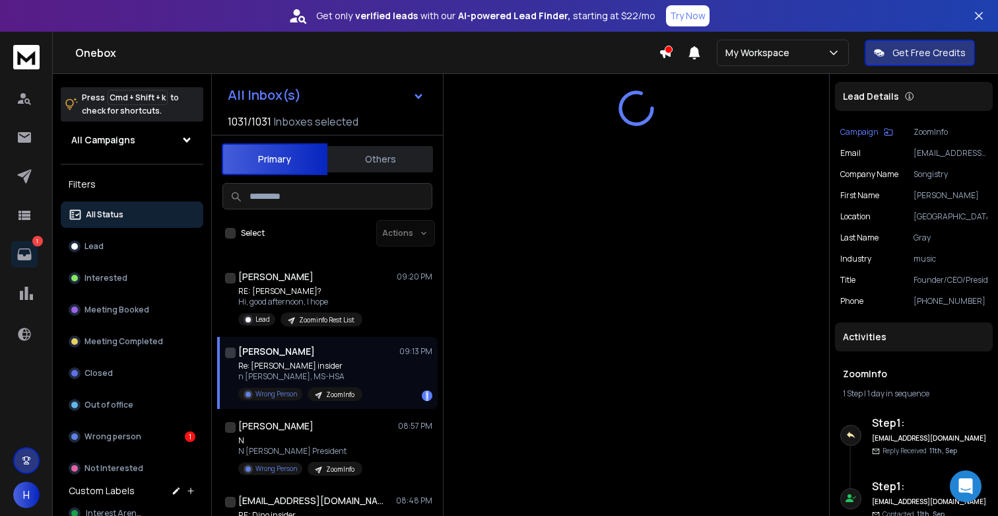
click at [395, 372] on div "Re: [PERSON_NAME] insider n [PERSON_NAME], MS-HSA Wrong Person ZoomInfo 1" at bounding box center [335, 380] width 194 height 40
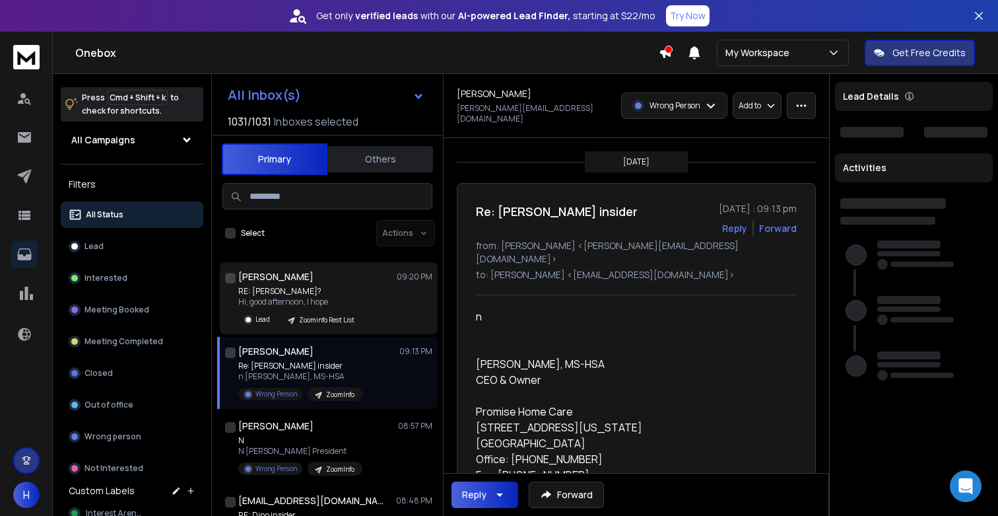
click at [358, 298] on p "Hi, good afternoon, I hope" at bounding box center [300, 301] width 124 height 11
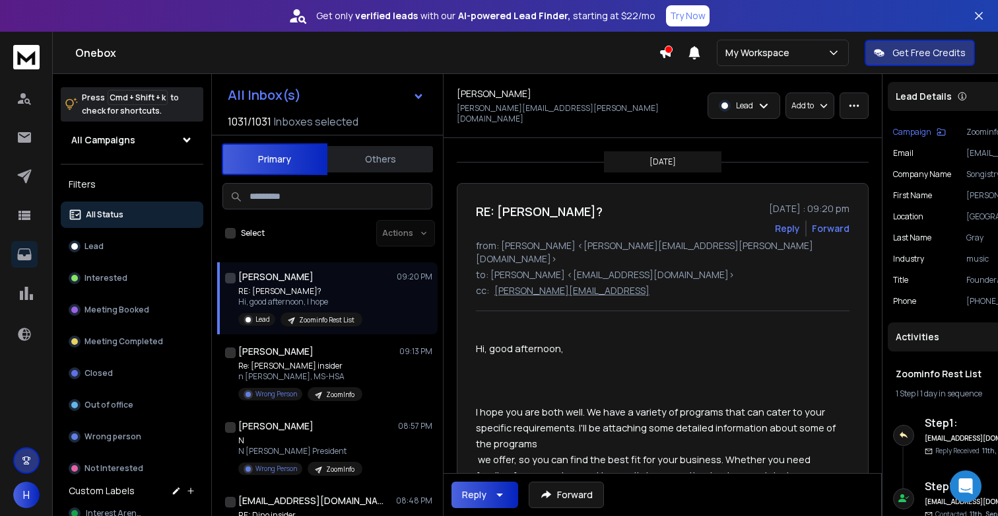
click at [354, 131] on div "All Inbox(s) 1031 / 1031 Inboxes selected Primary Others Select Actions [PERSON…" at bounding box center [327, 332] width 231 height 516
click at [350, 159] on button "Others" at bounding box center [380, 159] width 106 height 29
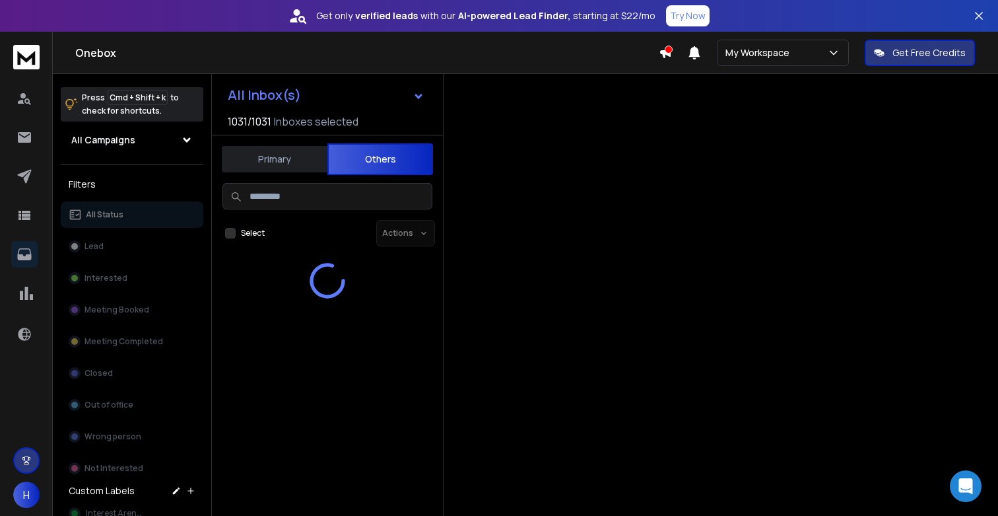
click at [350, 159] on button "Others" at bounding box center [380, 159] width 106 height 32
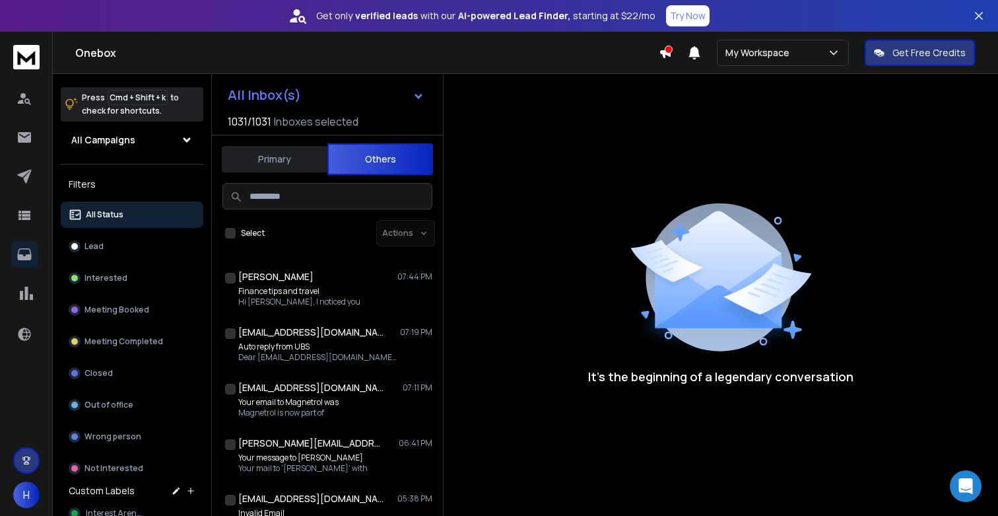
click at [266, 163] on button "Primary" at bounding box center [275, 159] width 106 height 29
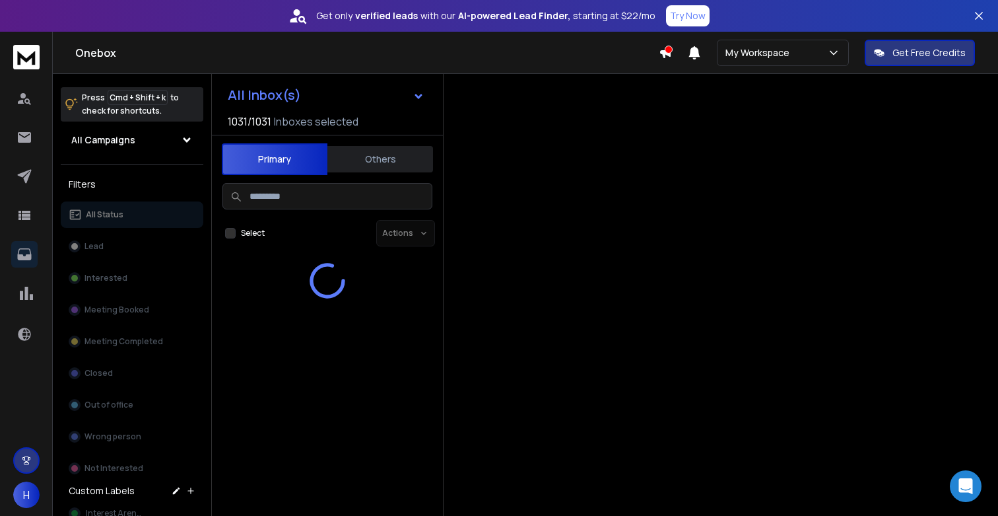
drag, startPoint x: 266, startPoint y: 163, endPoint x: 627, endPoint y: 15, distance: 389.9
click at [273, 162] on button "Primary" at bounding box center [275, 159] width 106 height 32
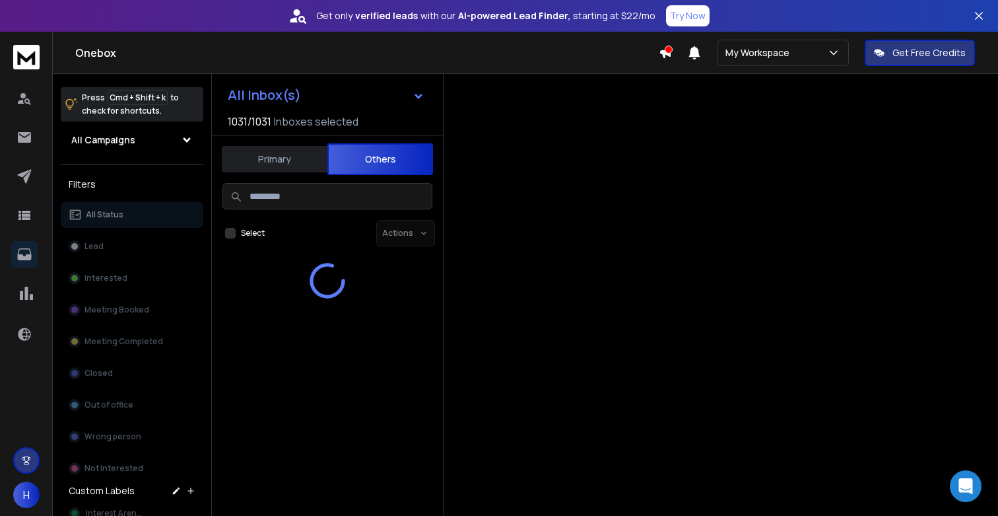
click at [402, 151] on button "Others" at bounding box center [380, 159] width 106 height 32
click at [397, 161] on button "Others" at bounding box center [380, 159] width 106 height 32
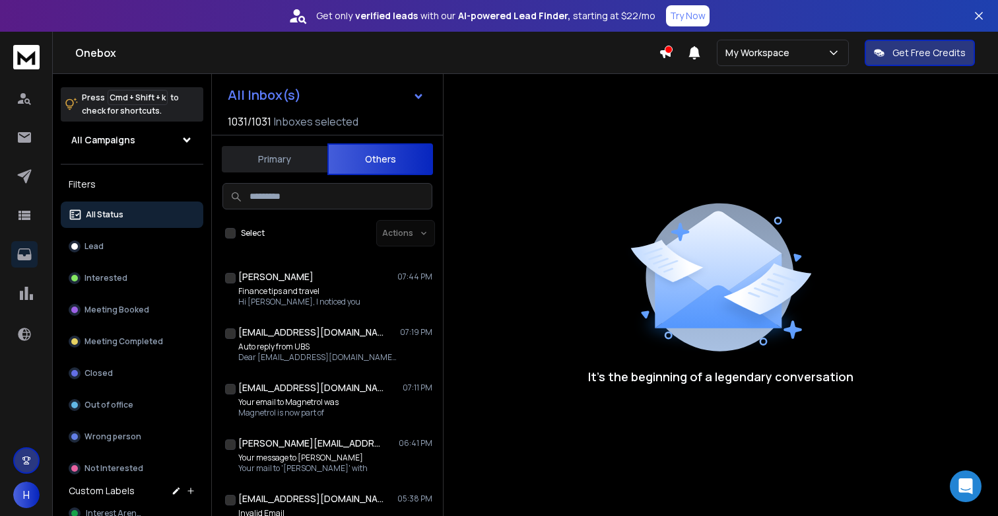
click at [293, 163] on button "Primary" at bounding box center [275, 159] width 106 height 29
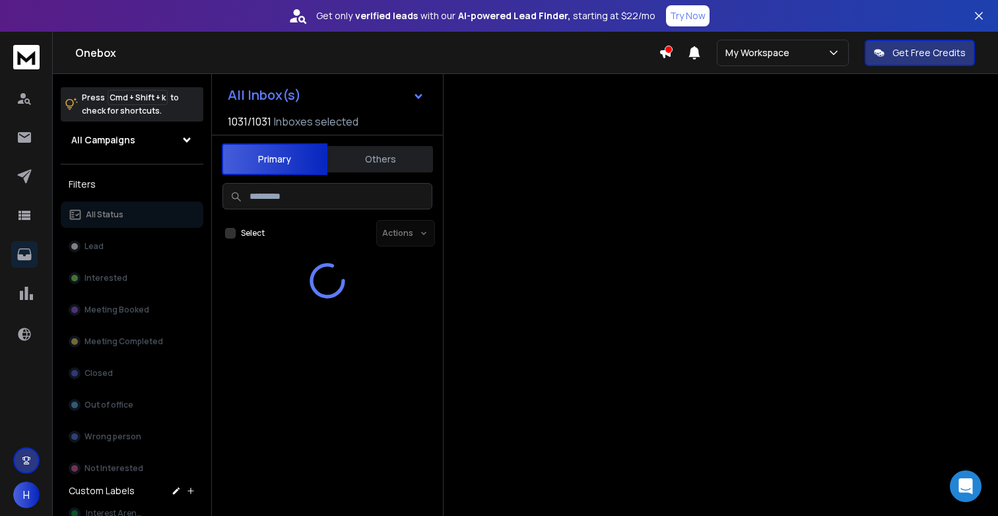
click at [293, 163] on button "Primary" at bounding box center [275, 159] width 106 height 32
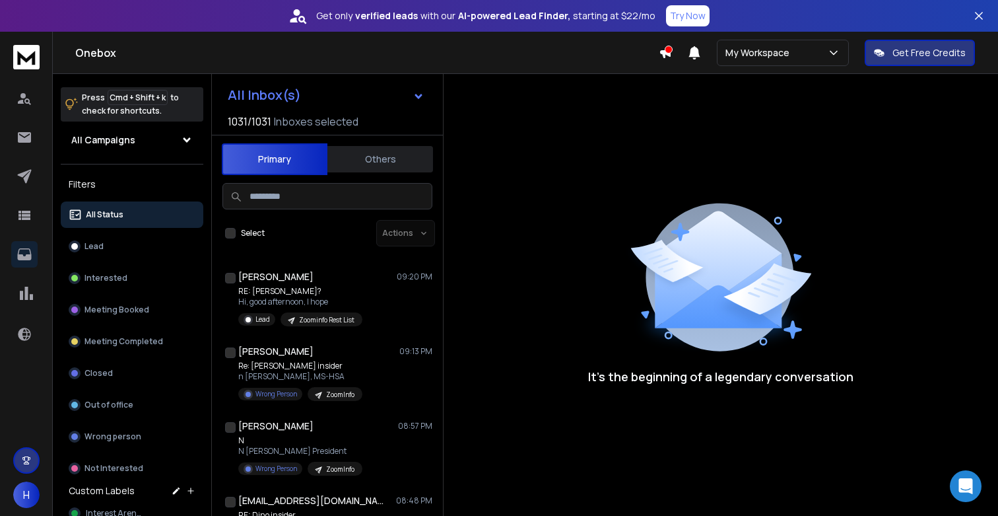
click at [335, 160] on button "Others" at bounding box center [380, 159] width 106 height 29
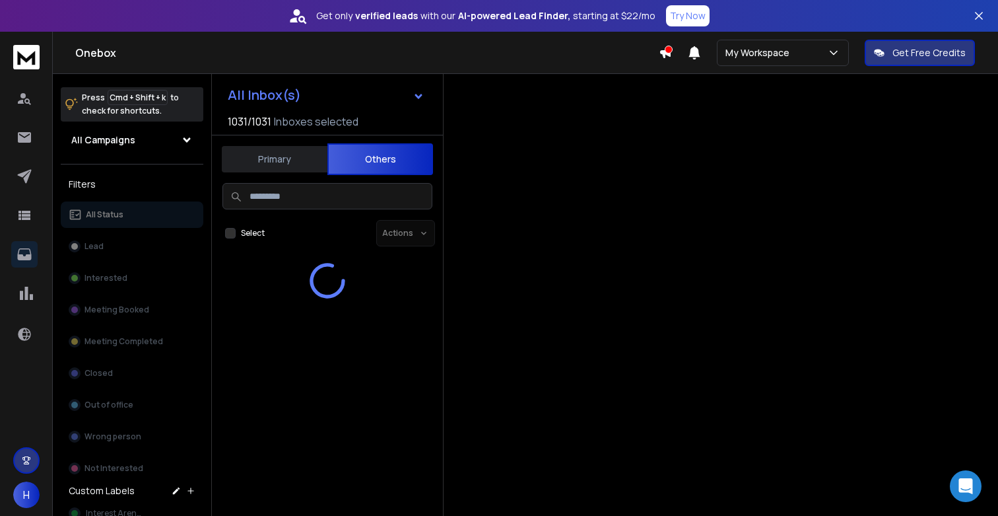
click at [335, 160] on button "Others" at bounding box center [380, 159] width 106 height 32
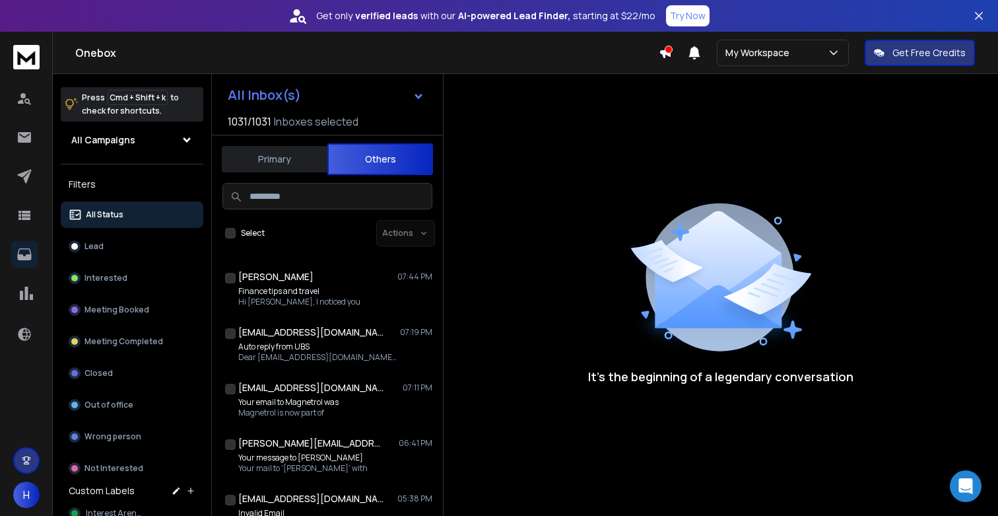
click at [282, 165] on button "Primary" at bounding box center [275, 159] width 106 height 29
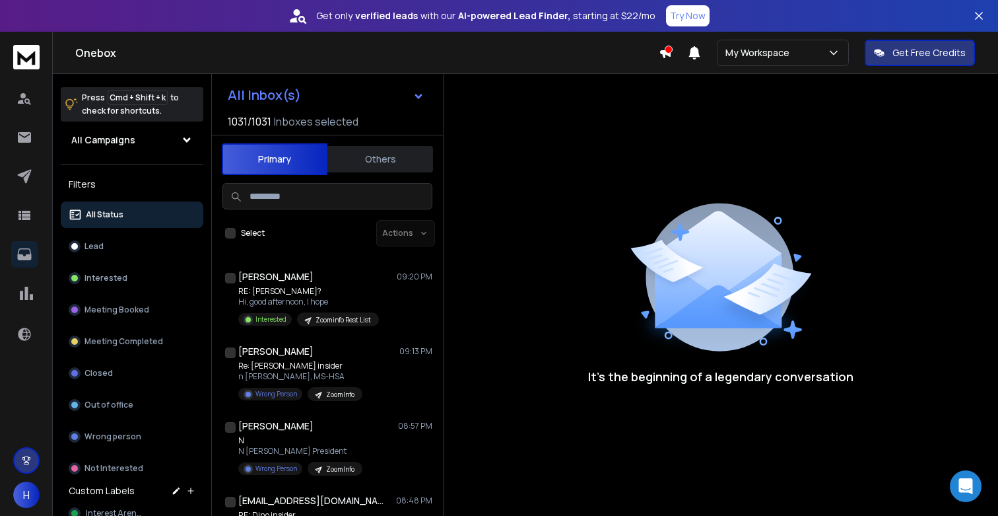
click at [362, 143] on div "All Inbox(s) 1031 / 1031 Inboxes selected Primary Others Select Actions [PERSON…" at bounding box center [327, 332] width 231 height 516
click at [362, 164] on button "Others" at bounding box center [380, 159] width 106 height 29
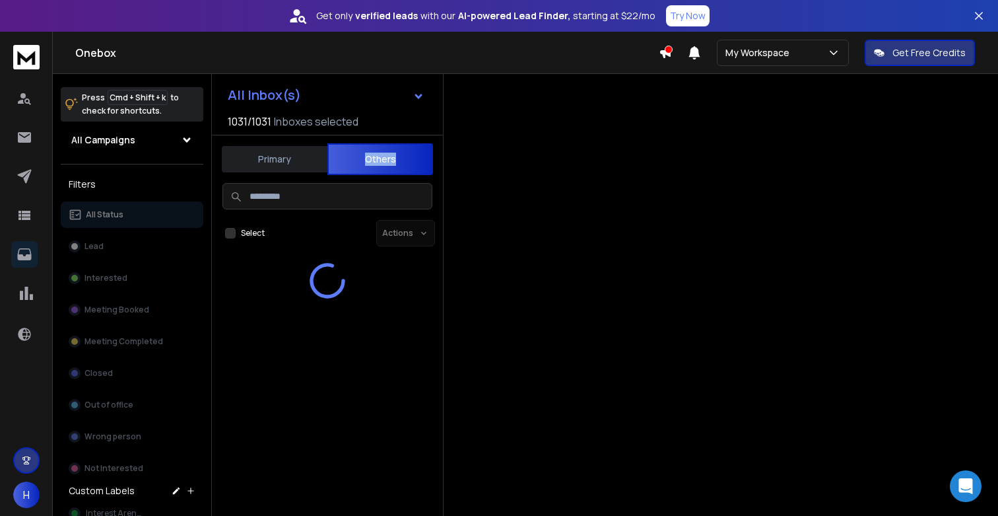
click at [362, 164] on button "Others" at bounding box center [380, 159] width 106 height 32
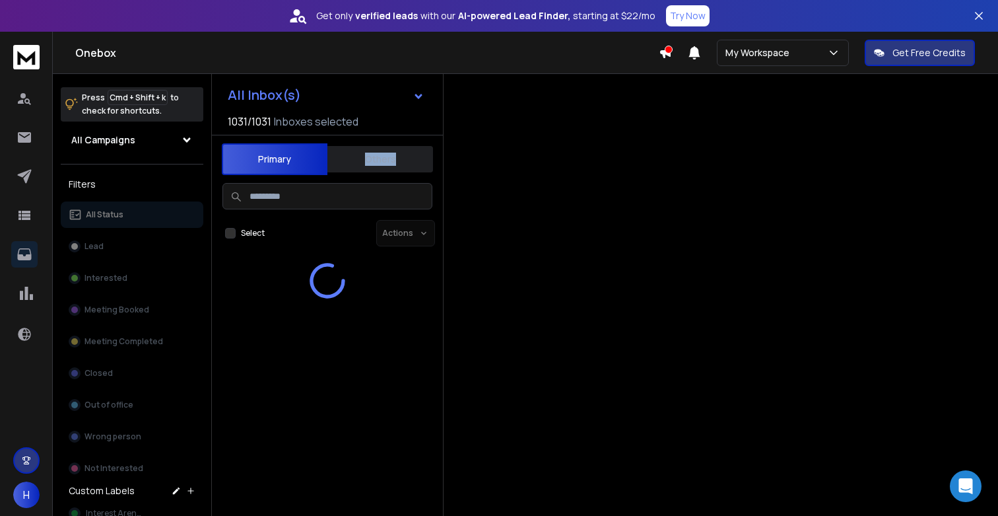
click at [267, 154] on button "Primary" at bounding box center [275, 159] width 106 height 32
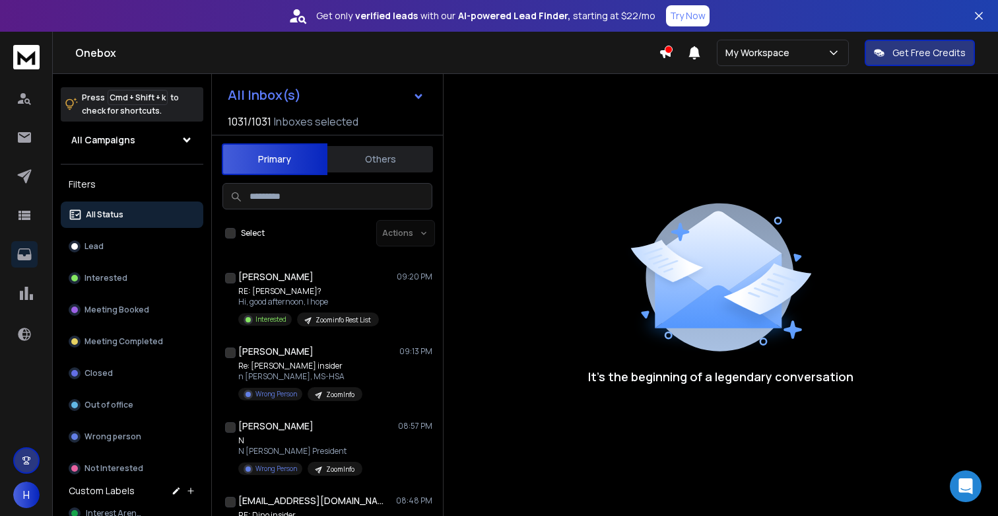
click at [518, 153] on div "It’s the beginning of a legendary conversation" at bounding box center [721, 293] width 555 height 438
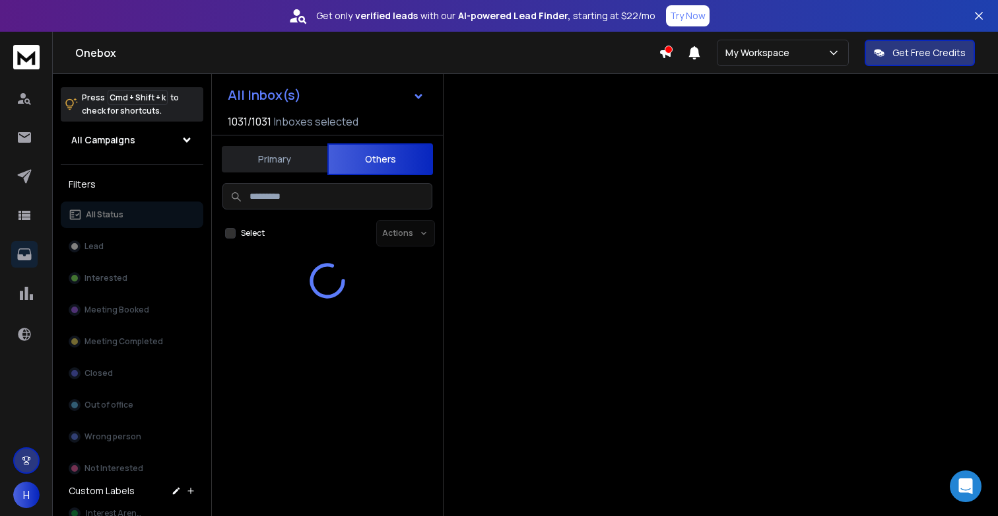
click at [403, 162] on button "Others" at bounding box center [380, 159] width 106 height 32
click at [402, 161] on button "Others" at bounding box center [380, 159] width 106 height 32
click at [397, 156] on button "Others" at bounding box center [380, 159] width 106 height 32
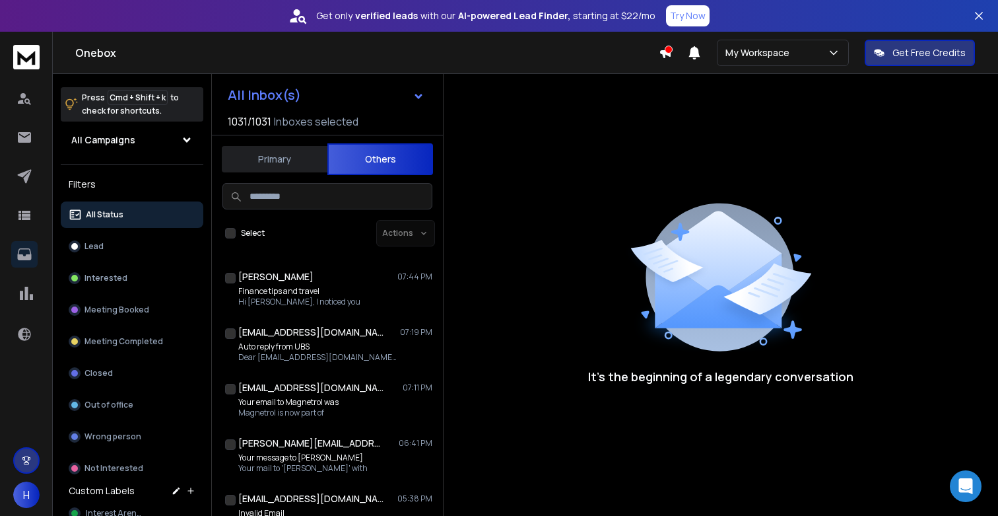
click at [289, 165] on button "Primary" at bounding box center [275, 159] width 106 height 29
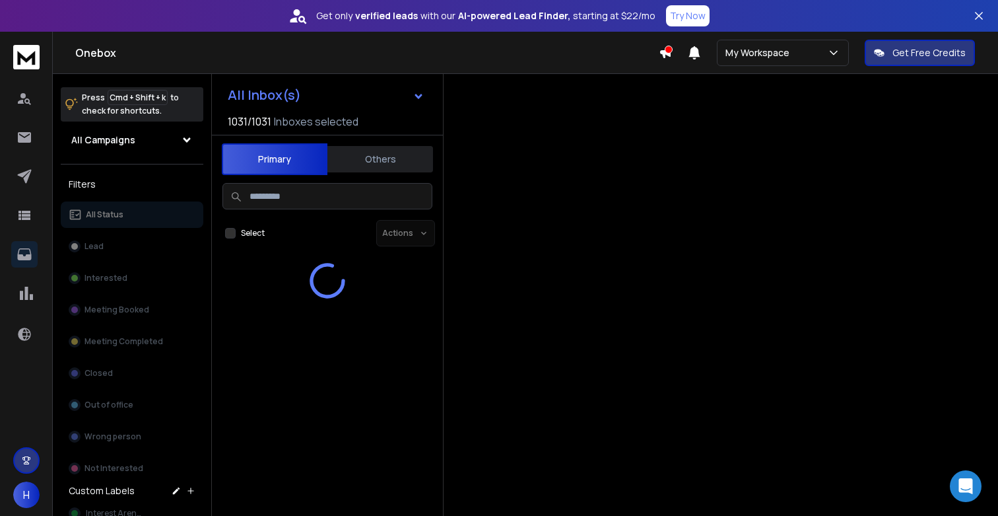
click at [289, 165] on button "Primary" at bounding box center [275, 159] width 106 height 32
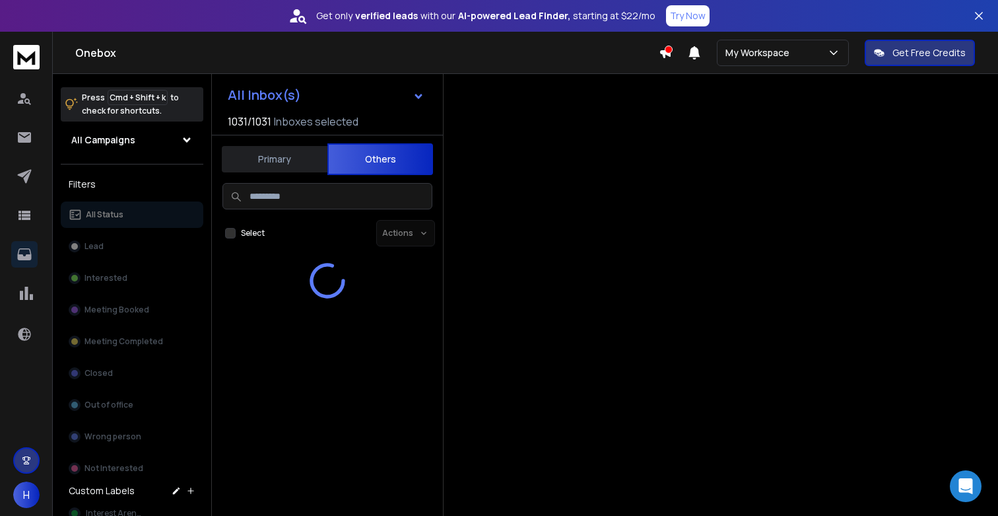
click at [350, 155] on button "Others" at bounding box center [380, 159] width 106 height 32
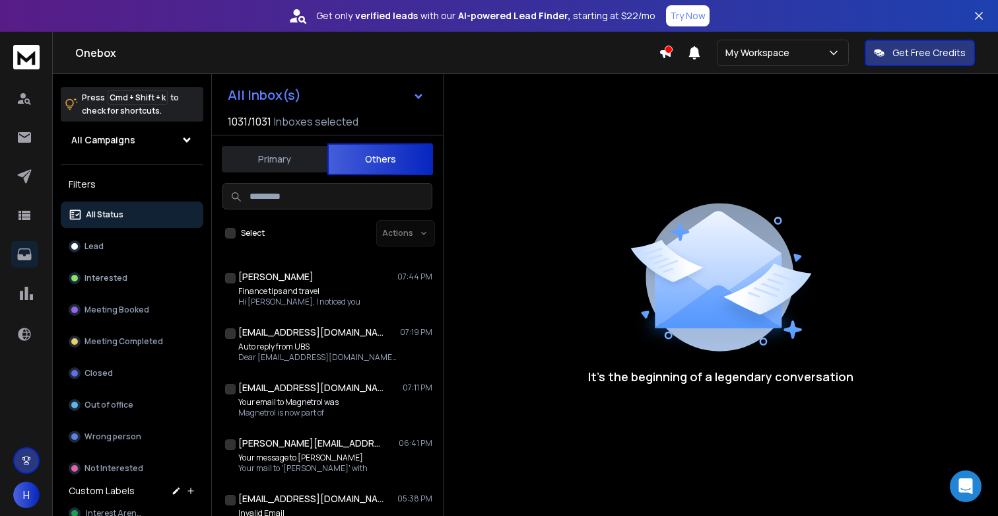
click at [303, 161] on button "Primary" at bounding box center [275, 159] width 106 height 29
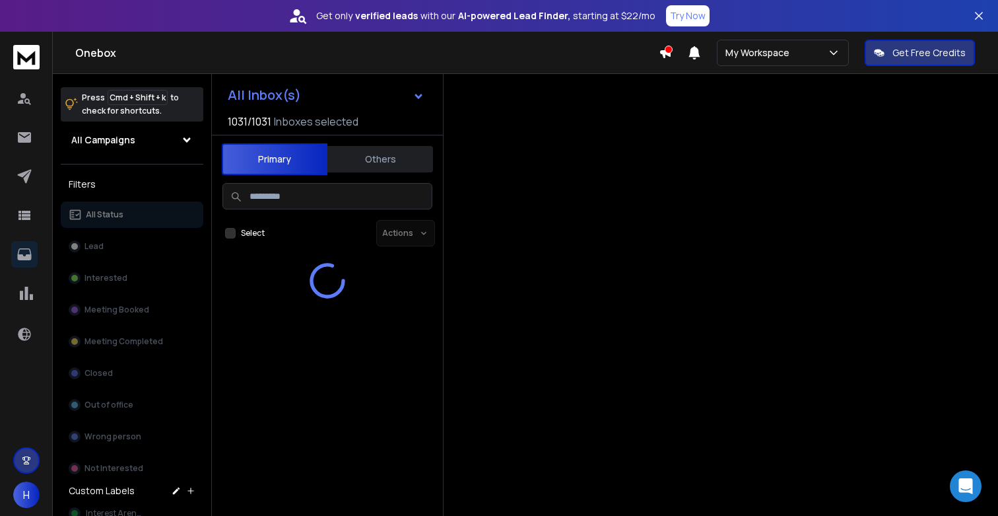
click at [303, 161] on button "Primary" at bounding box center [275, 159] width 106 height 32
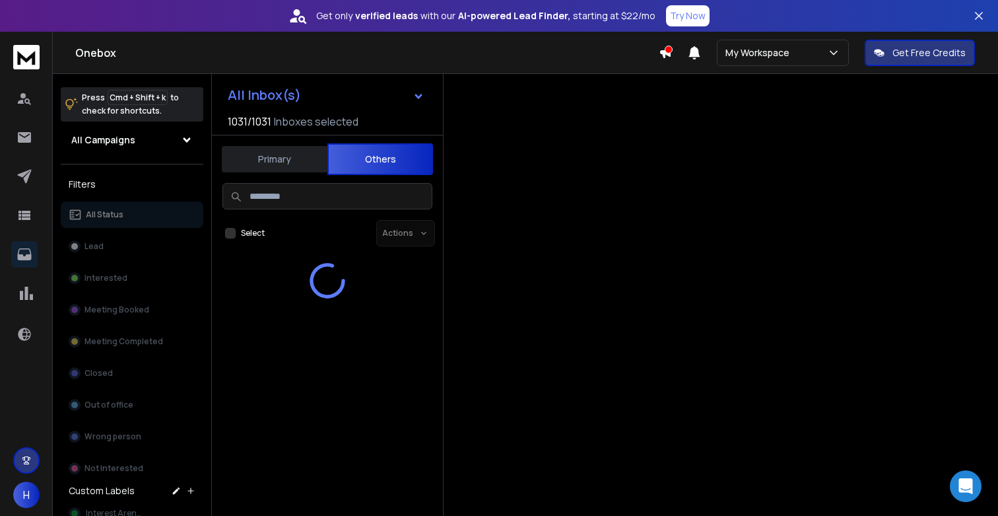
click at [372, 154] on button "Others" at bounding box center [380, 159] width 106 height 32
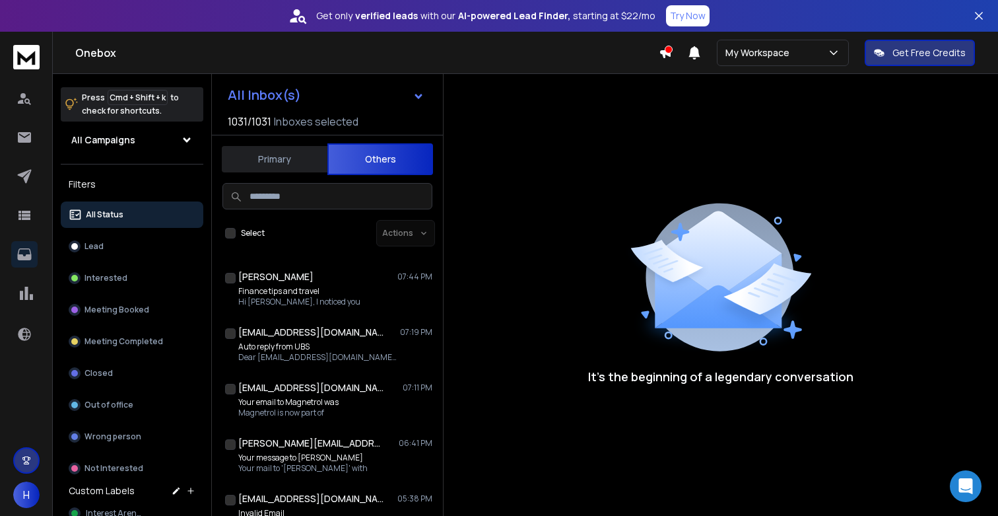
click at [313, 161] on button "Primary" at bounding box center [275, 159] width 106 height 29
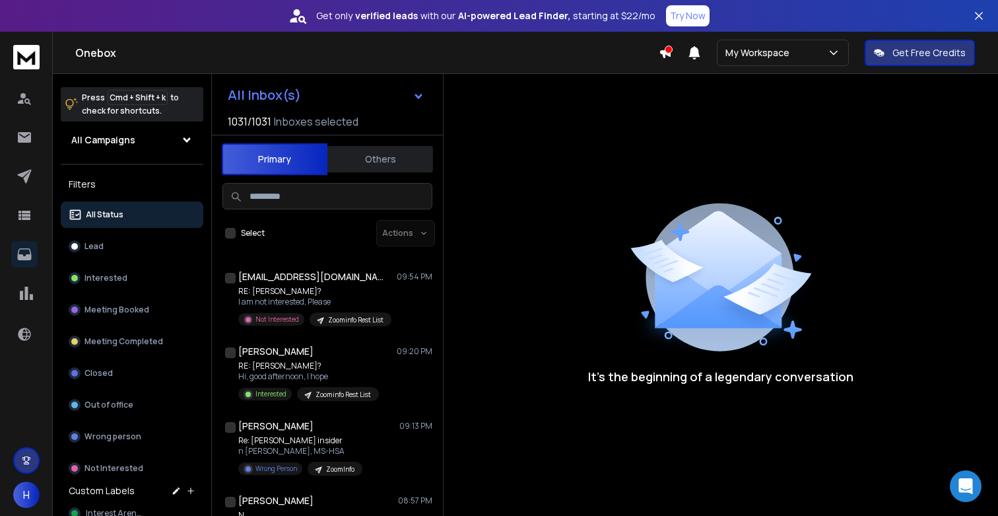
click at [353, 162] on button "Others" at bounding box center [380, 159] width 106 height 29
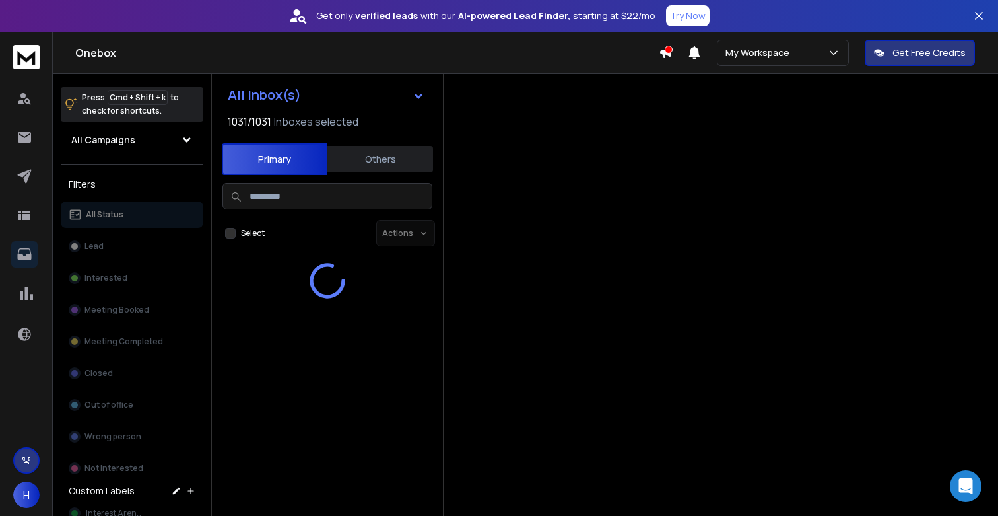
click at [300, 160] on button "Primary" at bounding box center [275, 159] width 106 height 32
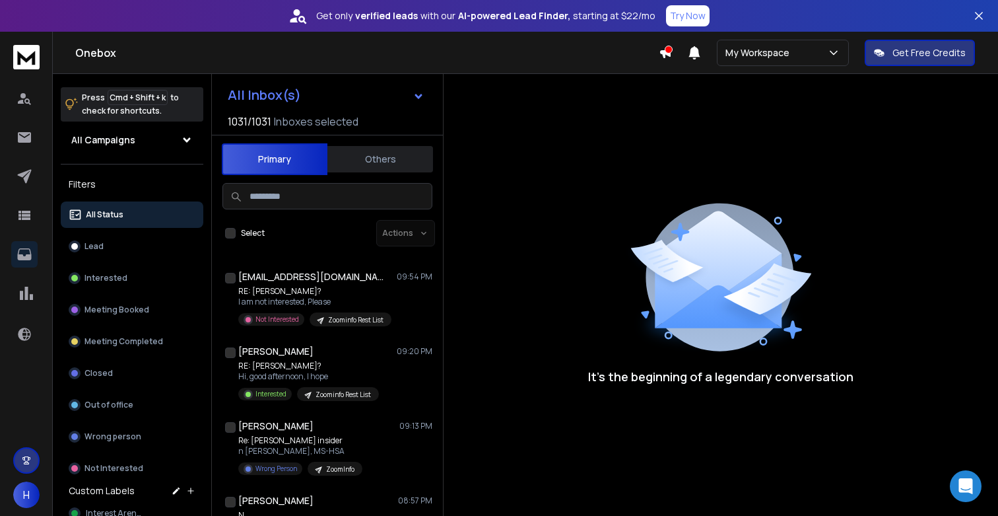
click at [395, 163] on button "Others" at bounding box center [380, 159] width 106 height 29
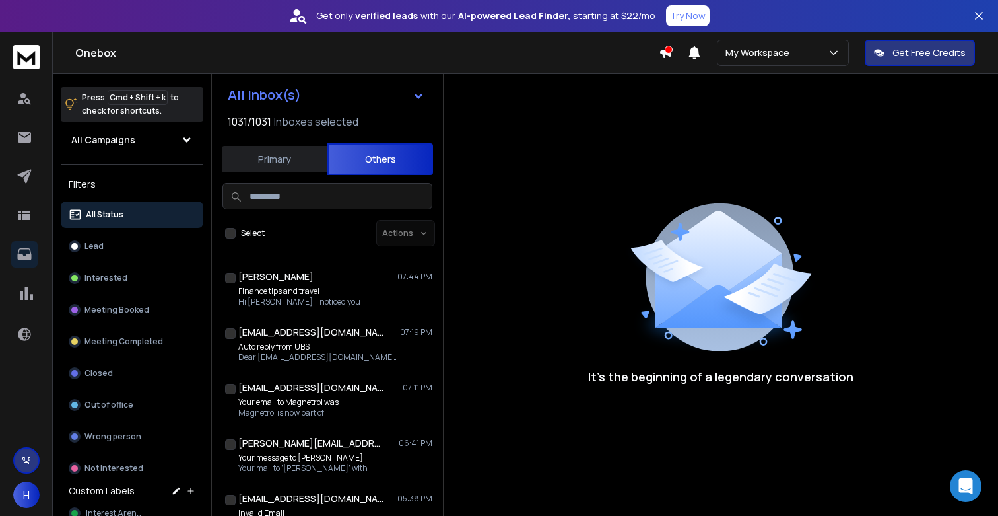
click at [292, 166] on button "Primary" at bounding box center [275, 159] width 106 height 29
